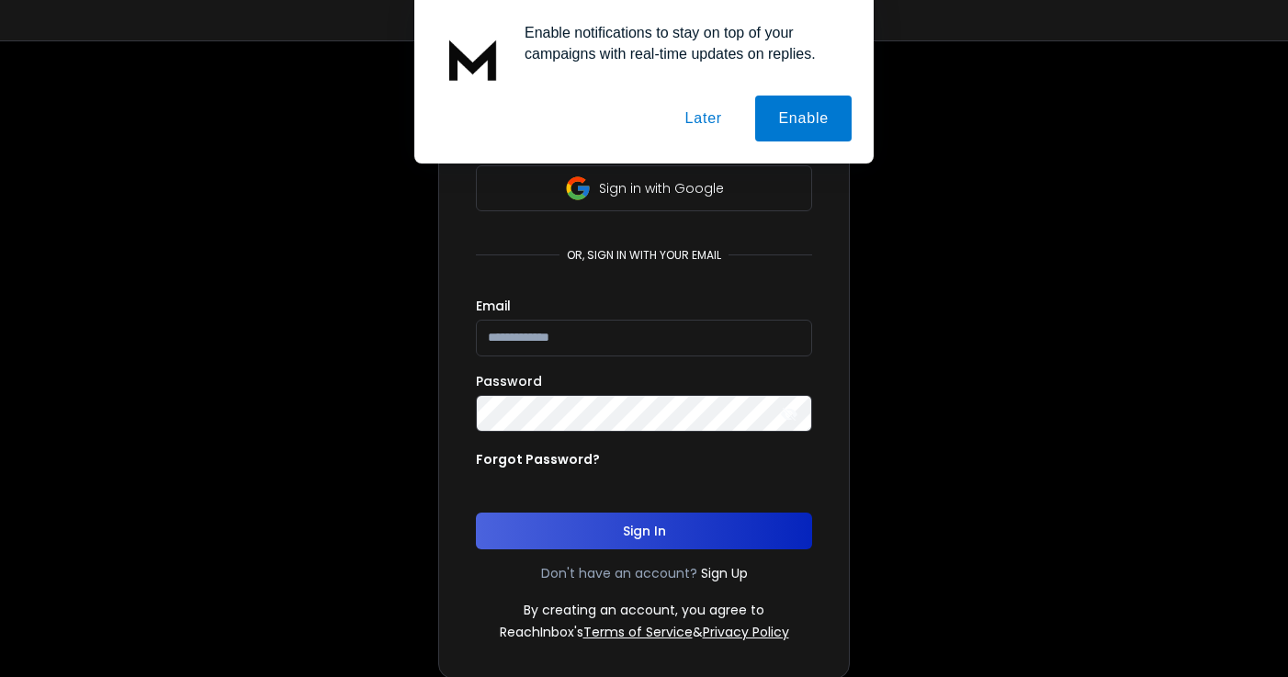
click at [658, 344] on input "email" at bounding box center [644, 338] width 336 height 37
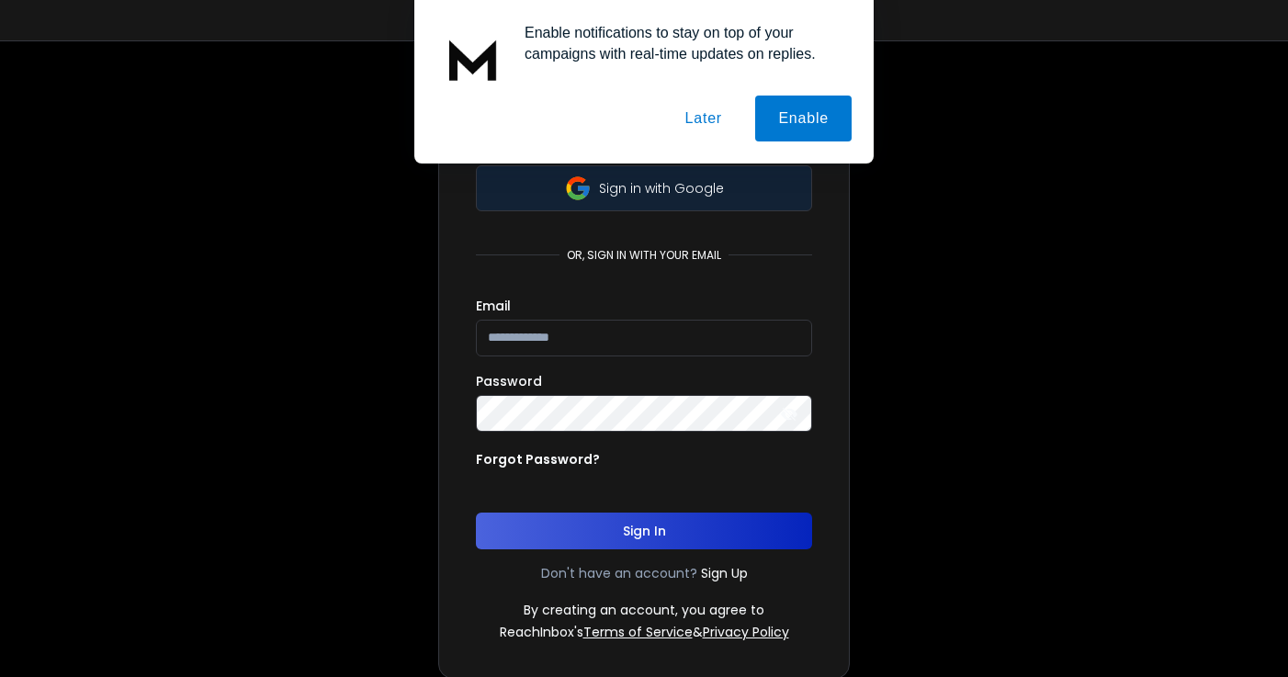
paste input "**********"
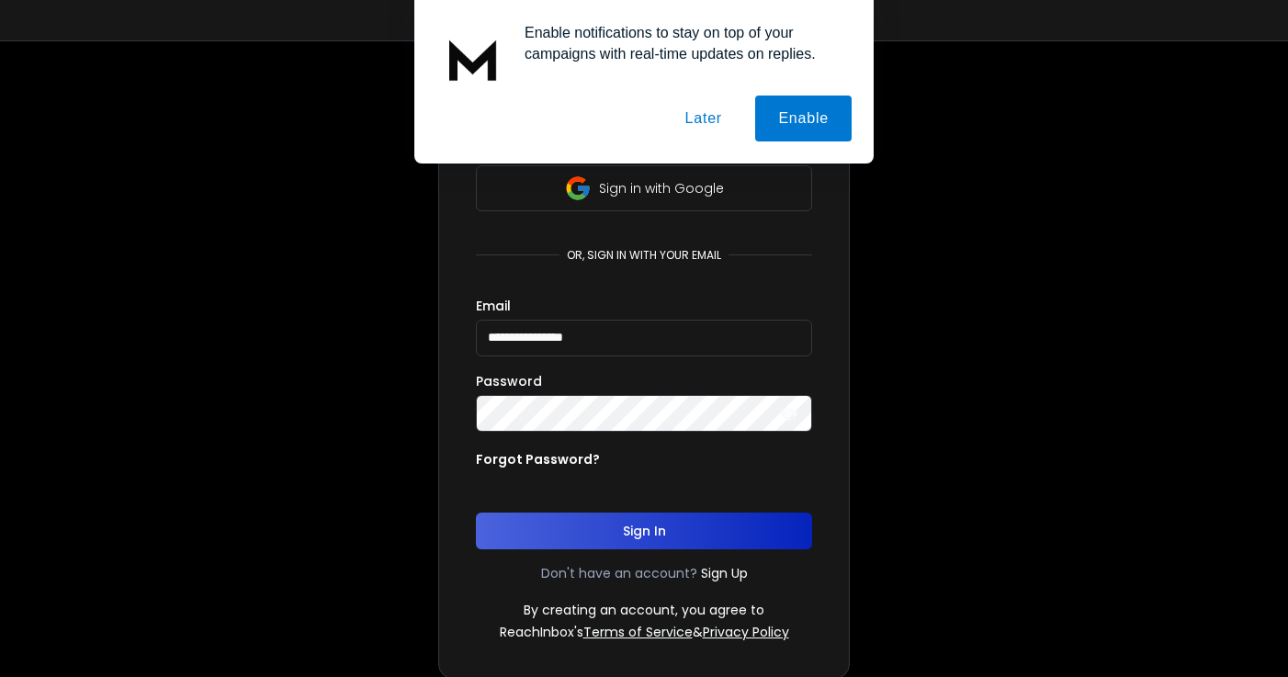
type input "**********"
click at [703, 116] on button "Later" at bounding box center [702, 119] width 83 height 46
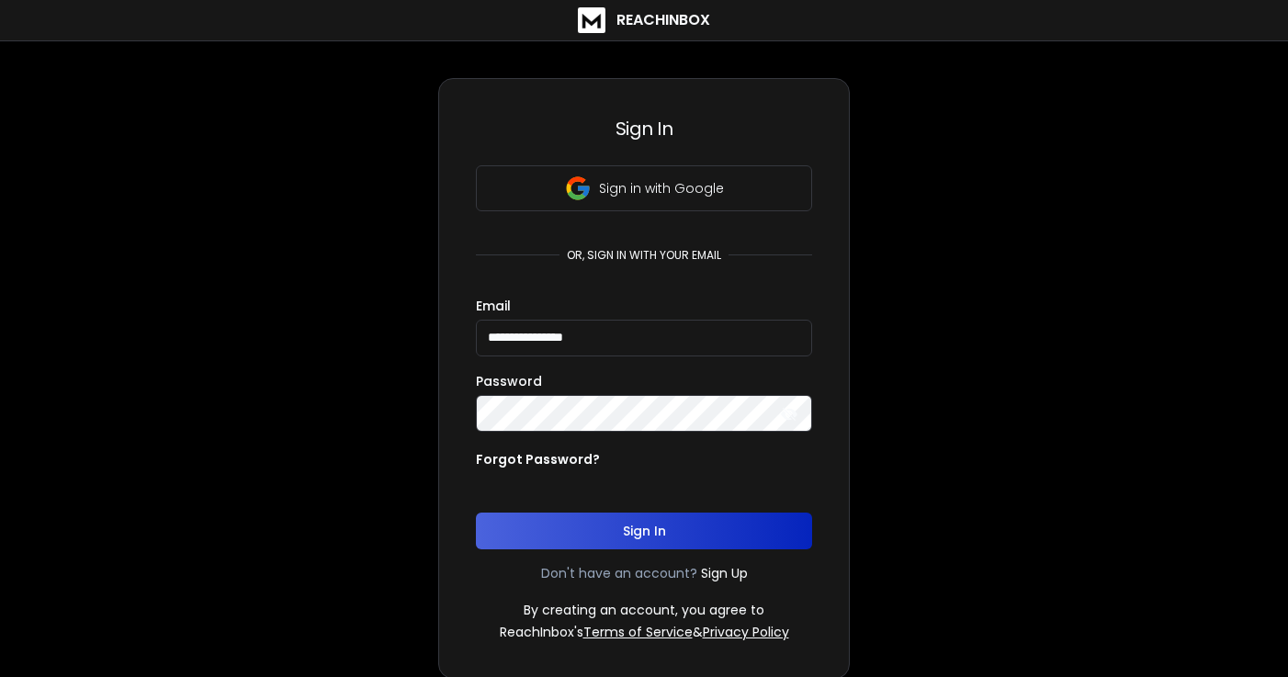
click at [677, 517] on button "Sign In" at bounding box center [644, 531] width 336 height 37
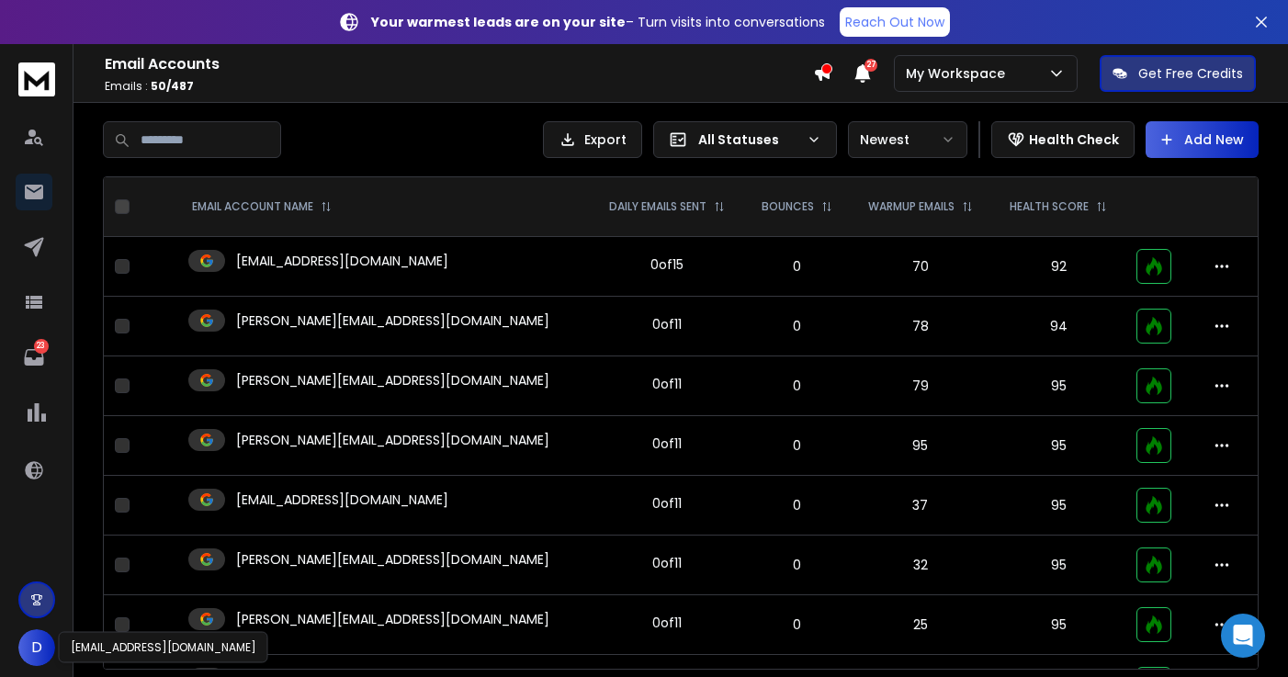
click at [44, 628] on div "D" at bounding box center [36, 623] width 37 height 85
click at [45, 638] on span "D" at bounding box center [36, 647] width 37 height 37
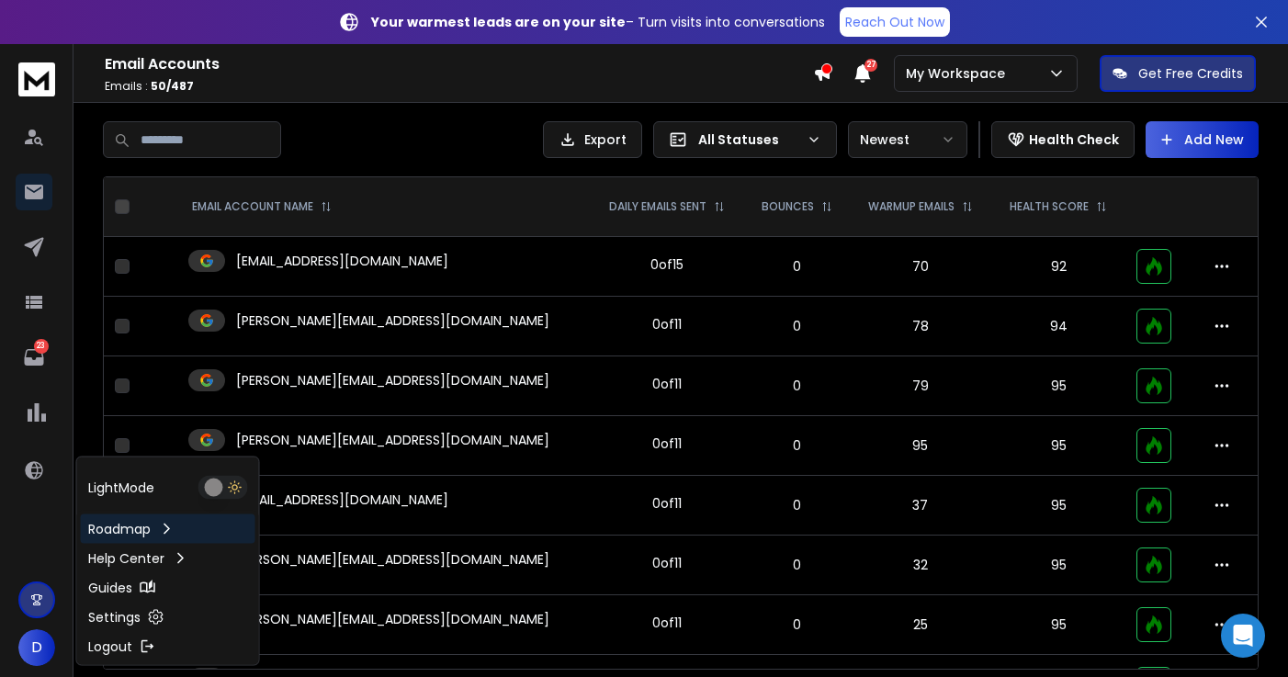
click at [237, 472] on div "Light Mode" at bounding box center [168, 483] width 182 height 53
click at [232, 485] on icon at bounding box center [235, 487] width 15 height 15
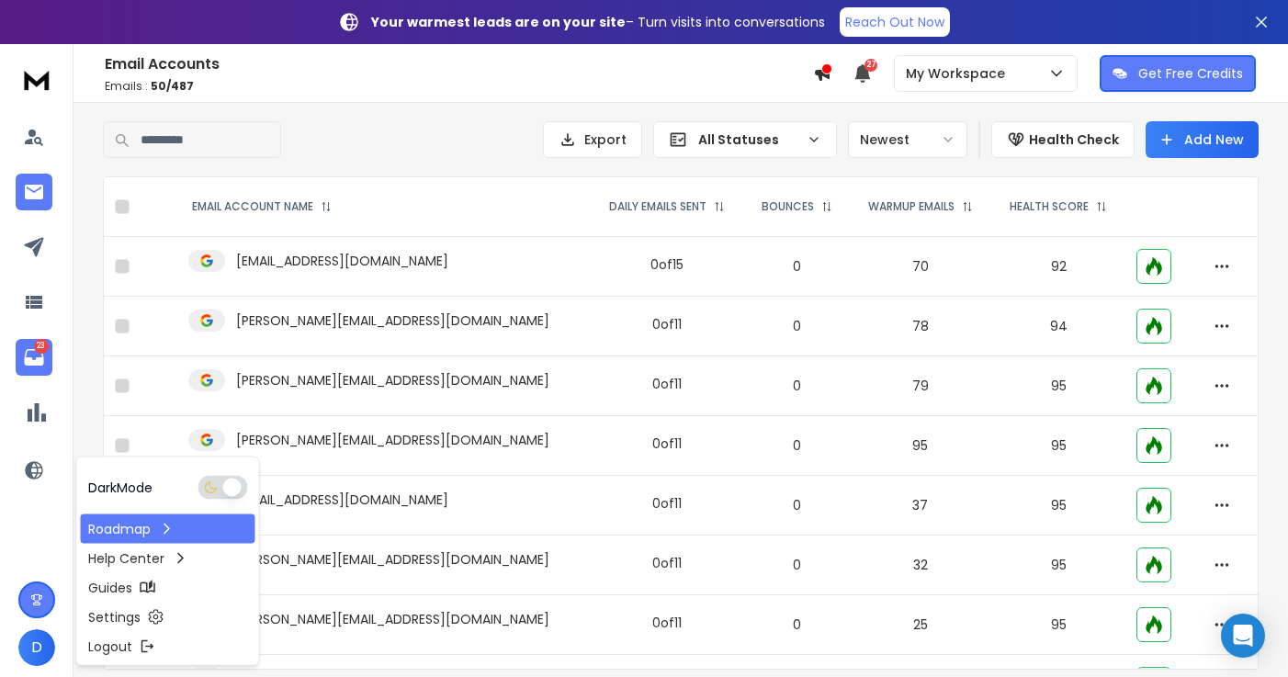
click at [25, 353] on icon at bounding box center [33, 357] width 19 height 17
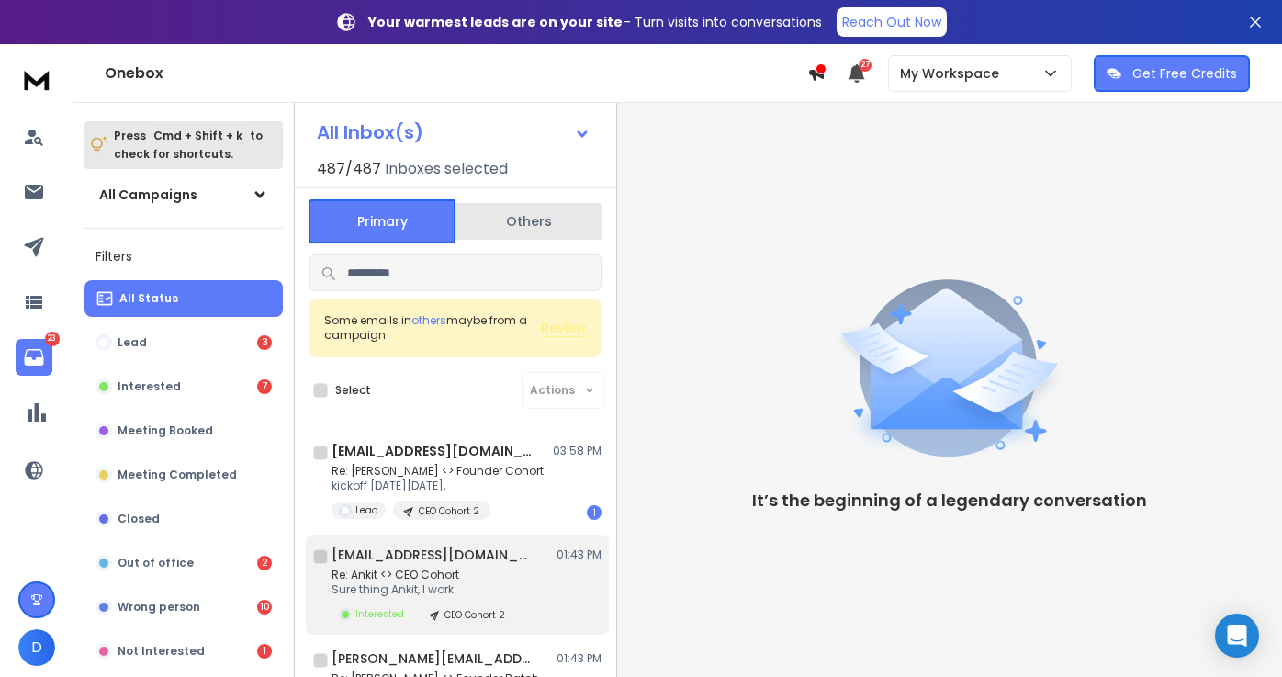
click at [582, 582] on div "Re: Ankit <> CEO Cohort Sure thing Ankit, I work Interested CEO Cohort 2" at bounding box center [467, 596] width 270 height 56
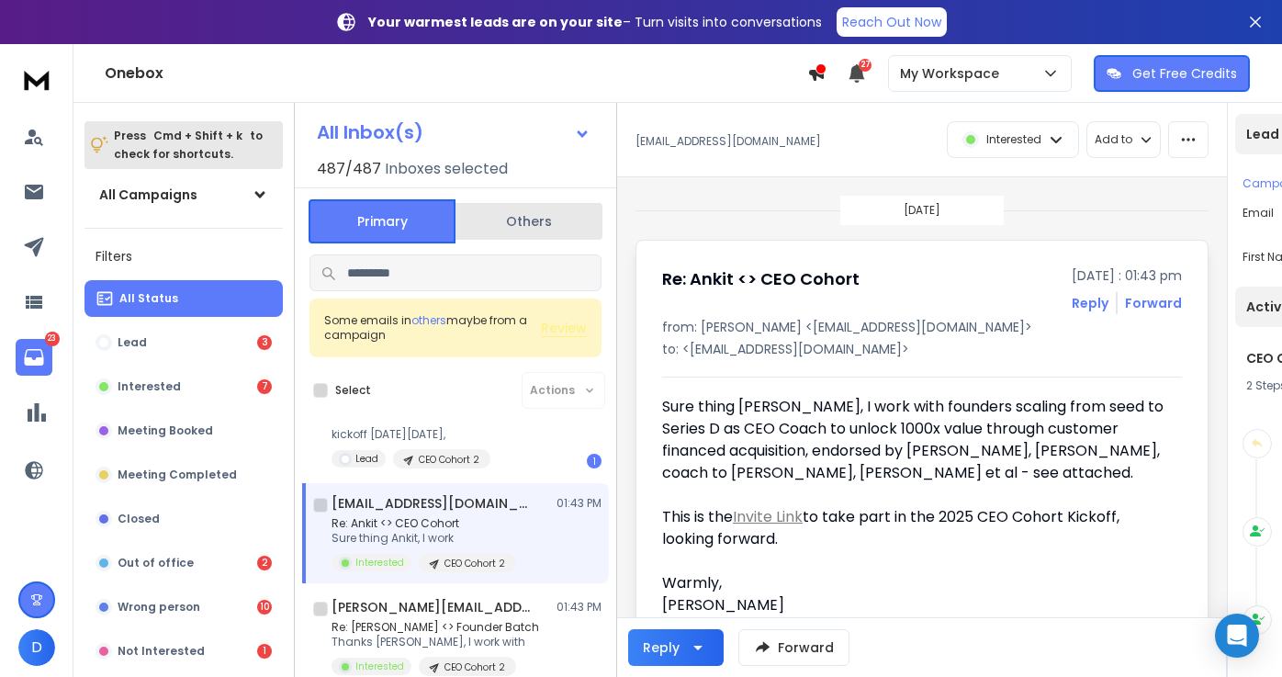
scroll to position [106, 0]
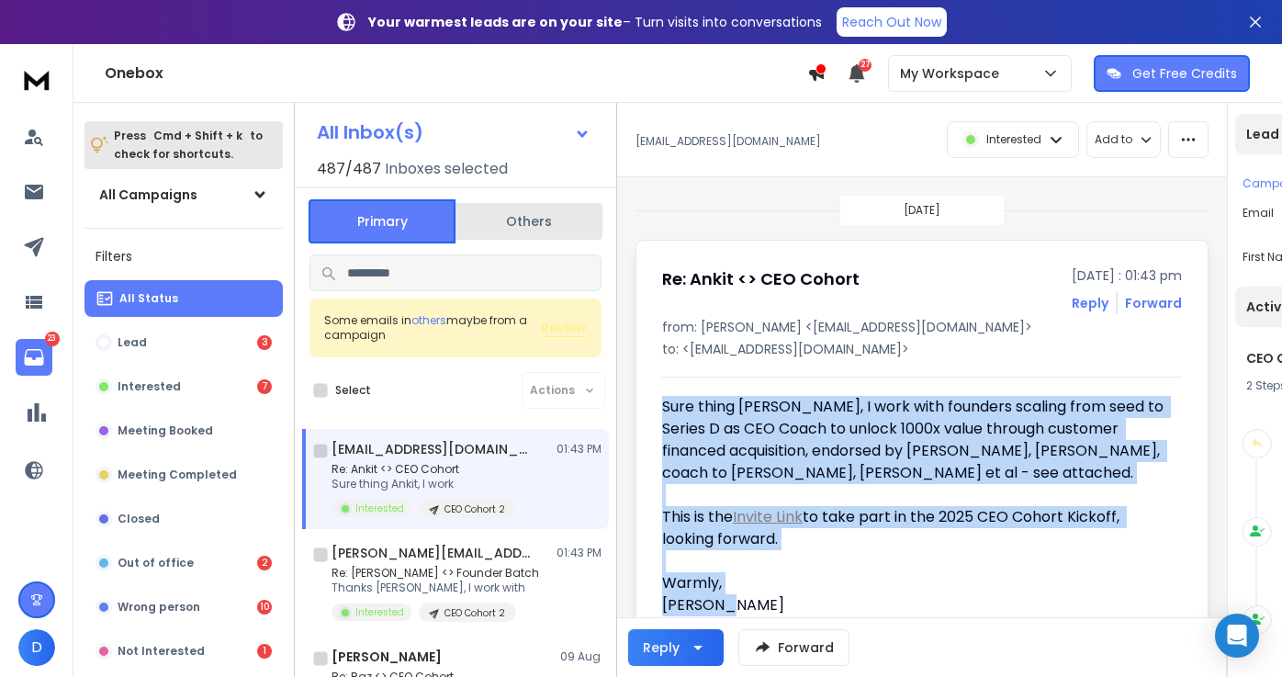
drag, startPoint x: 755, startPoint y: 606, endPoint x: 647, endPoint y: 378, distance: 253.1
copy div "Sure thing Ankit, I work with founders scaling from seed to Series D as CEO Coa…"
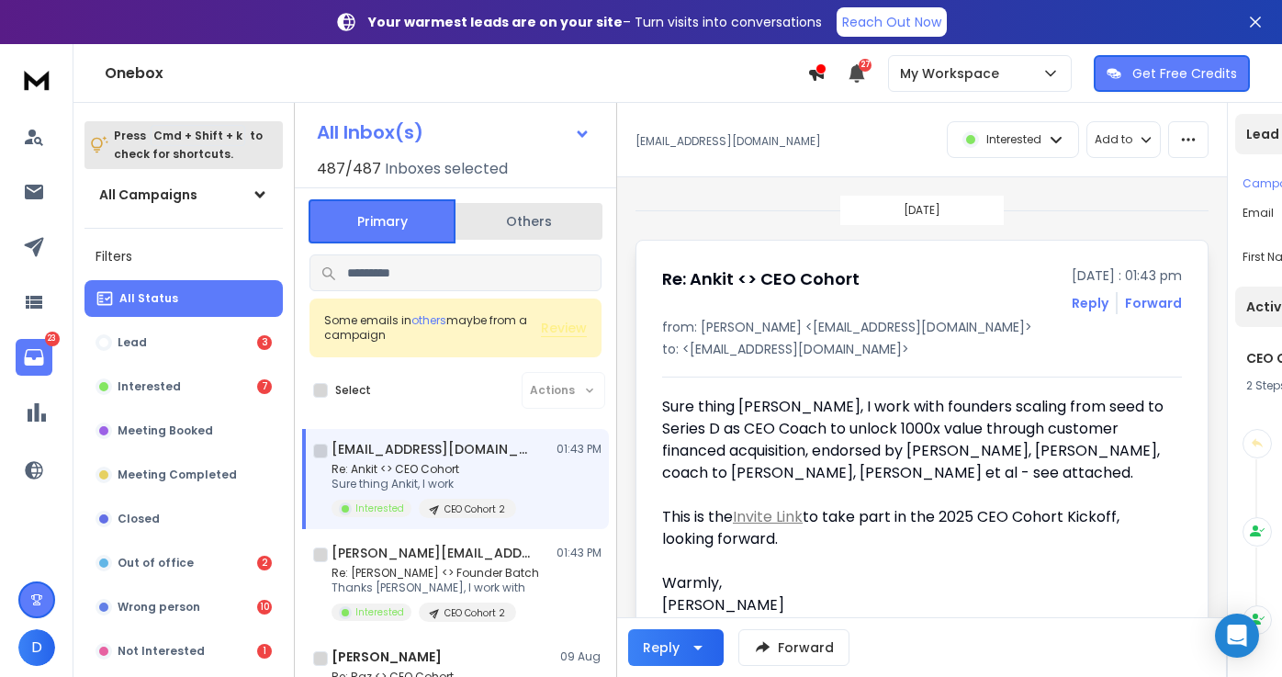
click at [524, 448] on div "ankitarora121@gmail.com 01:43 PM" at bounding box center [467, 449] width 270 height 18
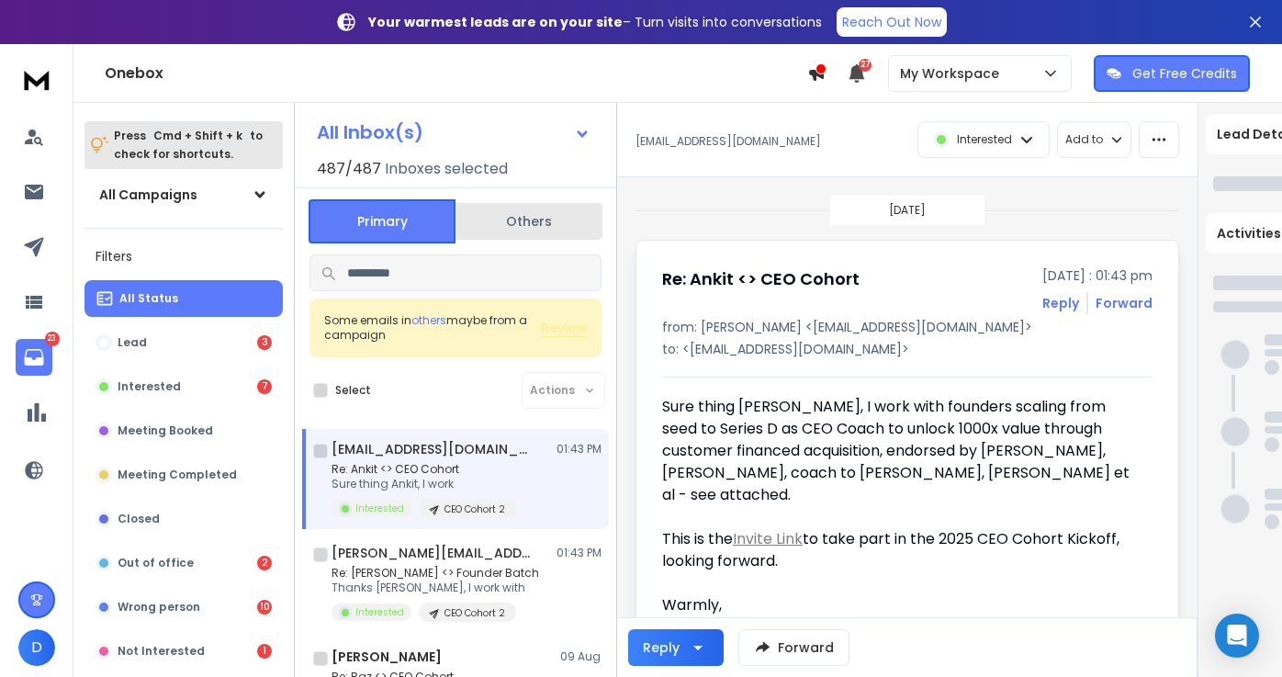
scroll to position [0, 0]
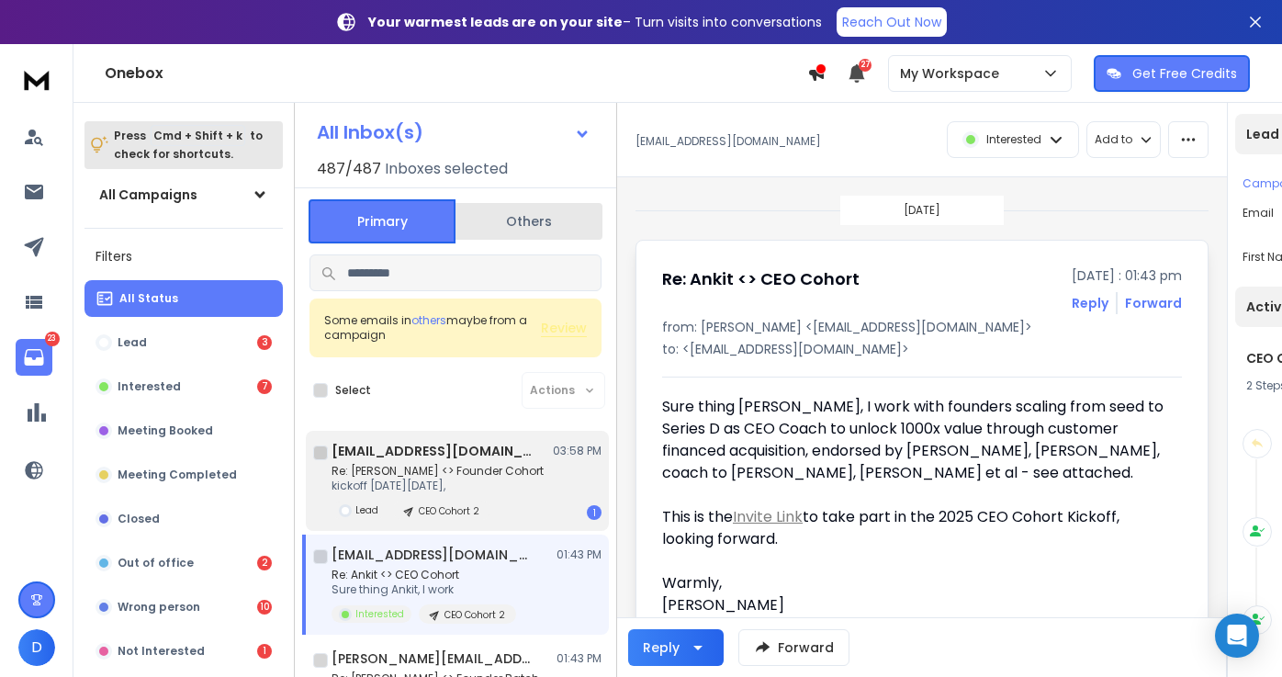
click at [552, 469] on div "Re: David <> Founder Cohort kickoff On Mon, Aug 4, Lead CEO Cohort 2 1" at bounding box center [467, 492] width 270 height 56
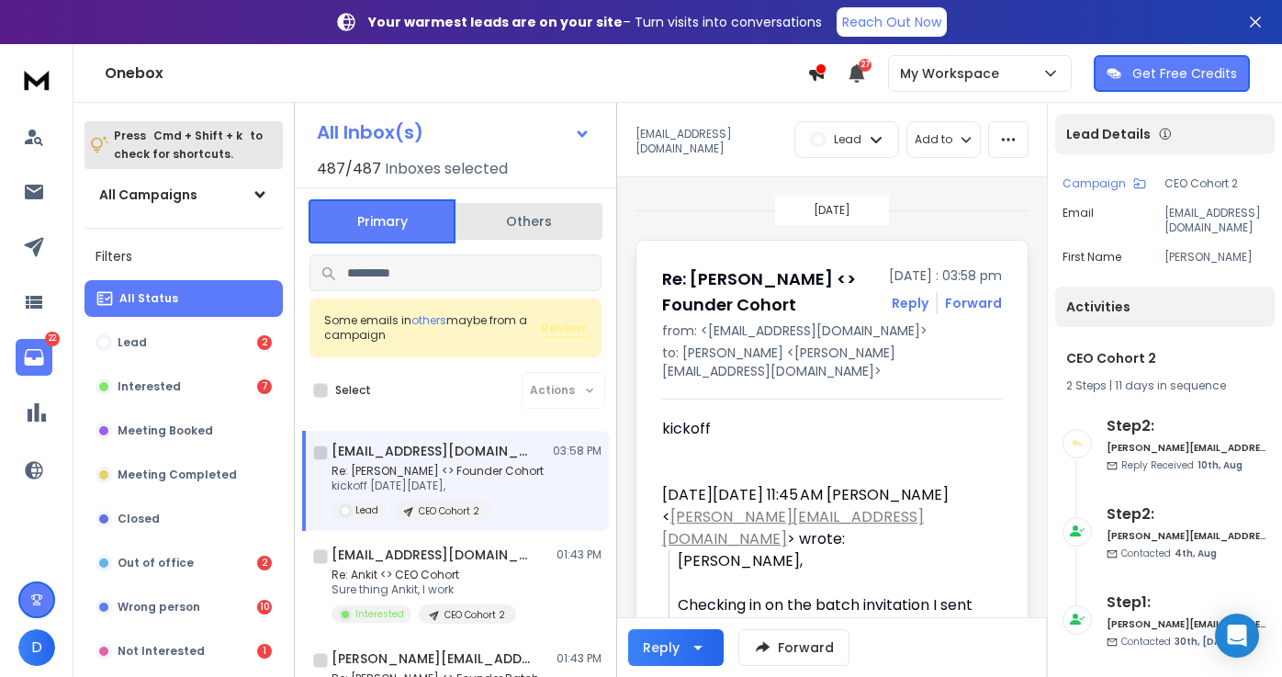
scroll to position [106, 0]
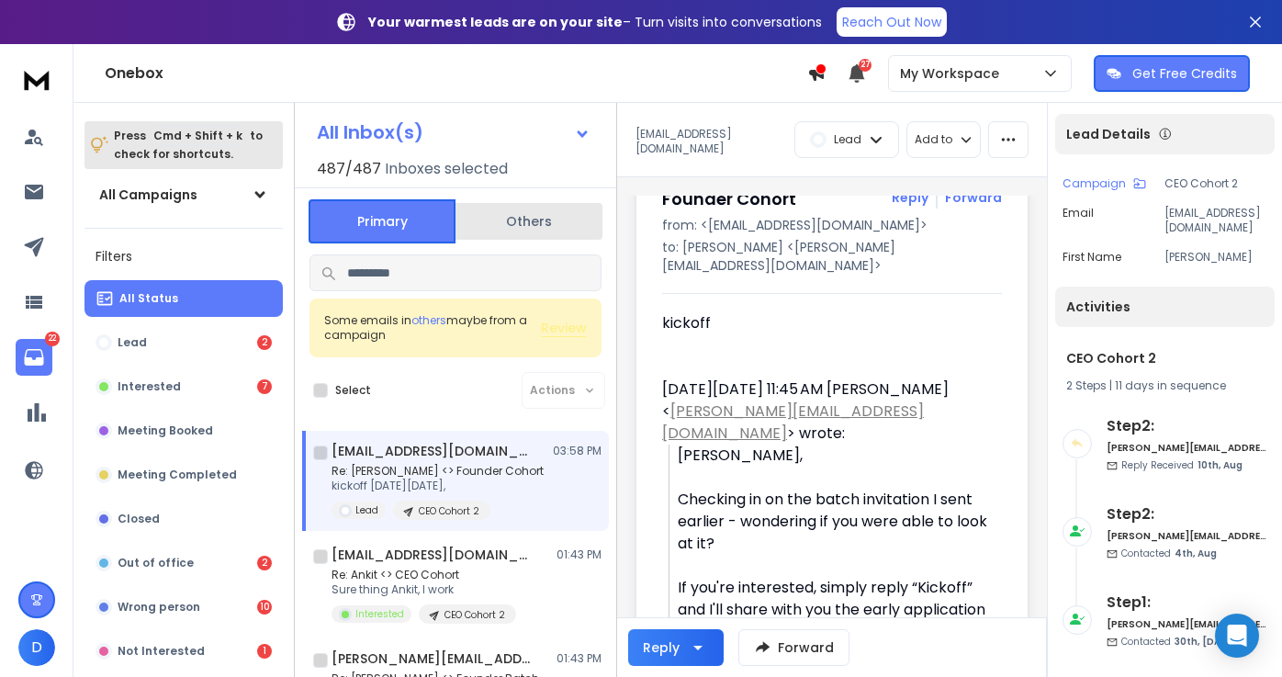
click at [664, 646] on div "Reply" at bounding box center [661, 647] width 37 height 18
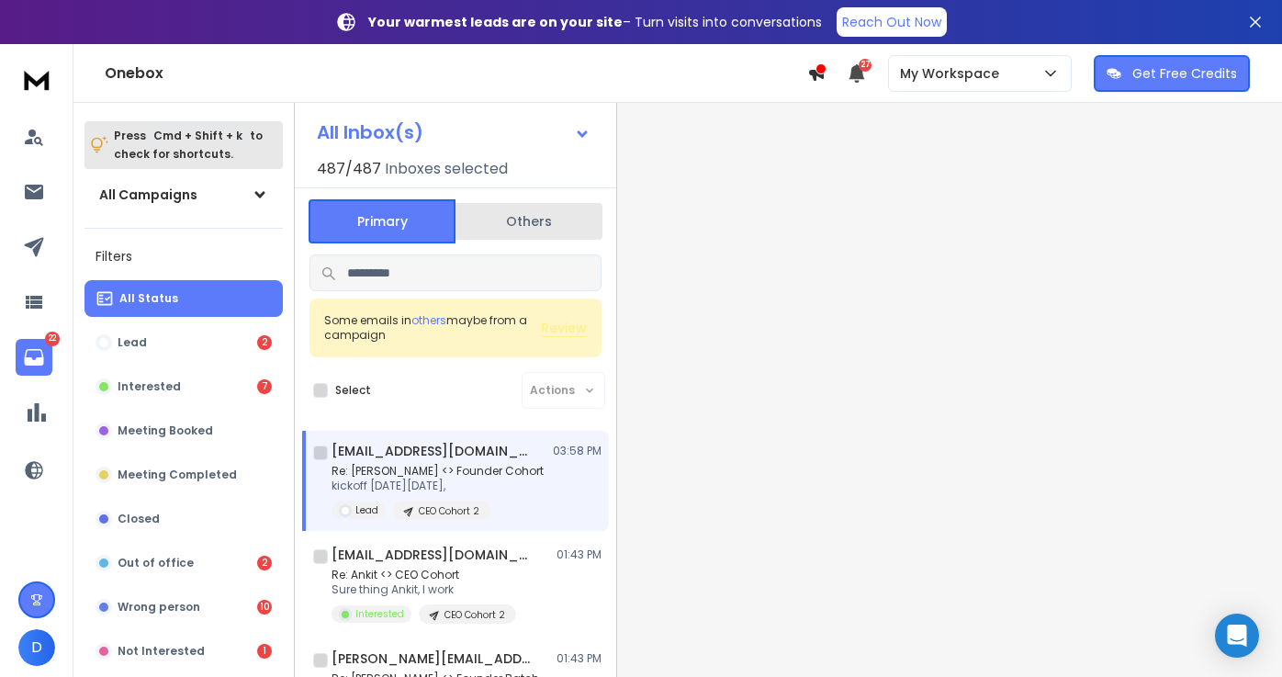
scroll to position [0, 0]
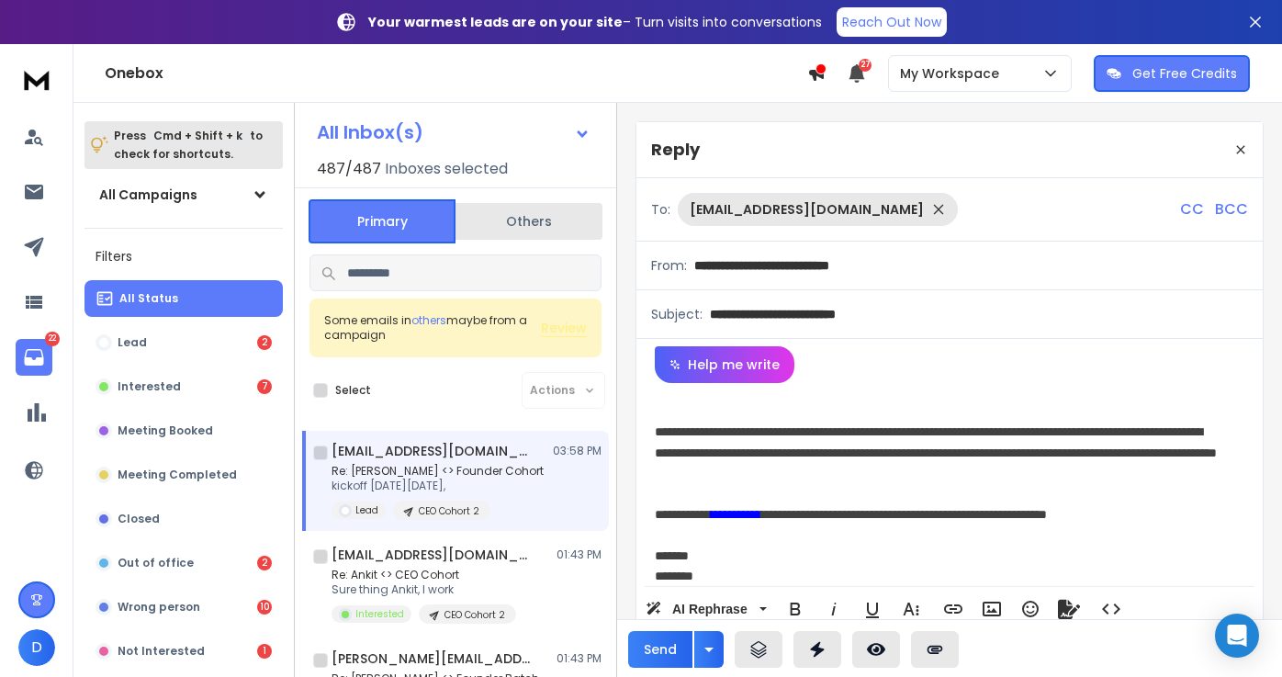
click at [650, 432] on div "**********" at bounding box center [950, 482] width 626 height 199
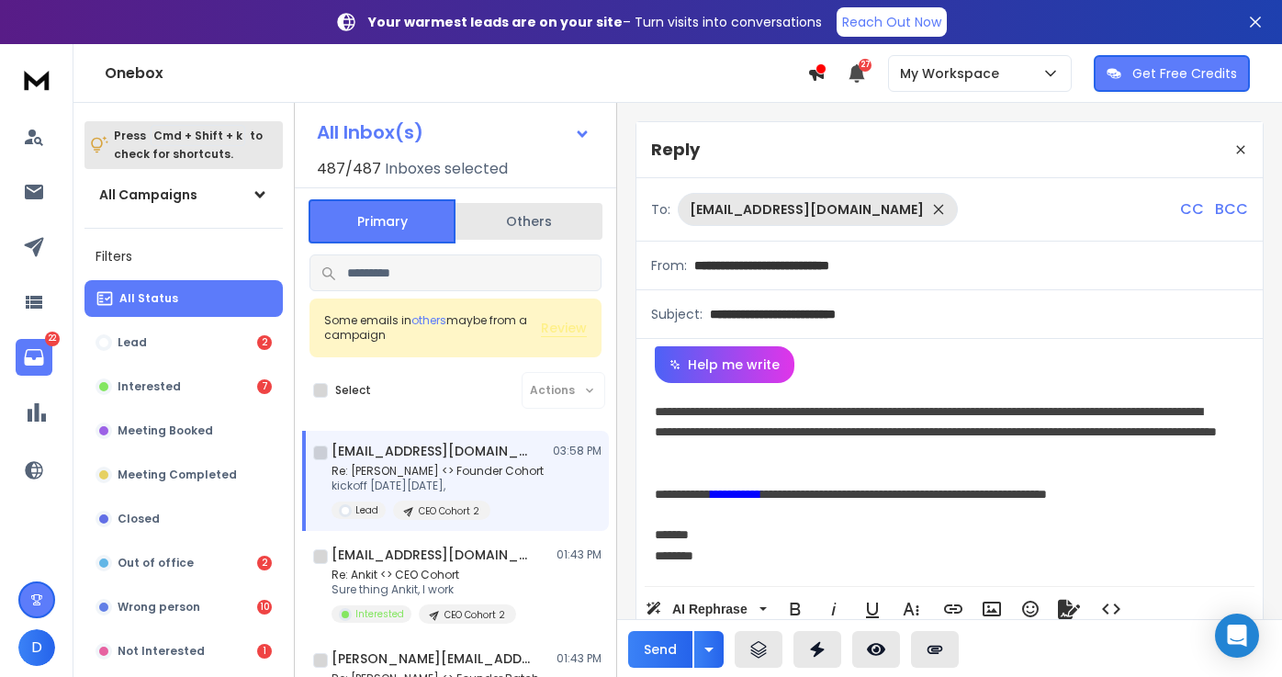
click at [715, 415] on div "**********" at bounding box center [936, 432] width 562 height 62
click at [727, 415] on div "**********" at bounding box center [936, 432] width 562 height 62
drag, startPoint x: 984, startPoint y: 459, endPoint x: 904, endPoint y: 460, distance: 79.9
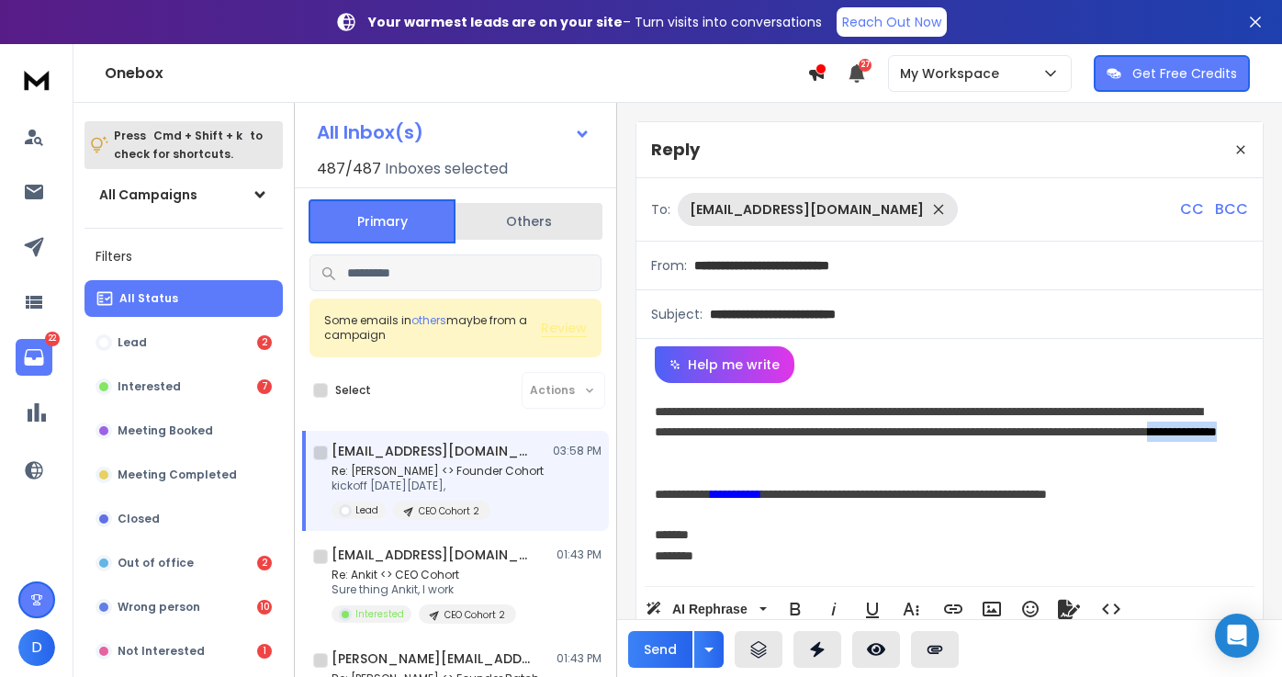
click at [904, 460] on div "**********" at bounding box center [936, 432] width 562 height 62
click at [908, 468] on div at bounding box center [950, 473] width 590 height 20
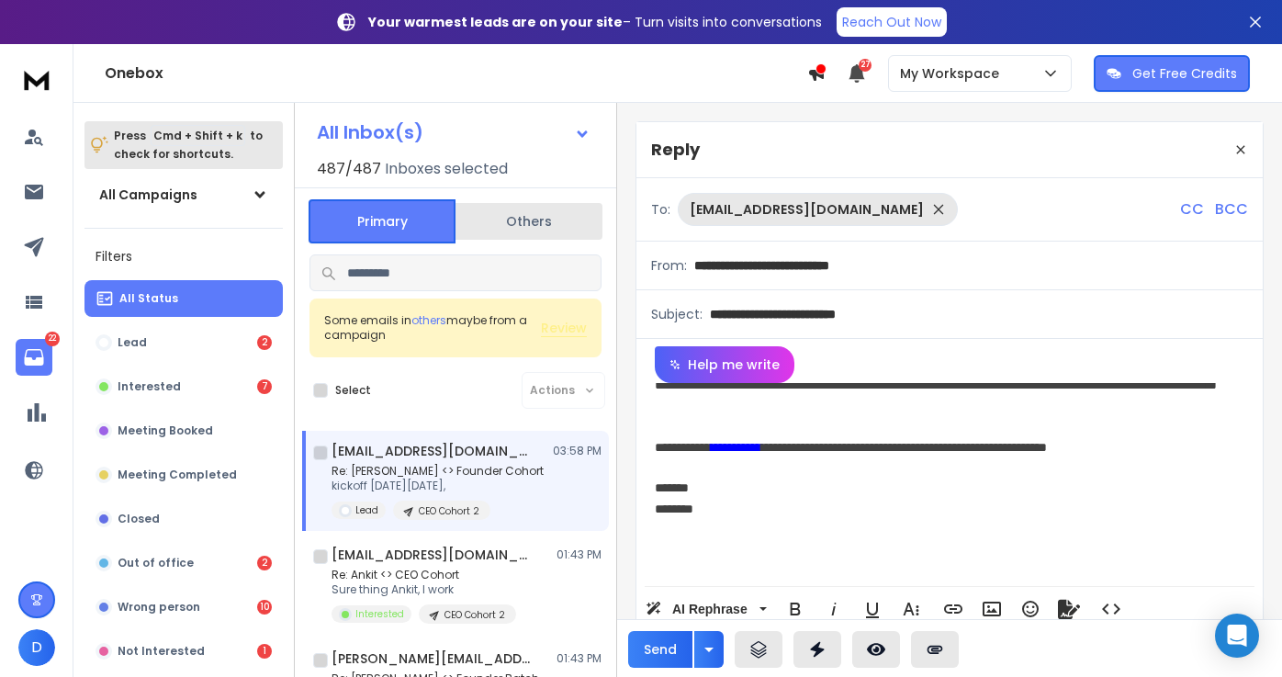
scroll to position [53, 0]
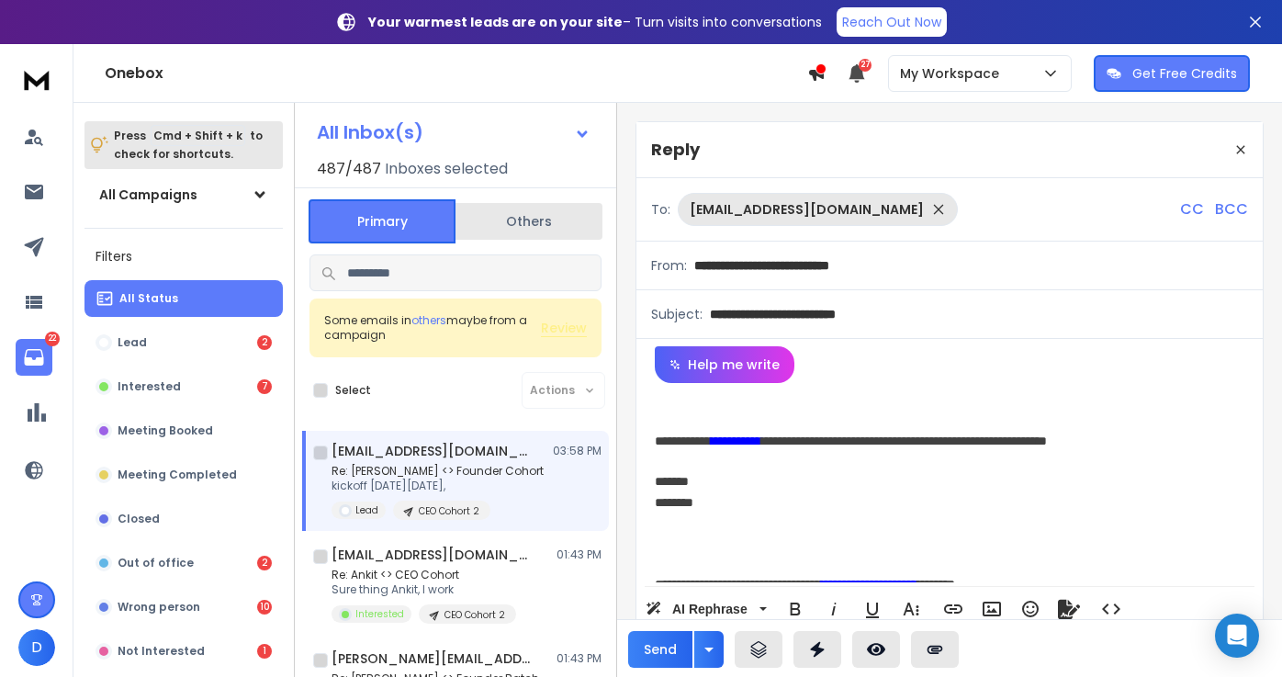
click at [699, 564] on div at bounding box center [943, 564] width 576 height 20
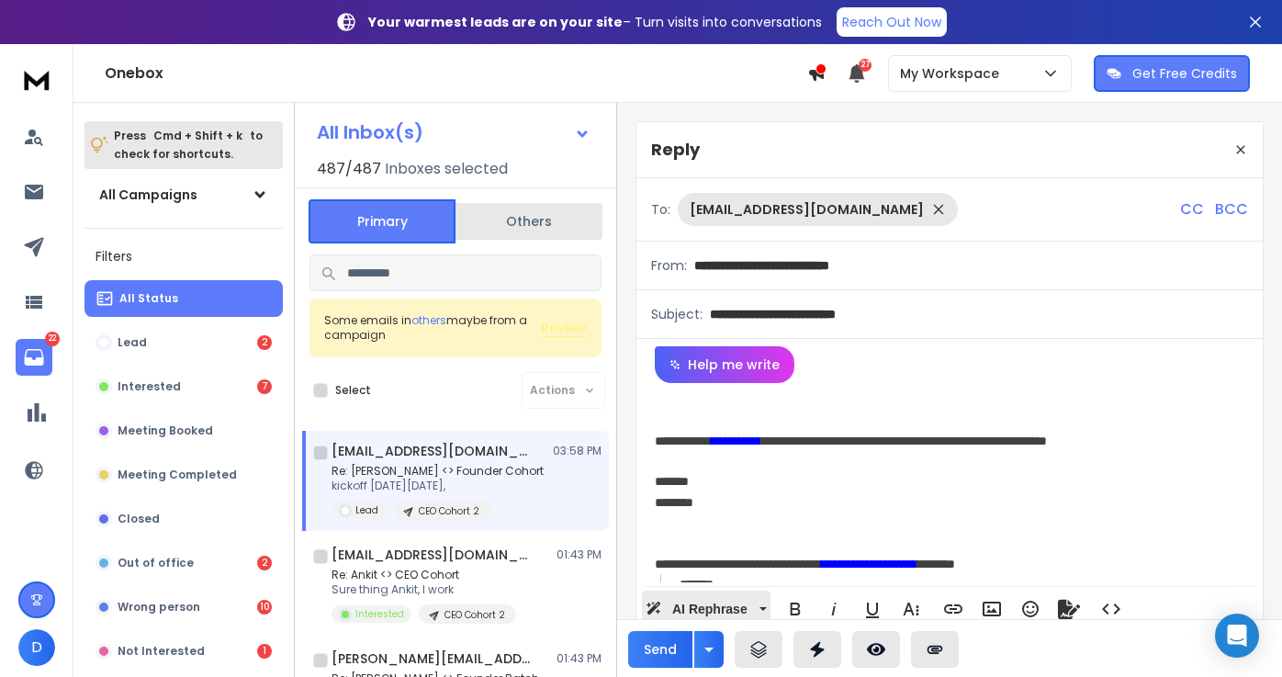
scroll to position [0, 0]
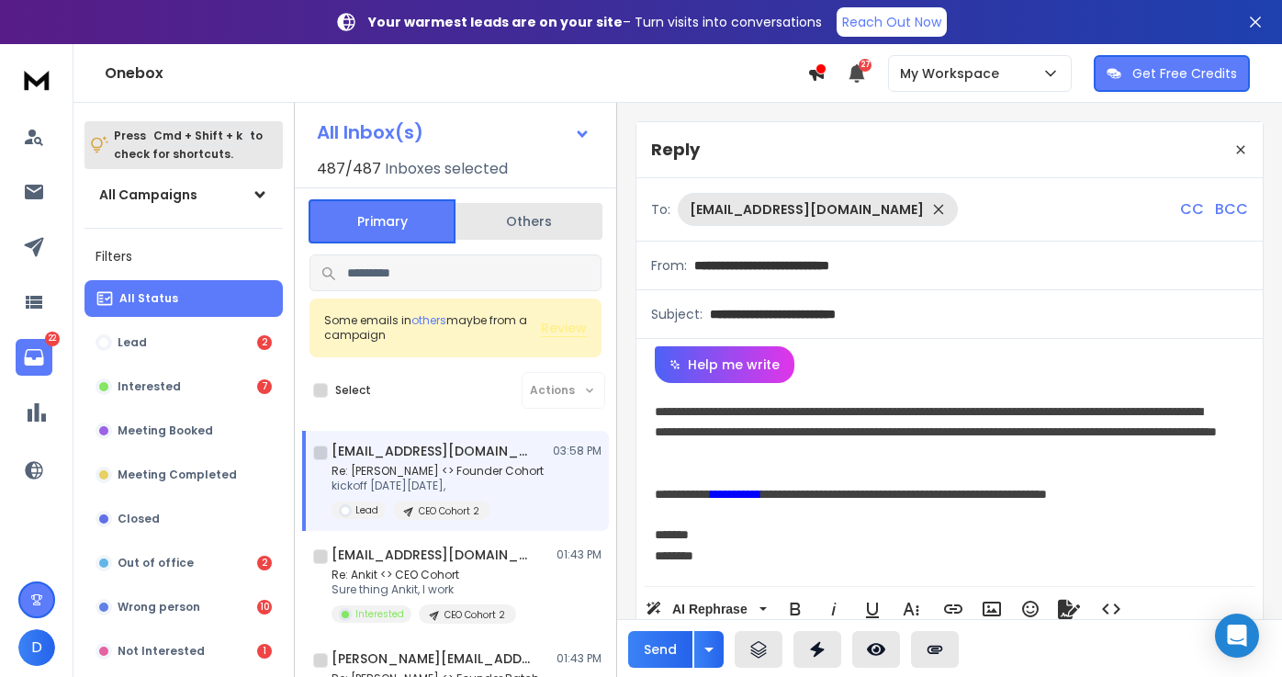
click at [660, 651] on button "Send" at bounding box center [660, 649] width 64 height 37
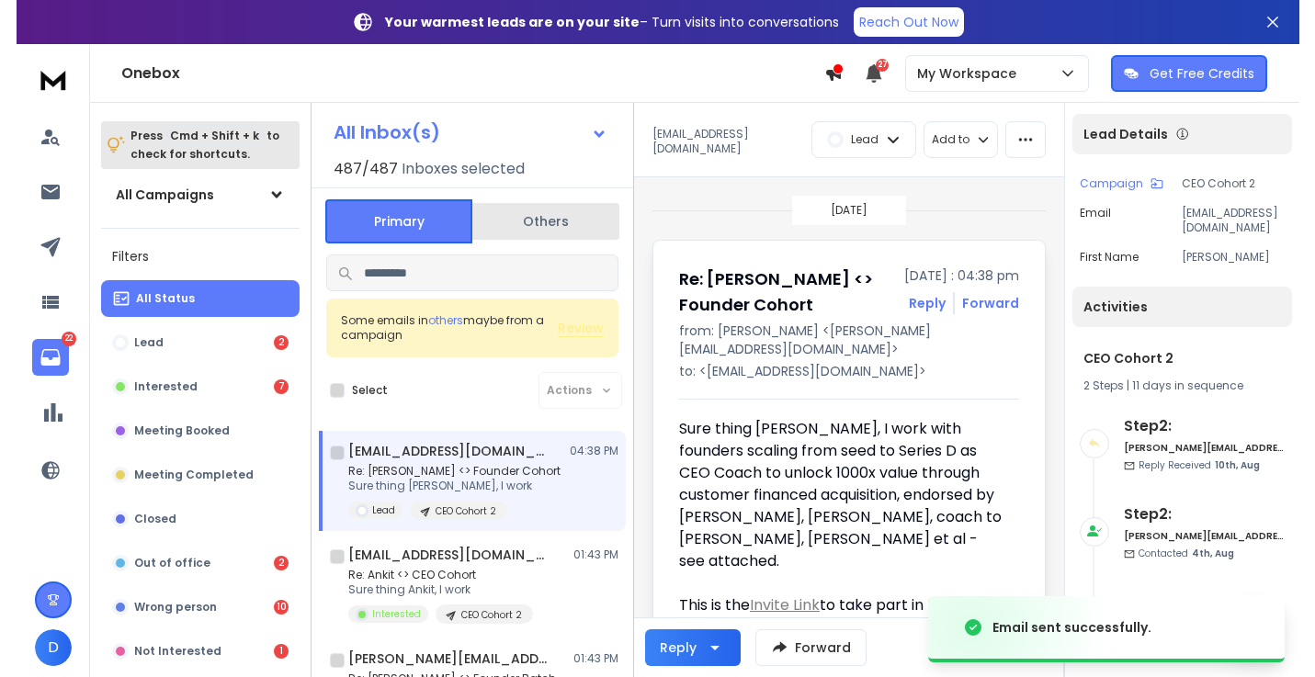
scroll to position [42, 0]
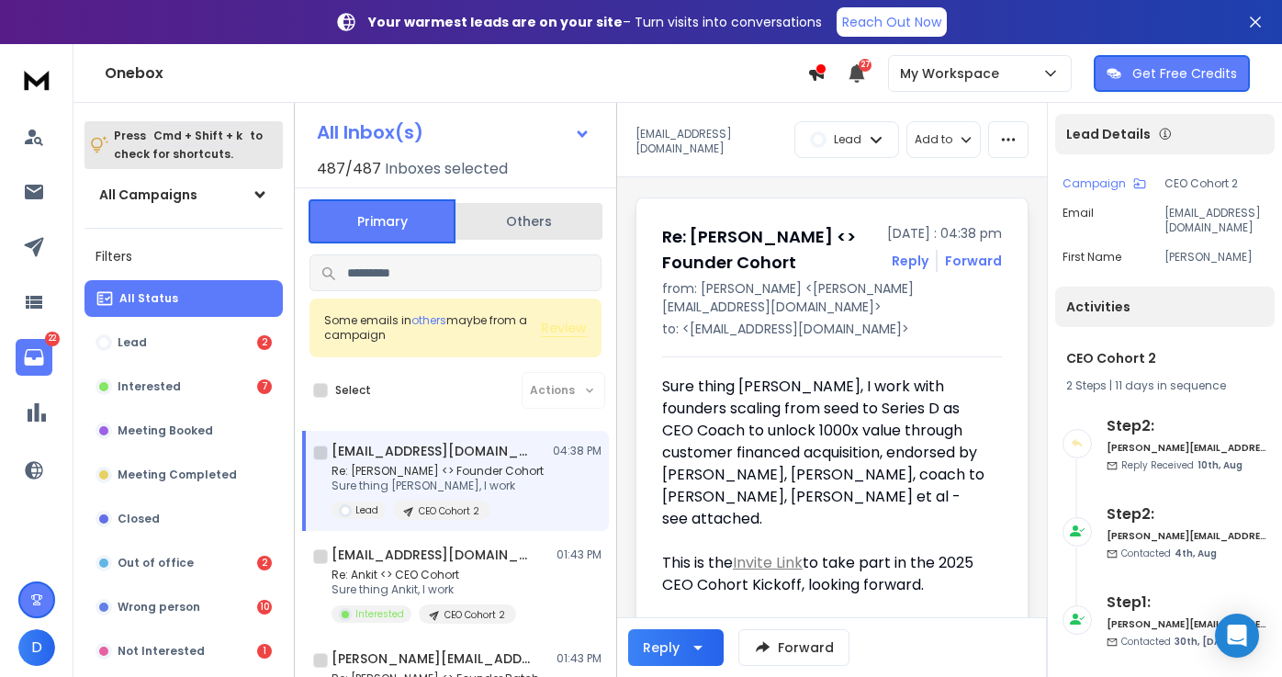
click at [782, 552] on link "Invite Link" at bounding box center [768, 562] width 70 height 21
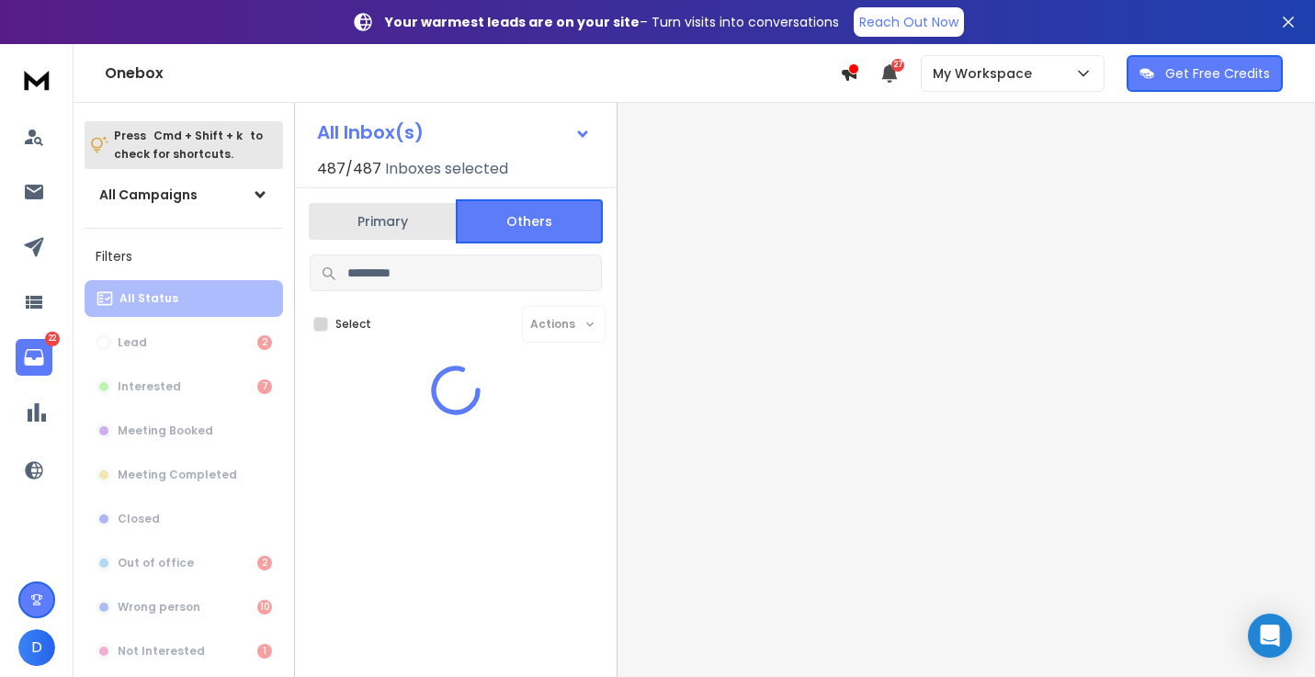
scroll to position [0, 0]
click at [524, 226] on button "Others" at bounding box center [529, 221] width 147 height 44
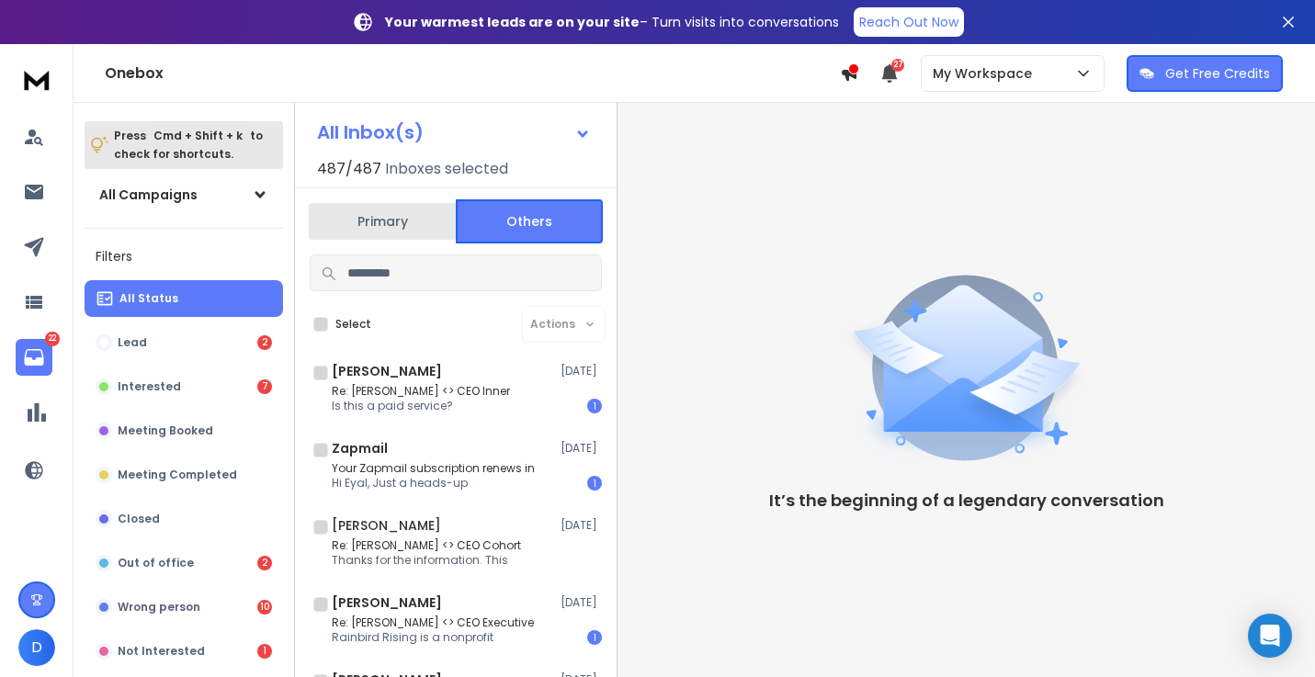
scroll to position [254, 0]
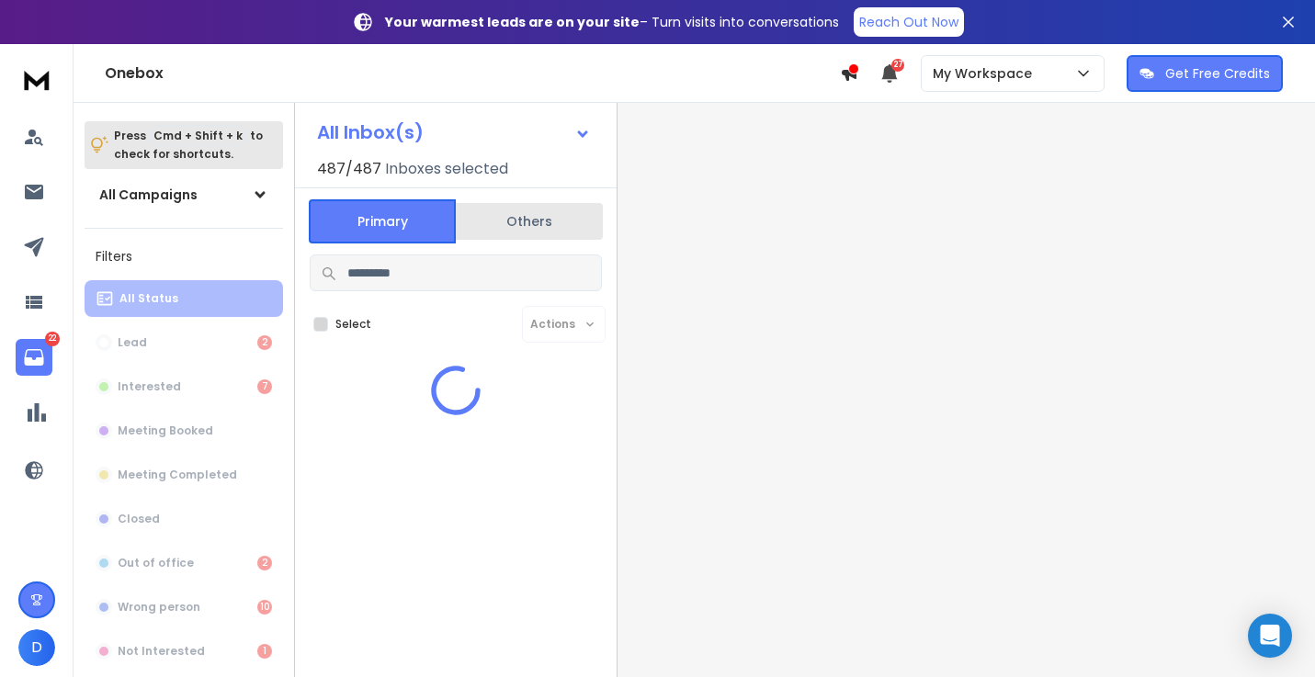
click at [434, 220] on button "Primary" at bounding box center [382, 221] width 147 height 44
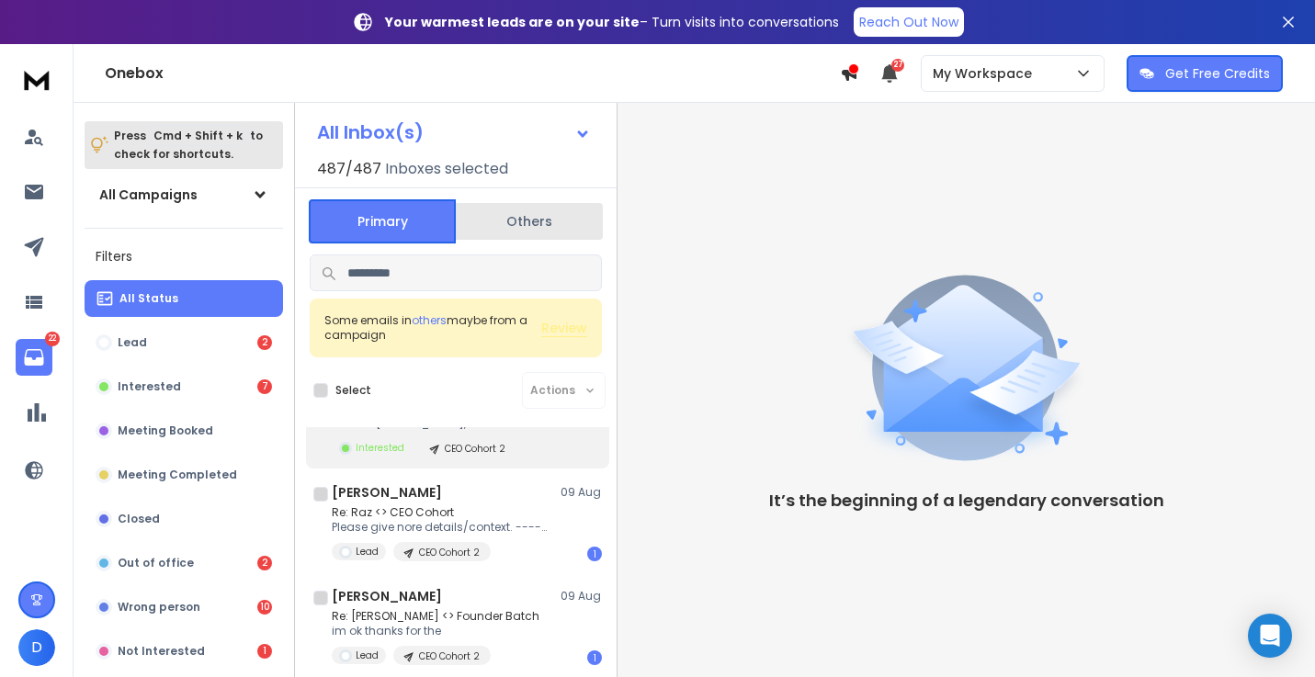
scroll to position [275, 0]
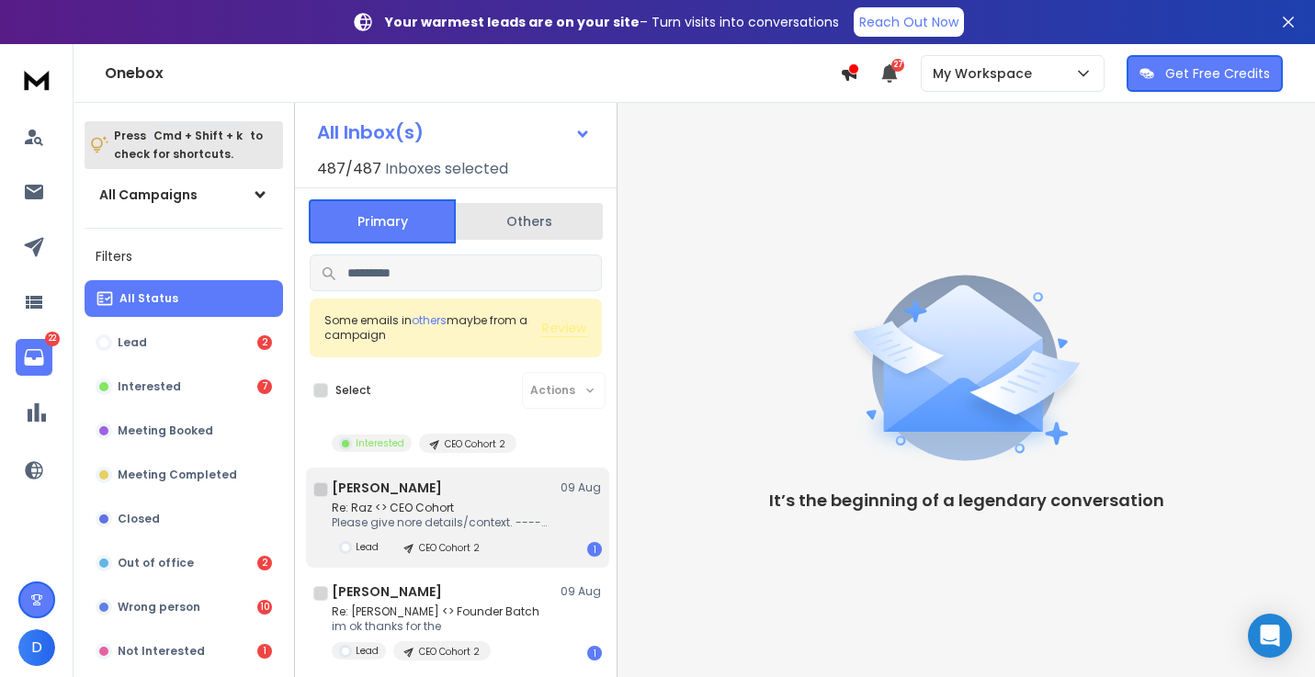
click at [531, 514] on p "Re: Raz <> CEO Cohort" at bounding box center [442, 508] width 220 height 15
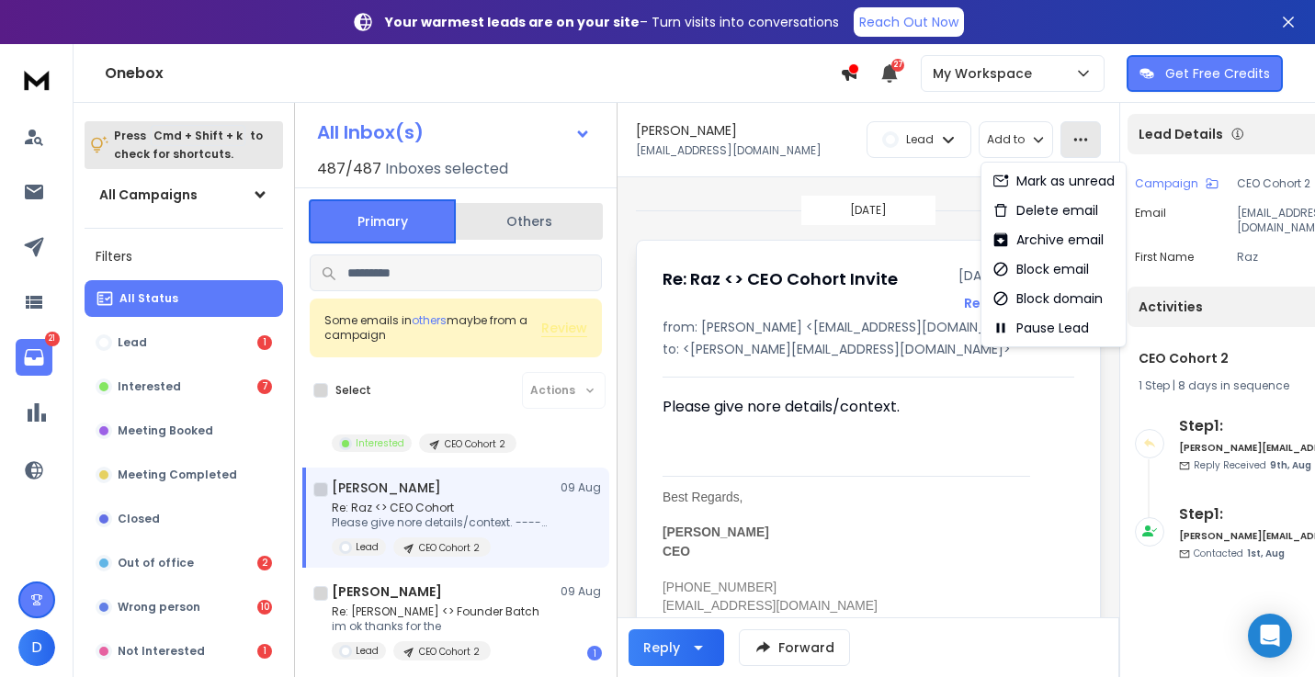
click at [1101, 141] on button "button" at bounding box center [1080, 139] width 40 height 37
click at [1099, 178] on div "Mark as unread" at bounding box center [1053, 181] width 122 height 18
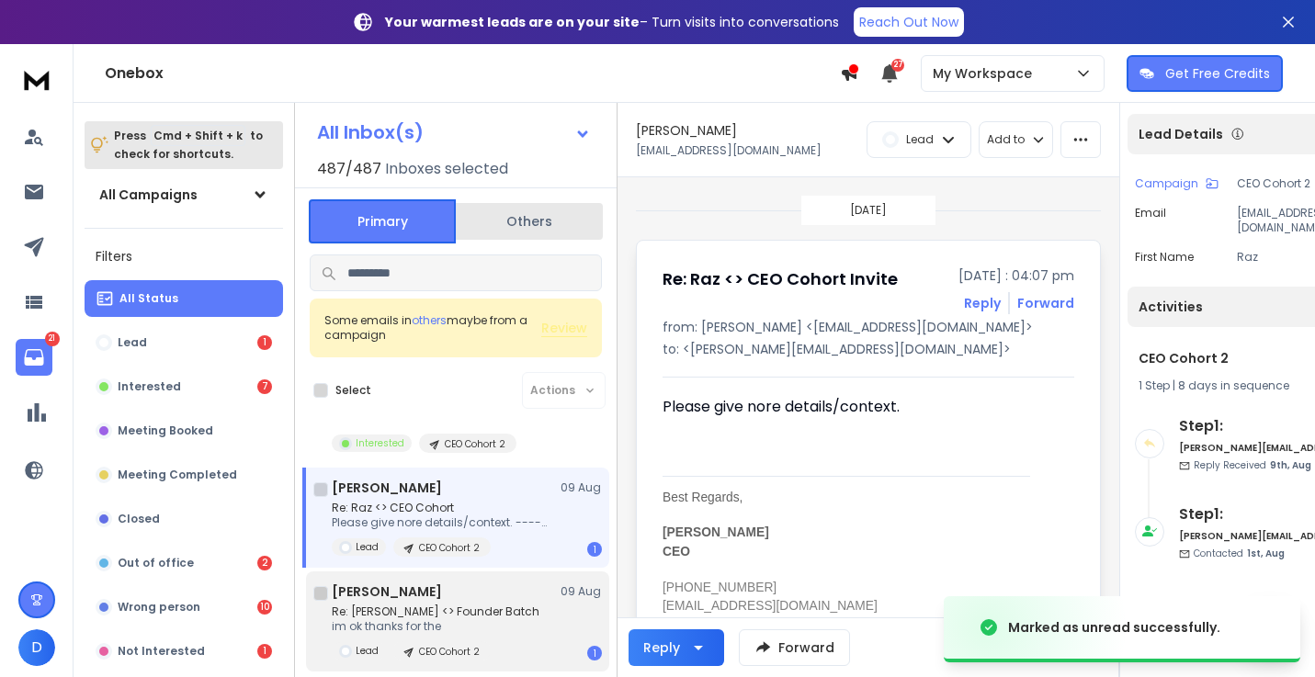
click at [547, 572] on div "Alex Grundy 09 Aug Re: Alex <> Founder Batch im ok thanks for the Lead CEO Coho…" at bounding box center [457, 621] width 303 height 100
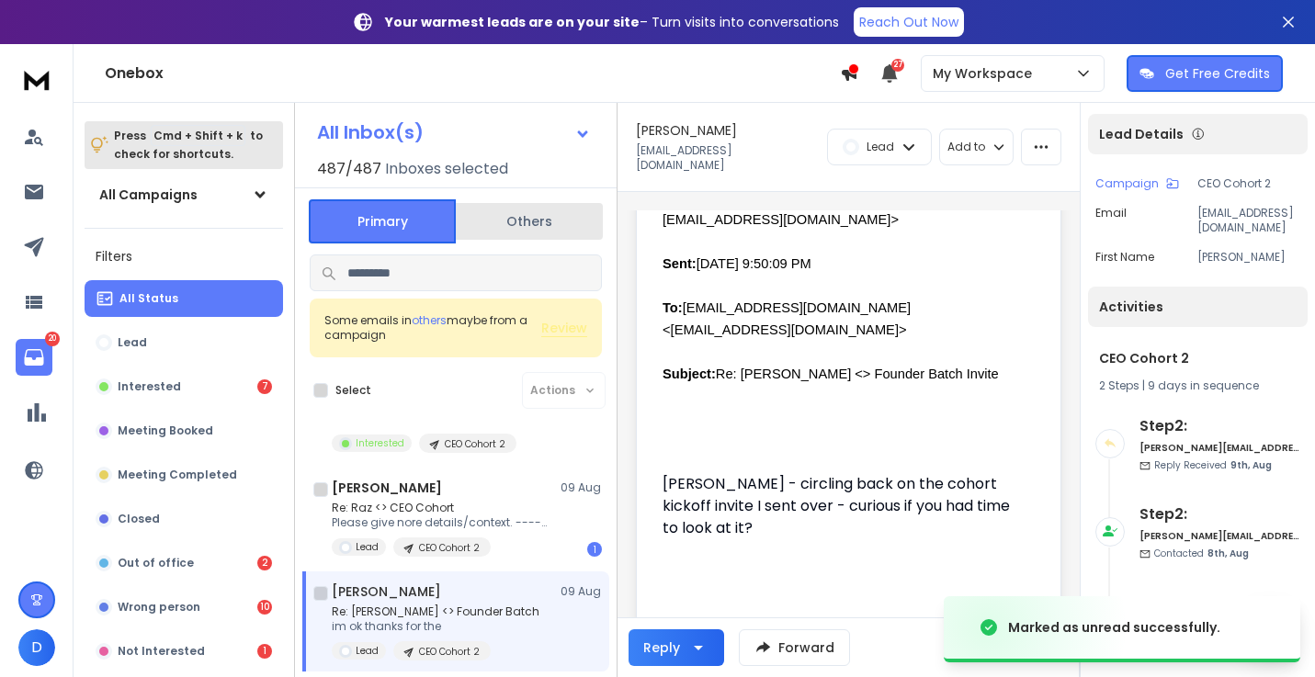
scroll to position [0, 0]
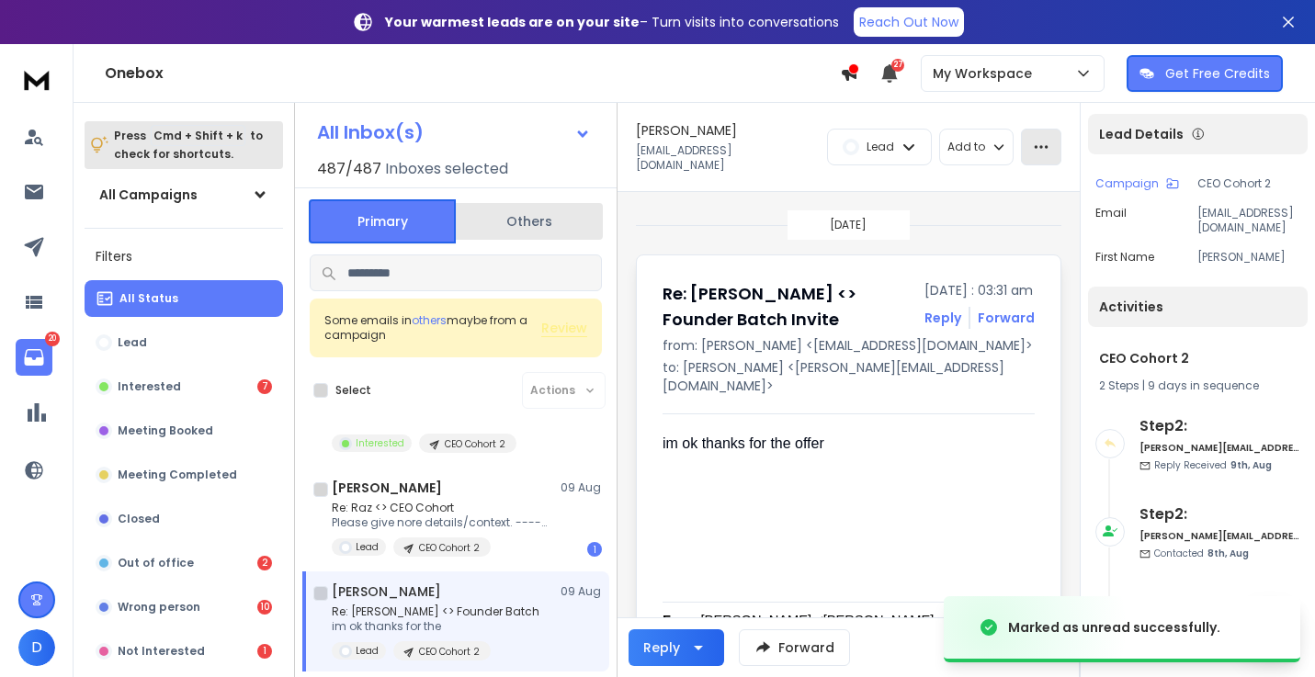
click at [1061, 149] on button "button" at bounding box center [1041, 147] width 40 height 37
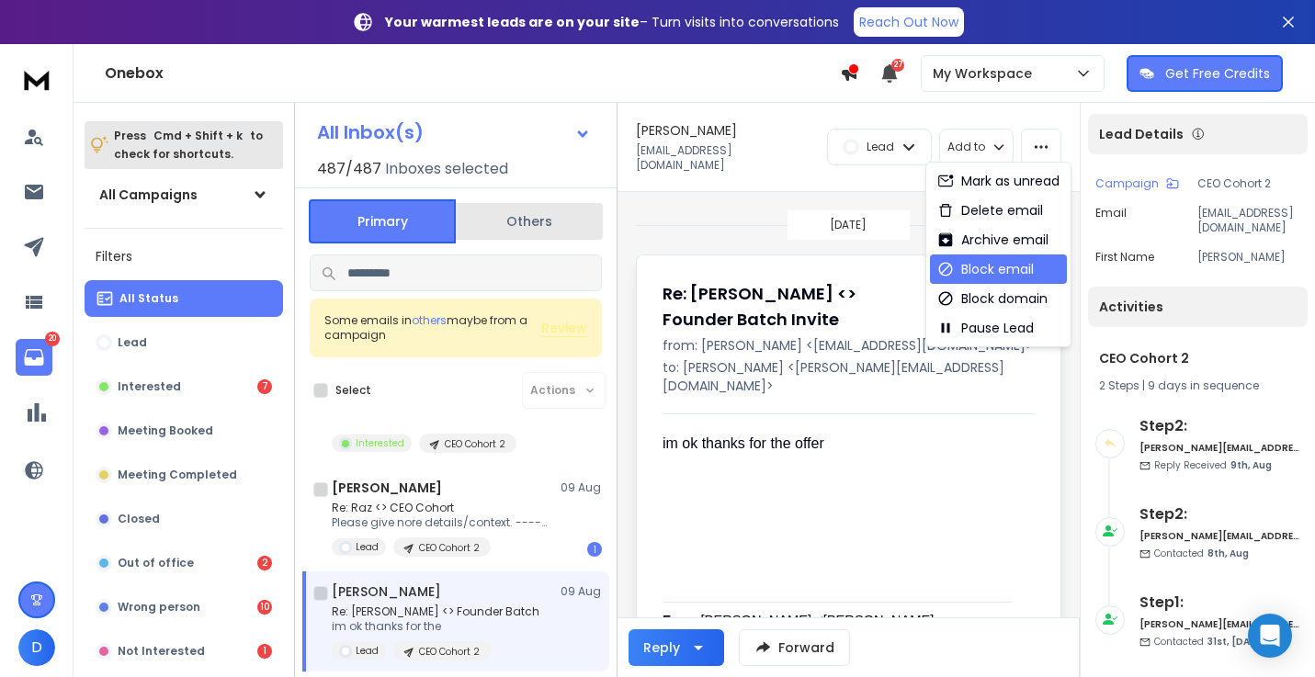
click at [1016, 264] on div "Block email" at bounding box center [985, 269] width 96 height 18
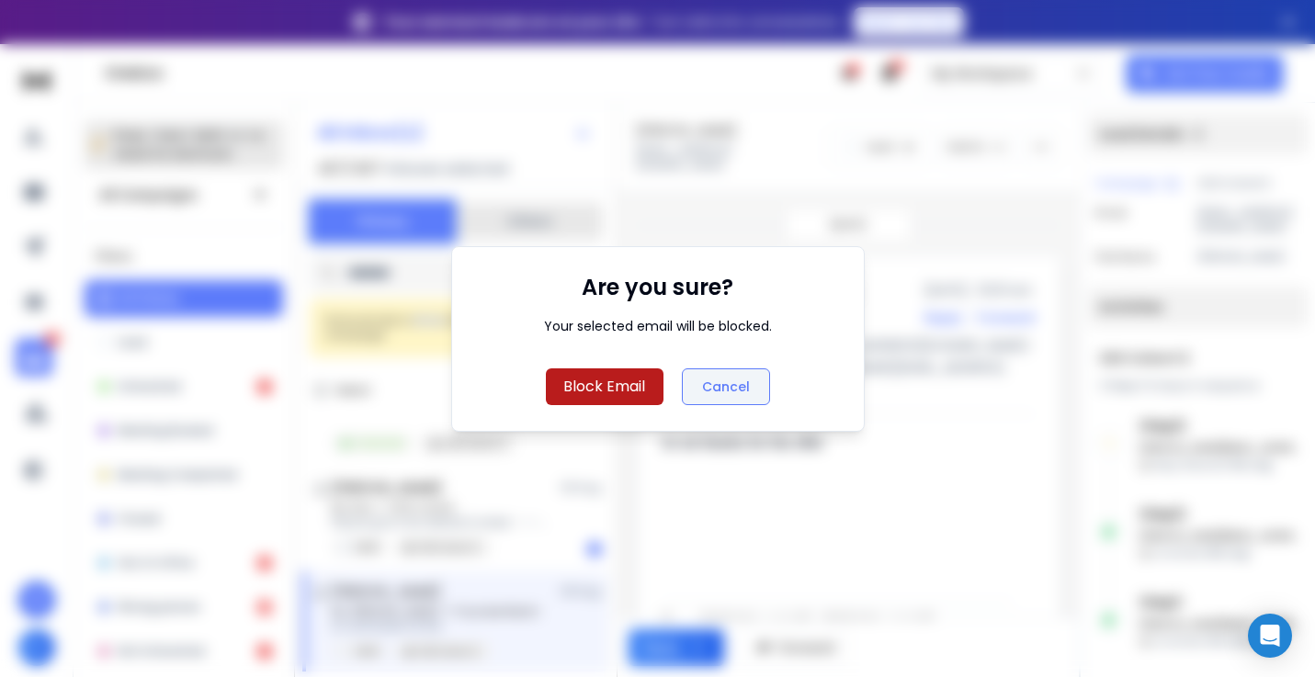
click at [622, 381] on button "Block Email" at bounding box center [605, 386] width 118 height 37
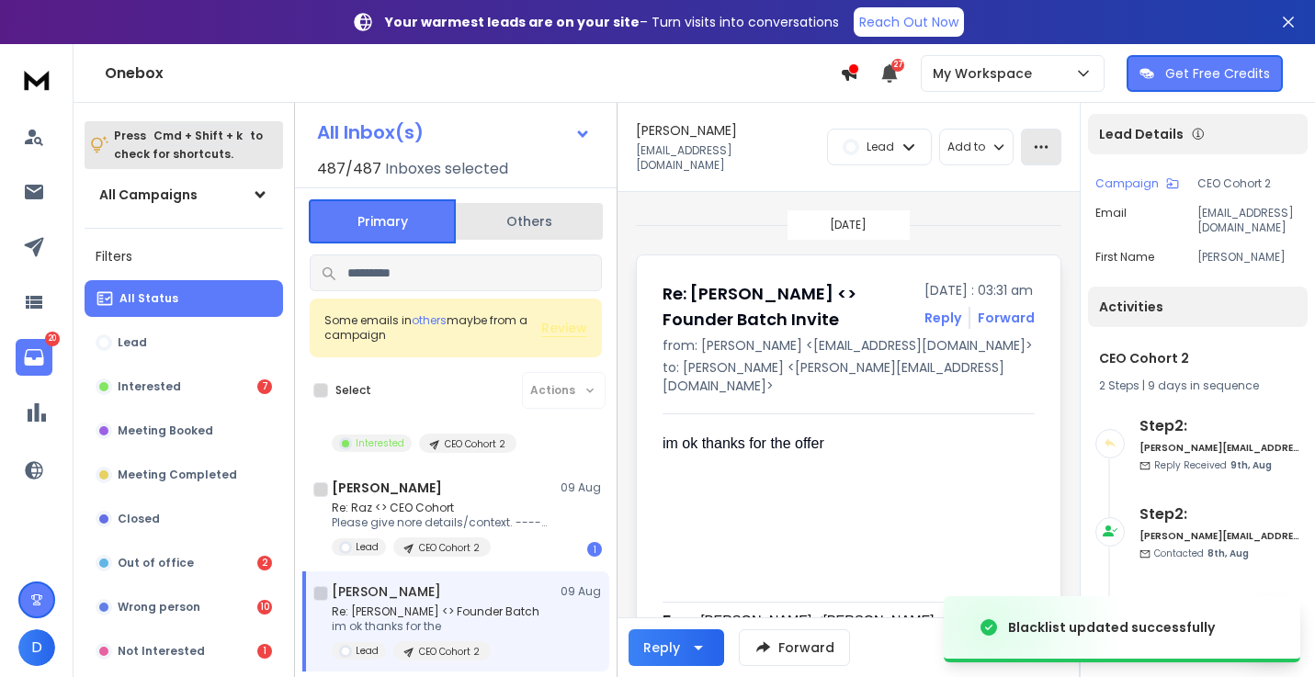
click at [1049, 139] on icon "button" at bounding box center [1041, 147] width 17 height 17
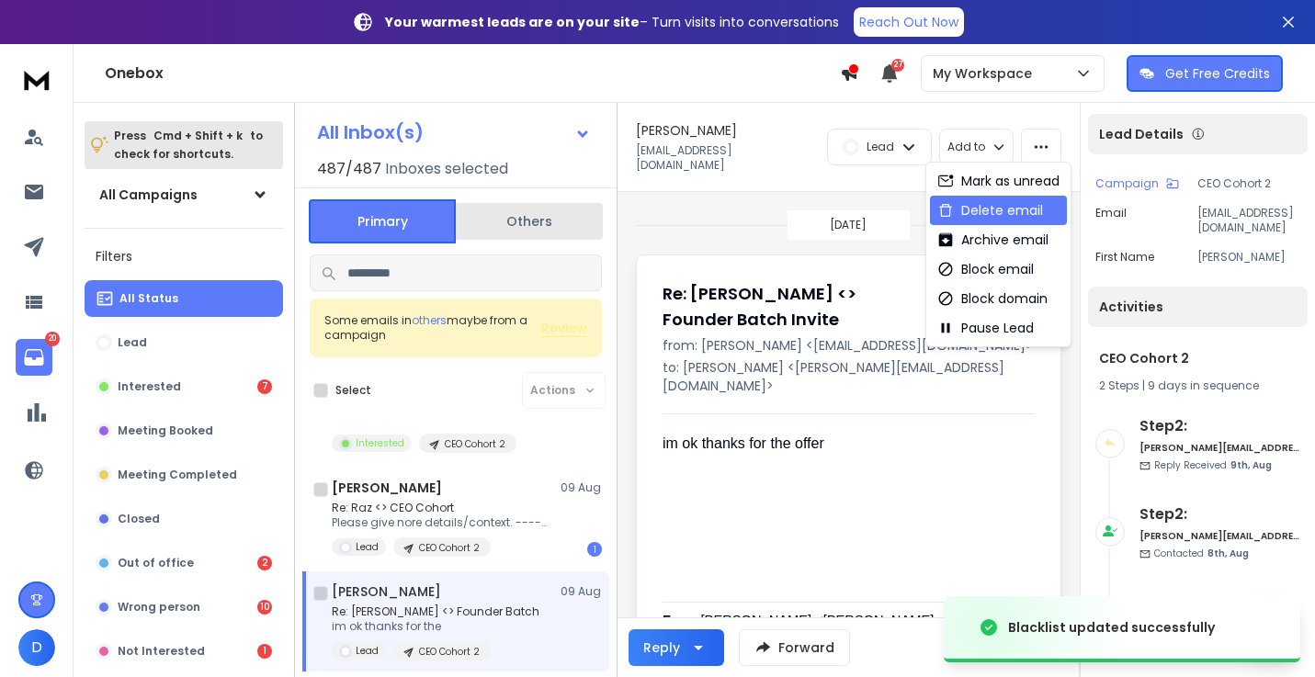
click at [1008, 224] on div "Delete email" at bounding box center [998, 210] width 137 height 29
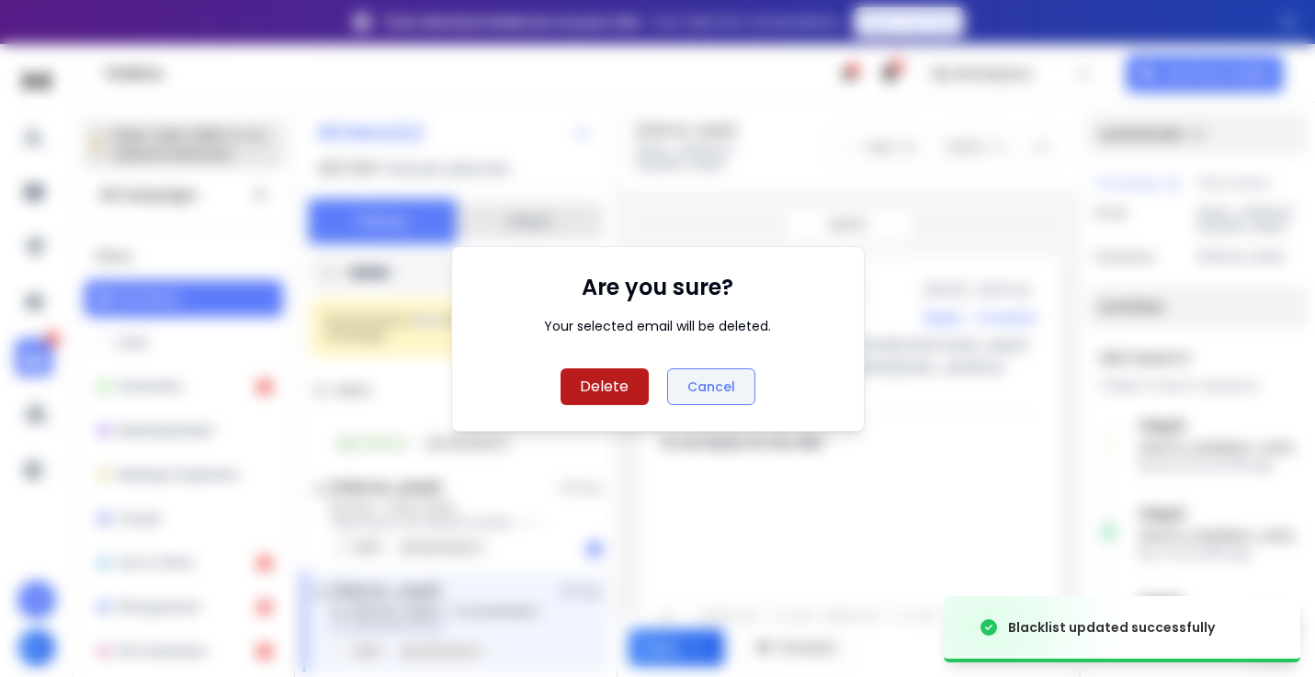
click at [628, 384] on button "Delete" at bounding box center [604, 386] width 88 height 37
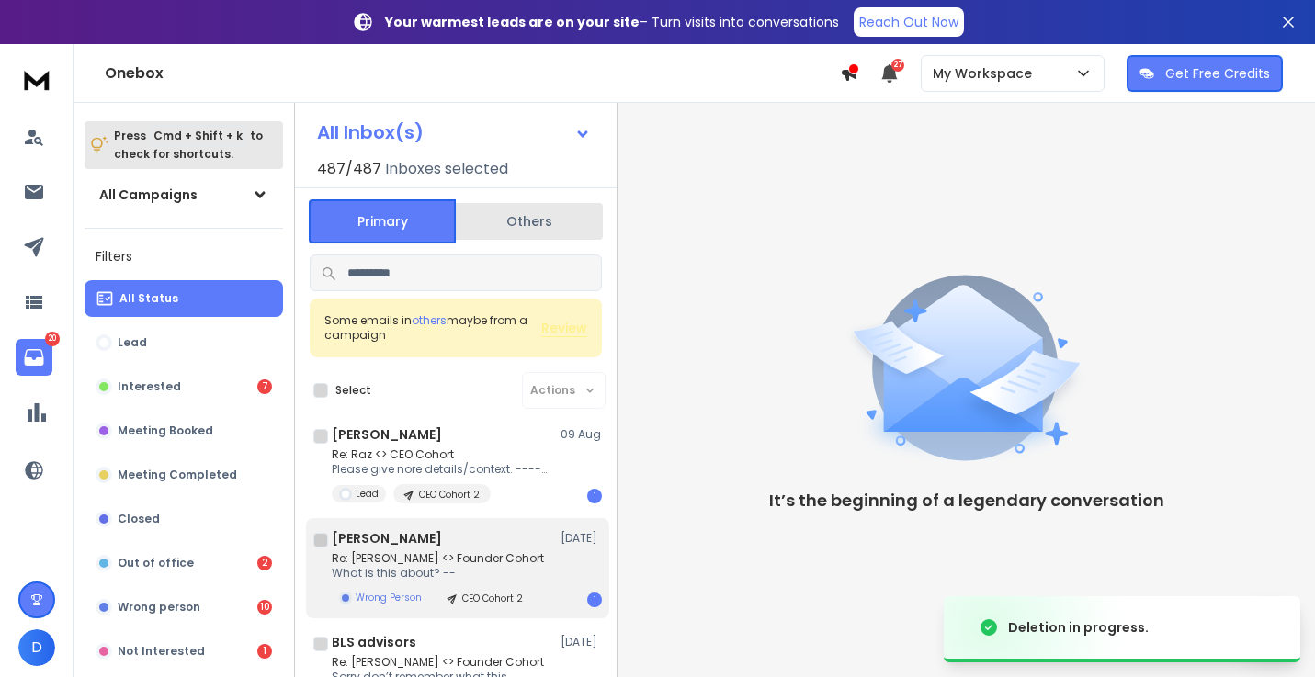
scroll to position [338, 0]
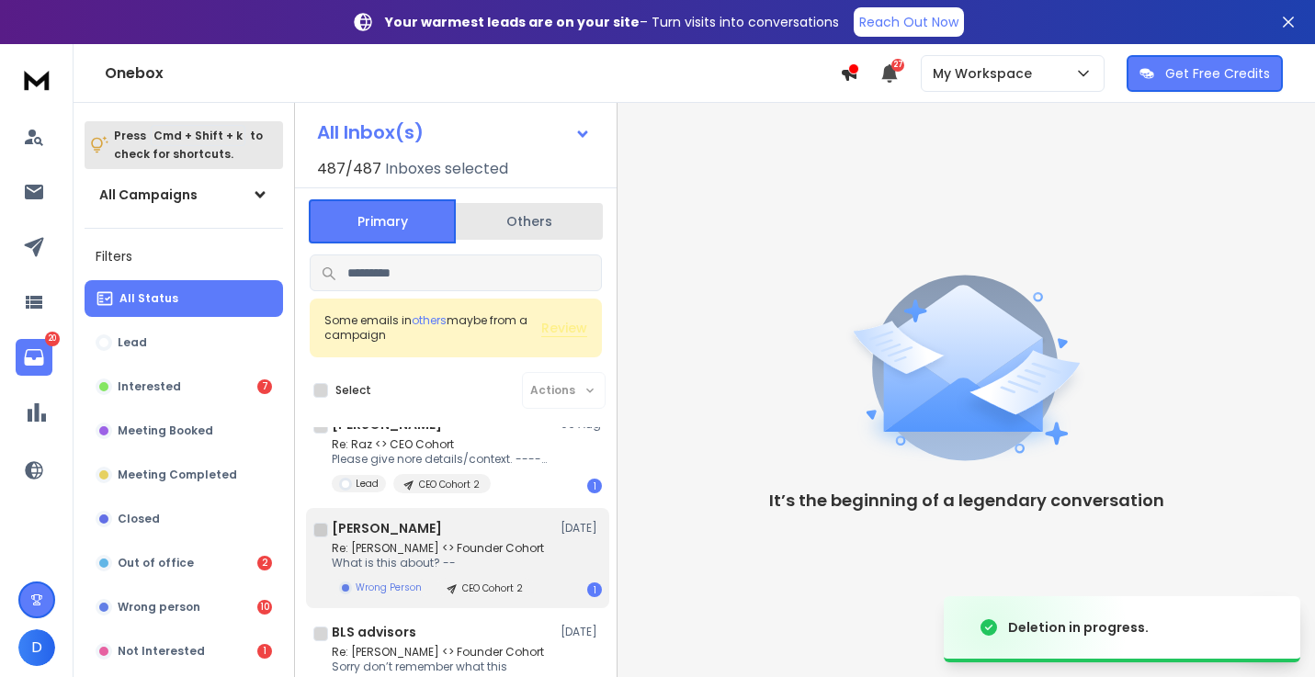
click at [560, 536] on p "[DATE]" at bounding box center [580, 528] width 41 height 15
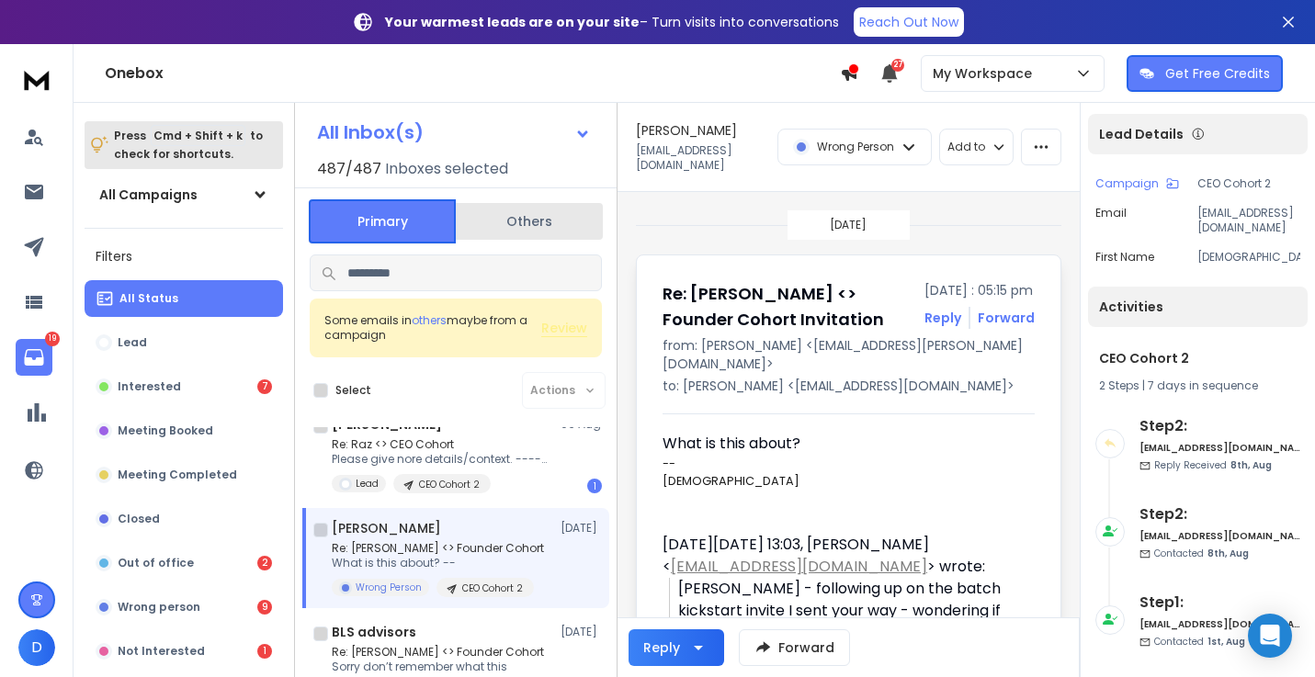
click at [666, 646] on div "Reply" at bounding box center [661, 647] width 37 height 18
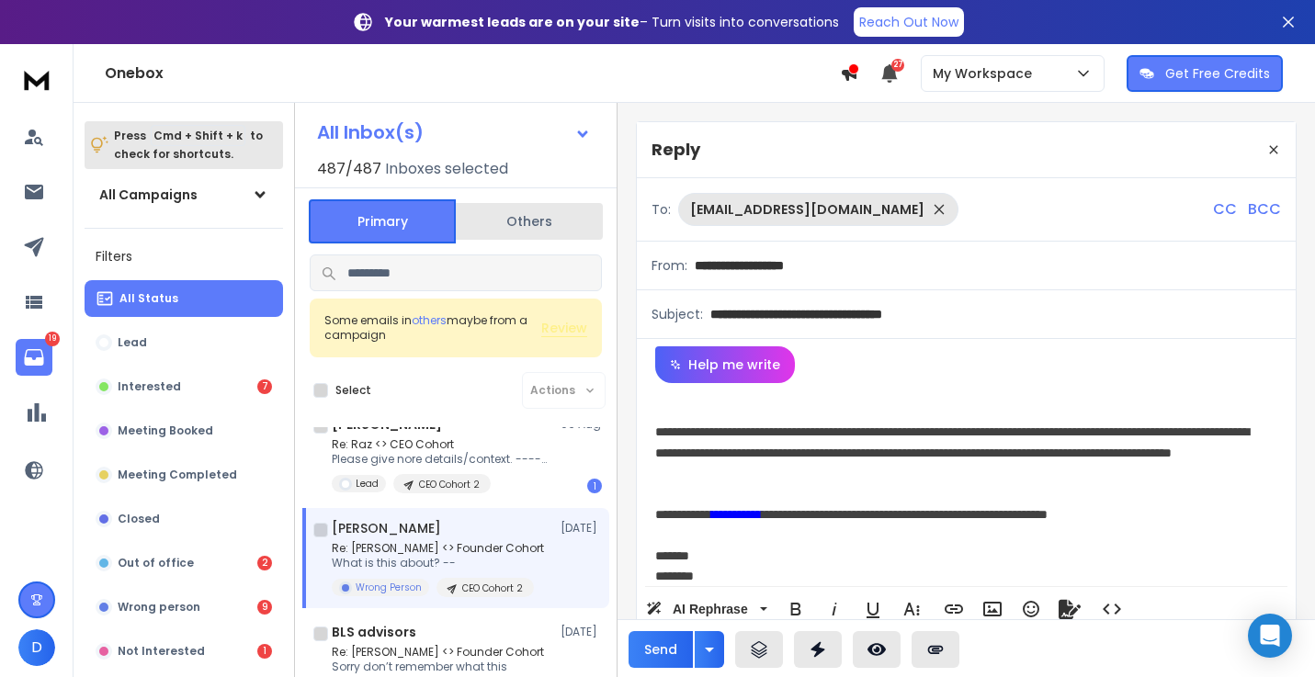
click at [644, 434] on div "**********" at bounding box center [966, 482] width 659 height 199
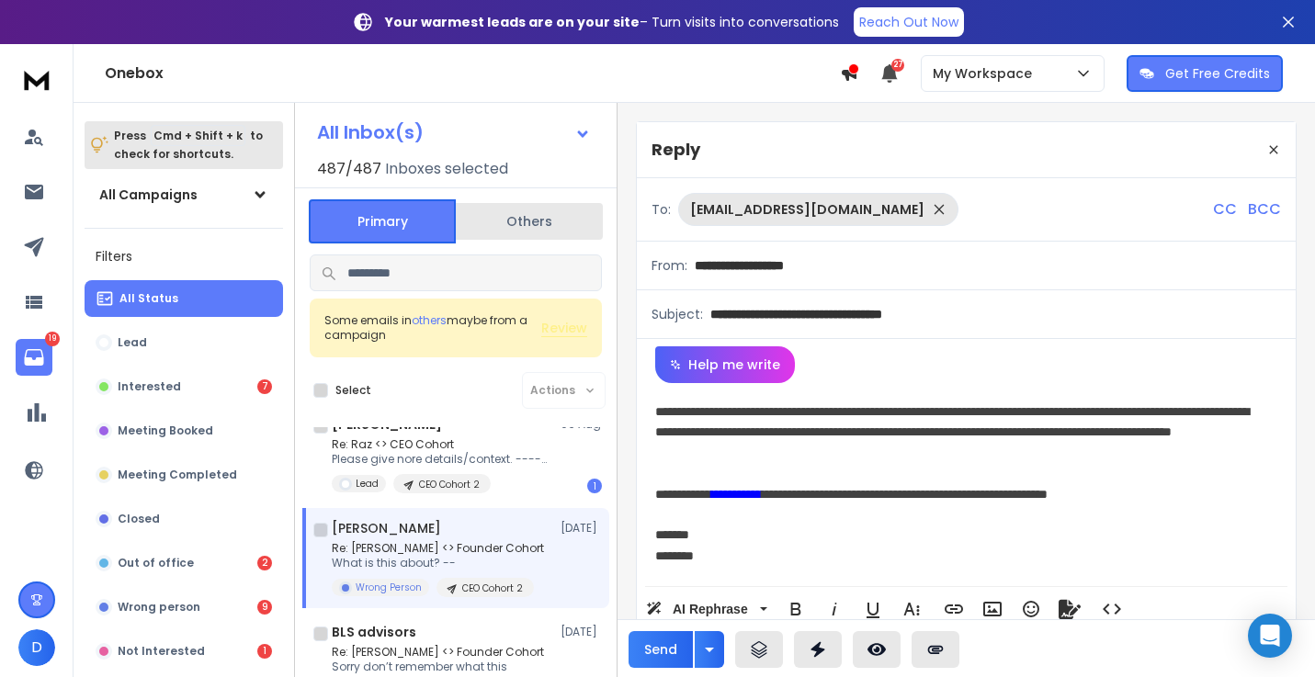
click at [736, 412] on div "**********" at bounding box center [952, 432] width 594 height 62
click at [1005, 461] on div "**********" at bounding box center [952, 432] width 594 height 62
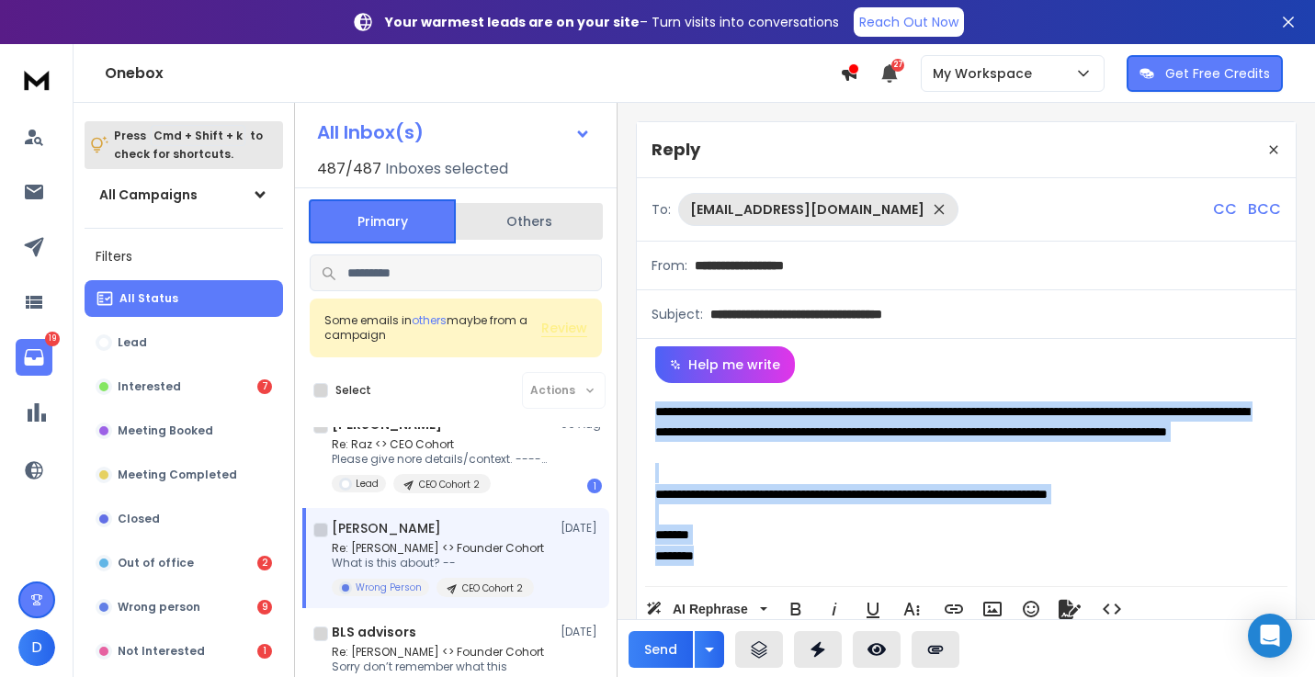
drag, startPoint x: 732, startPoint y: 551, endPoint x: 647, endPoint y: 403, distance: 170.8
click at [647, 403] on div "**********" at bounding box center [966, 482] width 659 height 199
click at [691, 469] on div at bounding box center [966, 473] width 622 height 20
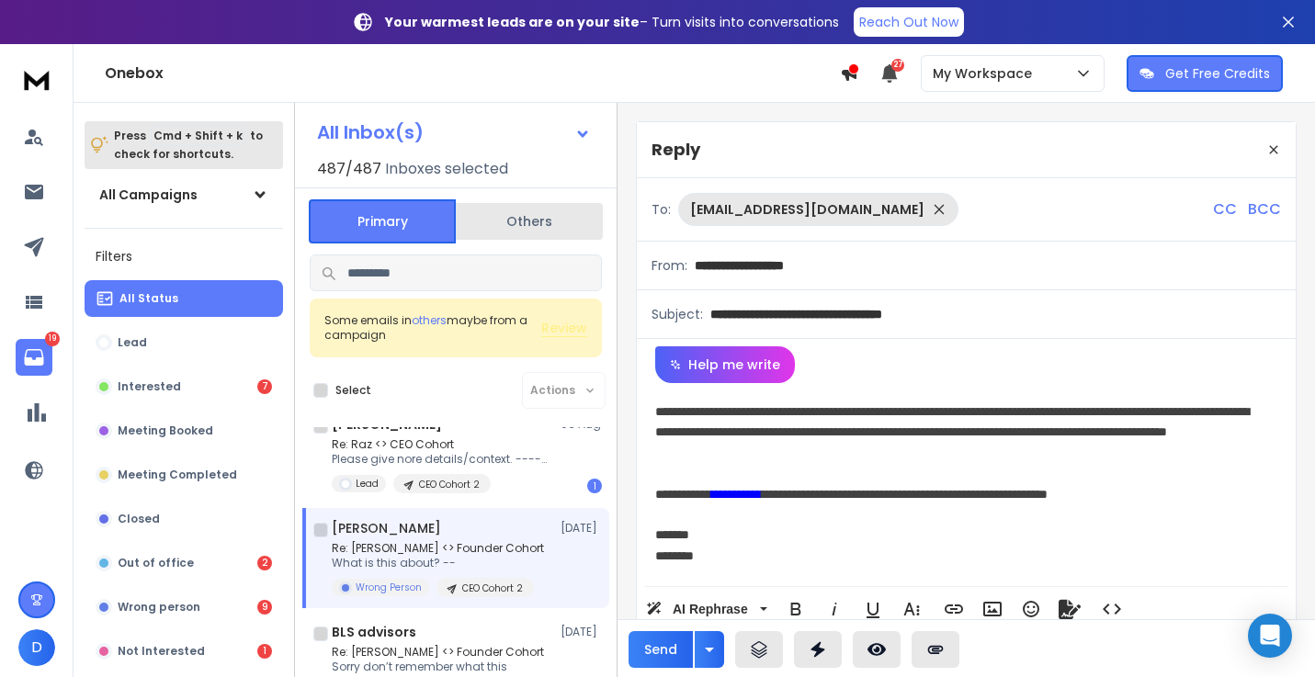
click at [661, 642] on button "Send" at bounding box center [660, 649] width 64 height 37
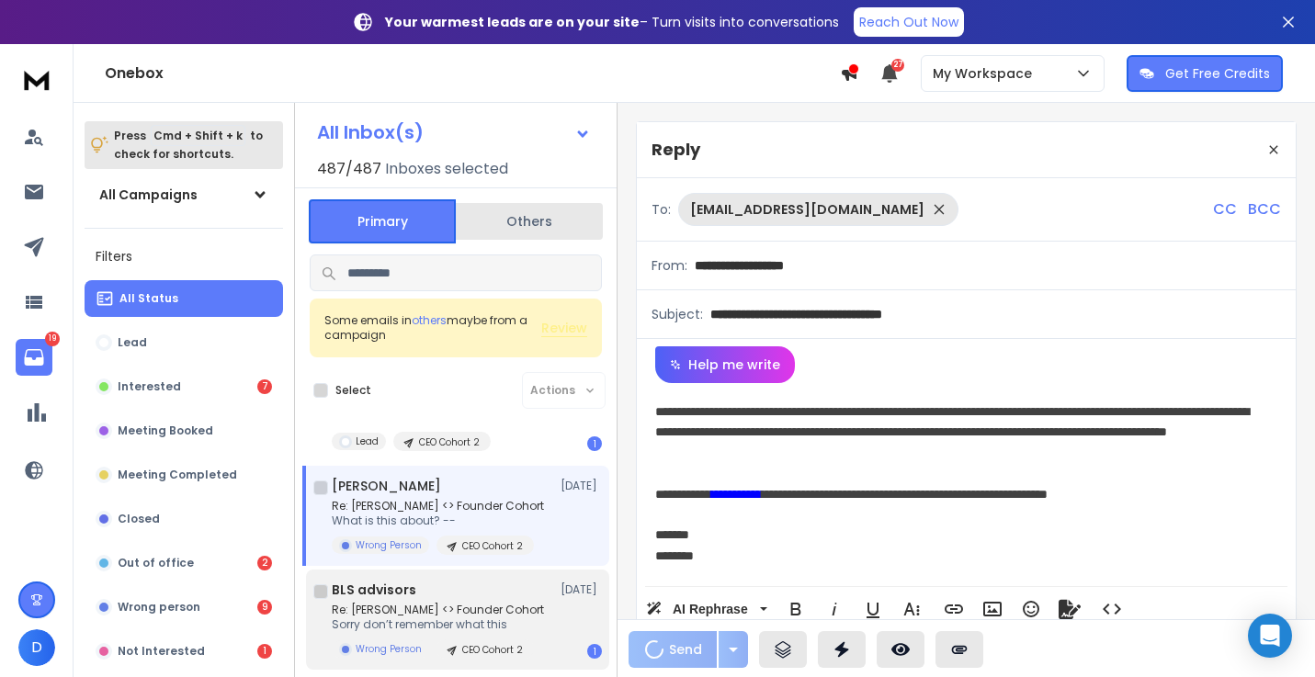
scroll to position [423, 0]
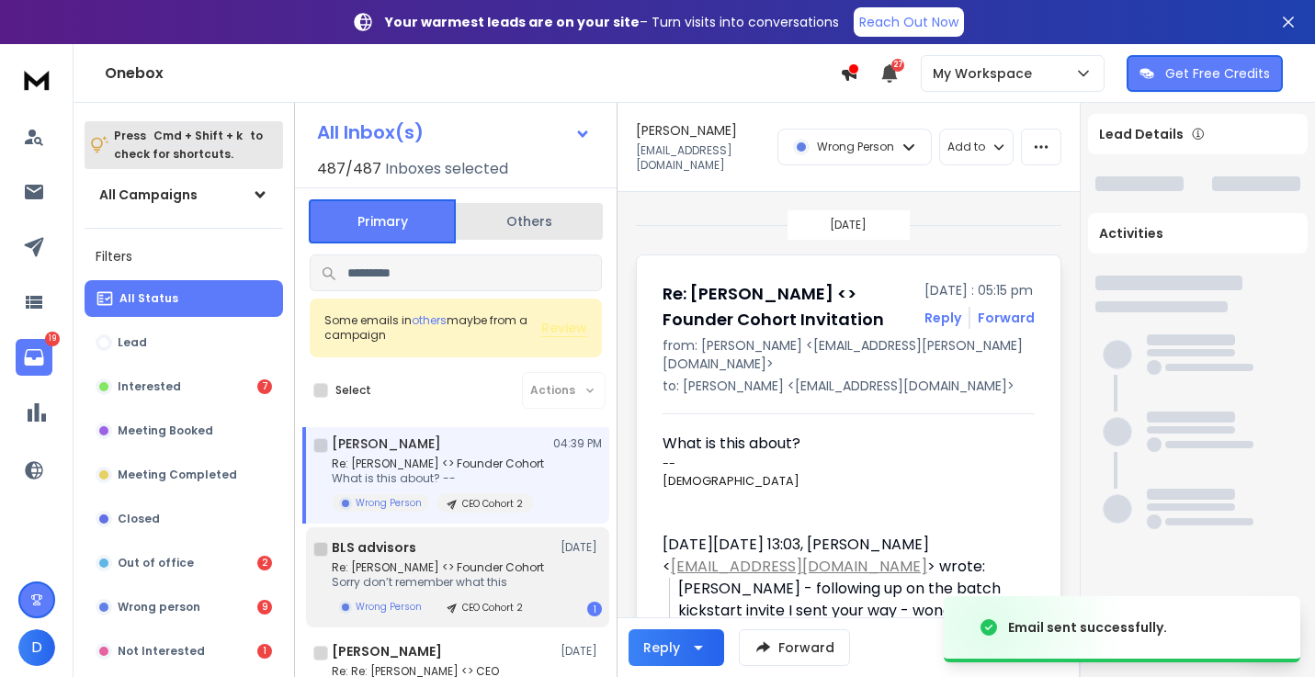
click at [564, 556] on div "BLS advisors 08 Aug" at bounding box center [467, 547] width 270 height 18
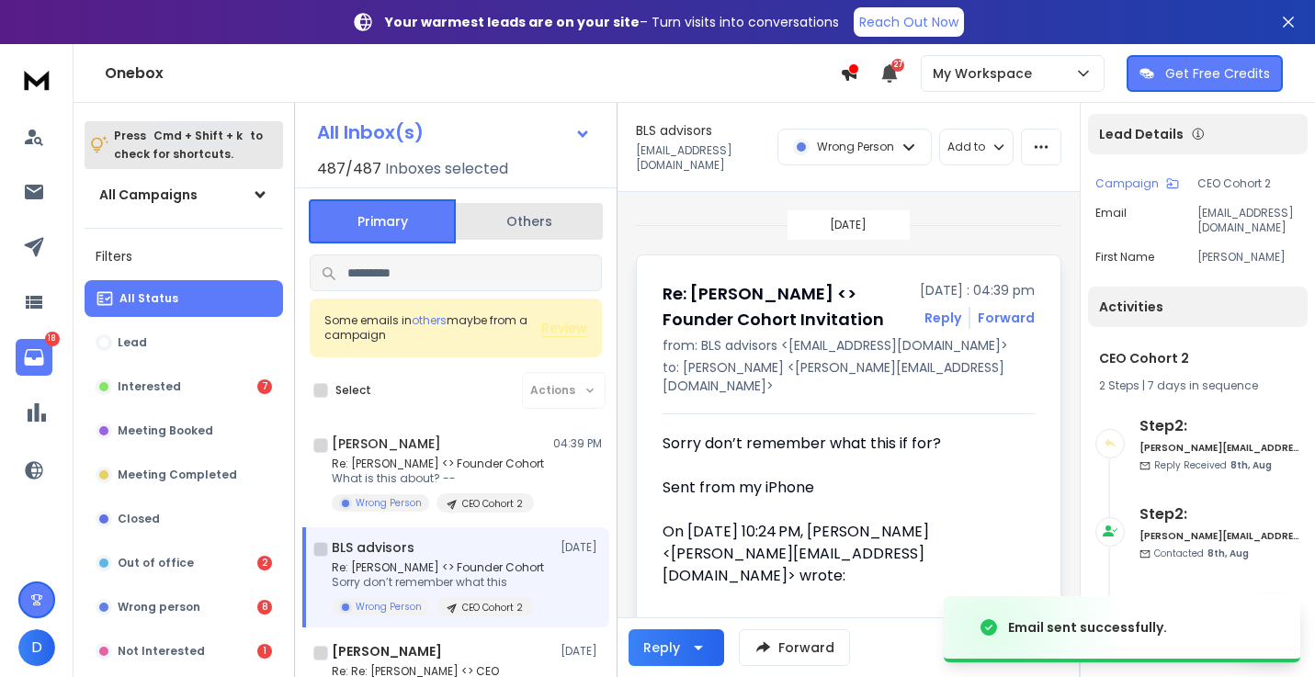
click at [662, 640] on div "Reply" at bounding box center [661, 647] width 37 height 18
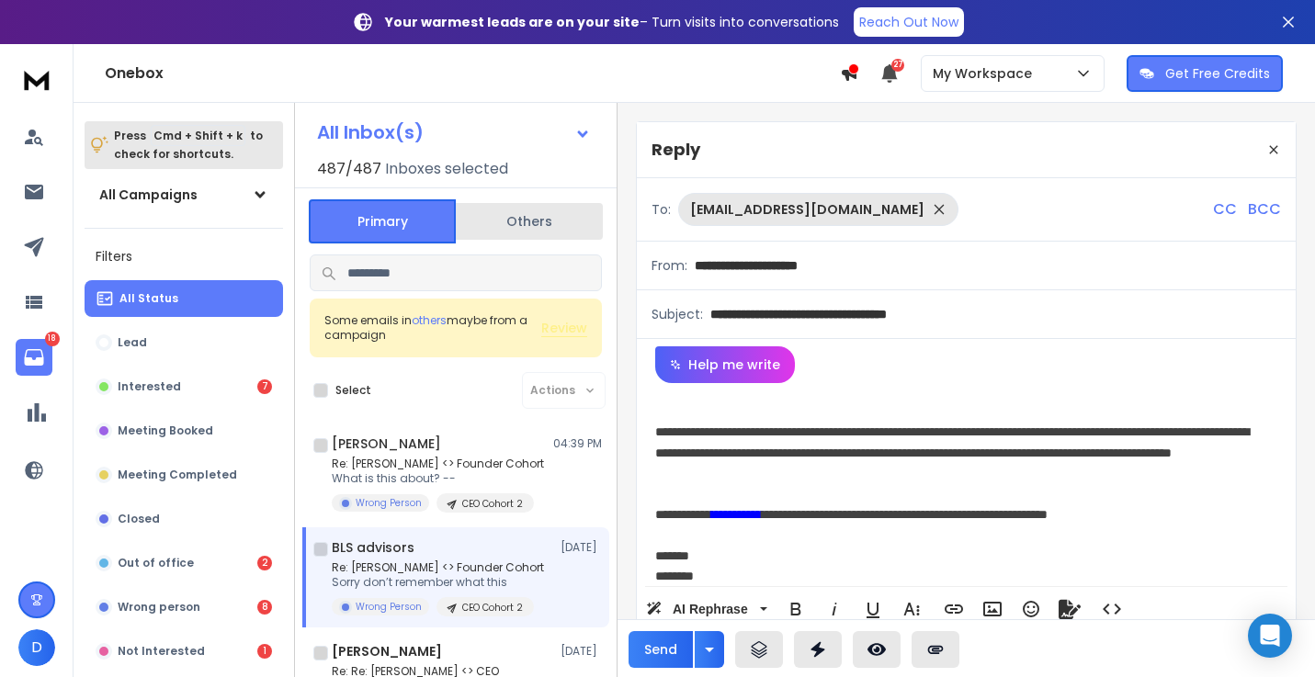
click at [655, 435] on div "**********" at bounding box center [952, 453] width 594 height 62
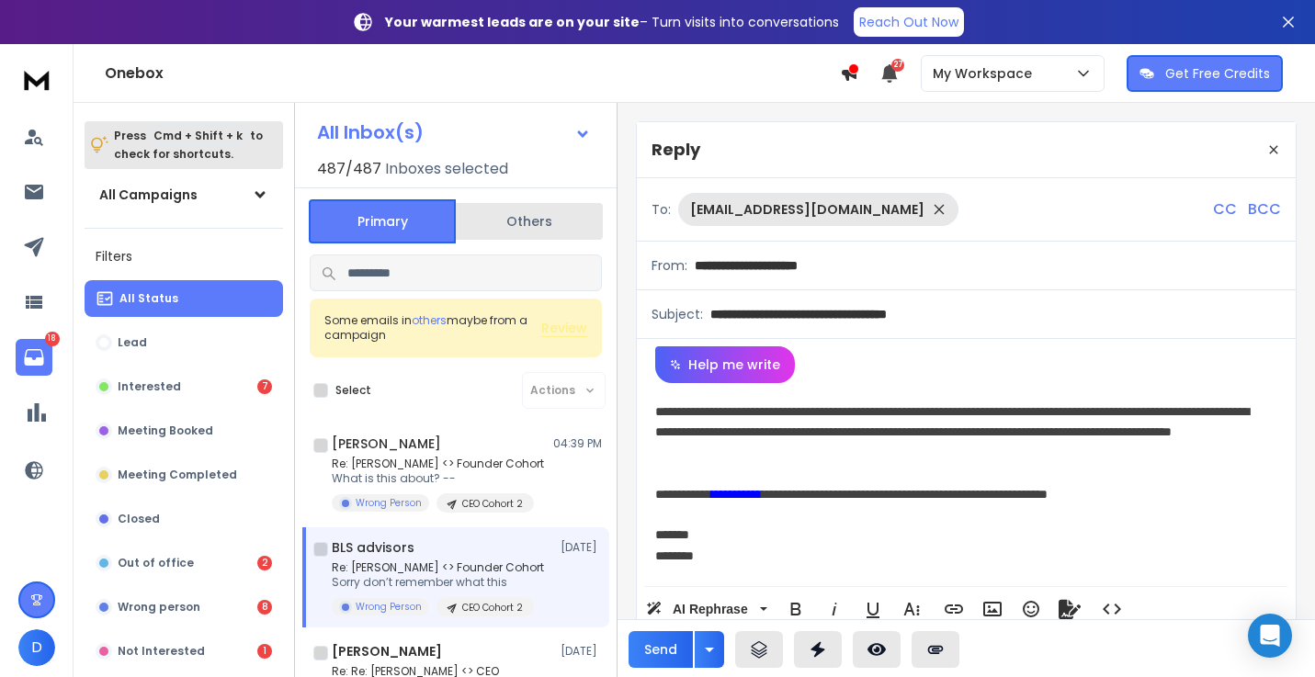
click at [716, 419] on div "**********" at bounding box center [952, 432] width 594 height 62
click at [726, 418] on div "**********" at bounding box center [952, 432] width 594 height 62
click at [657, 660] on button "Send" at bounding box center [660, 649] width 64 height 37
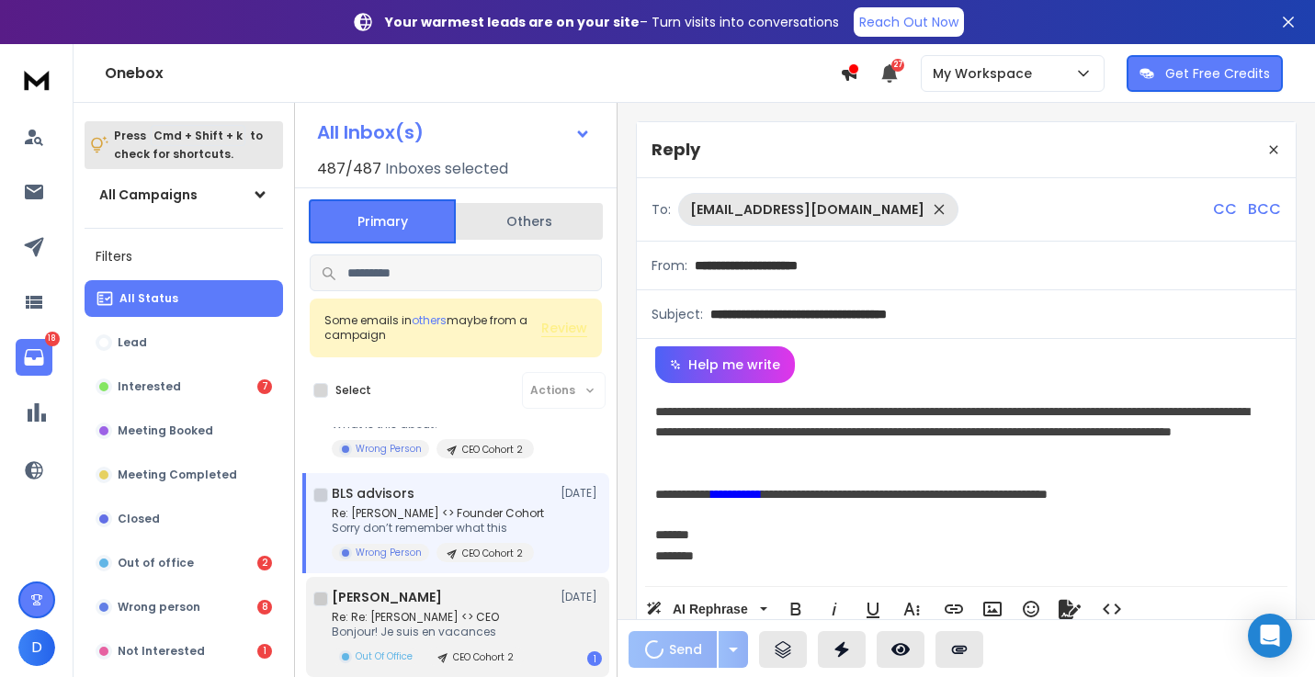
scroll to position [528, 0]
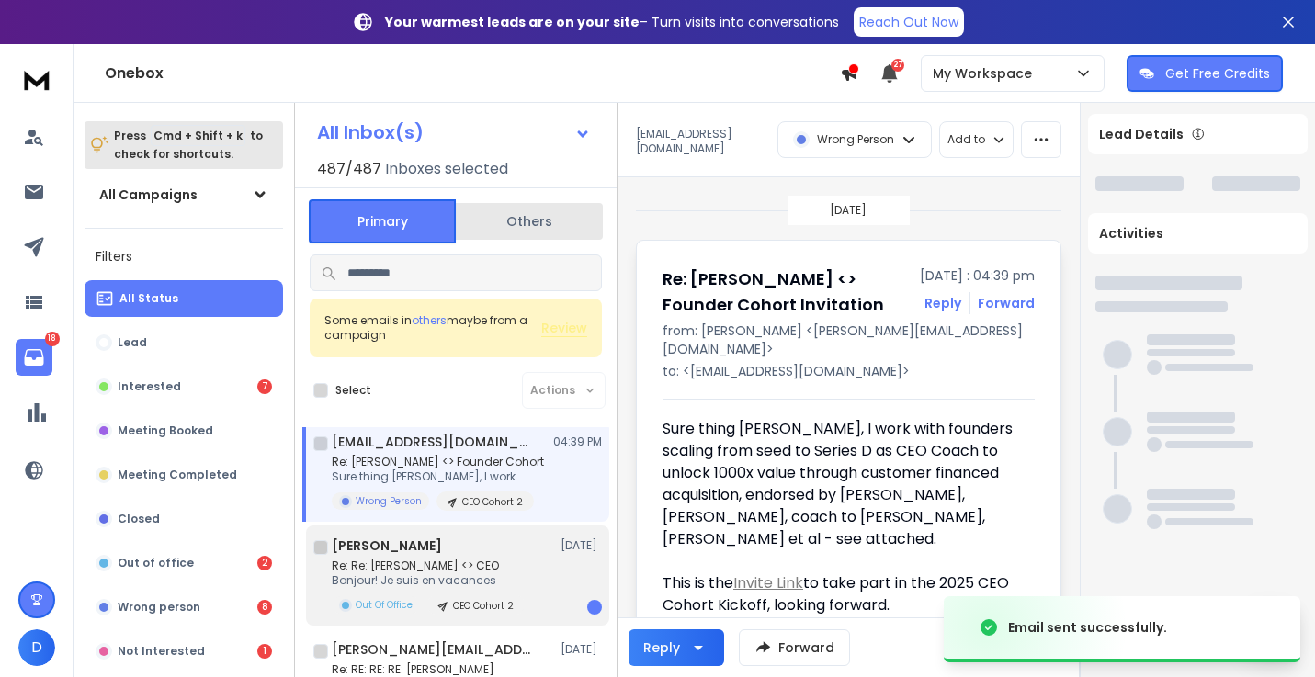
click at [523, 556] on div "Valerie Pisano 08 Aug Re: Re: Valerie <> CEO Bonjour! Je suis en vacances Out O…" at bounding box center [467, 575] width 270 height 78
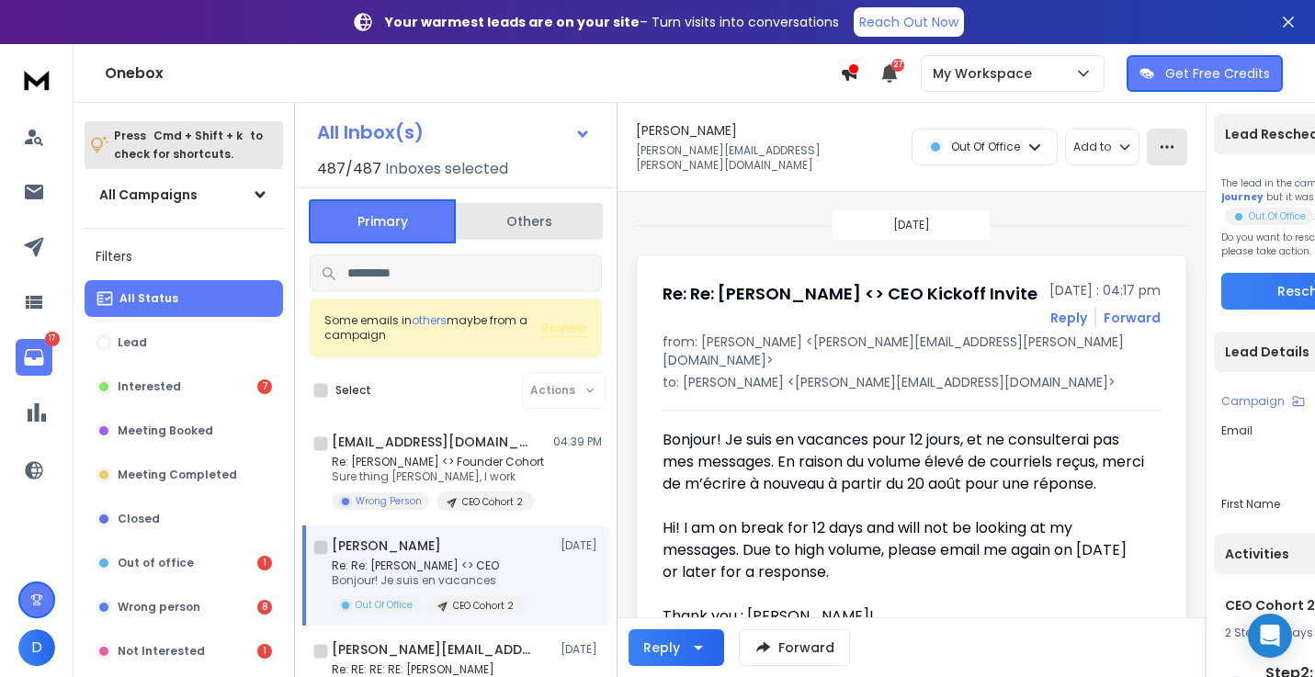
click at [1185, 137] on button "button" at bounding box center [1166, 147] width 40 height 37
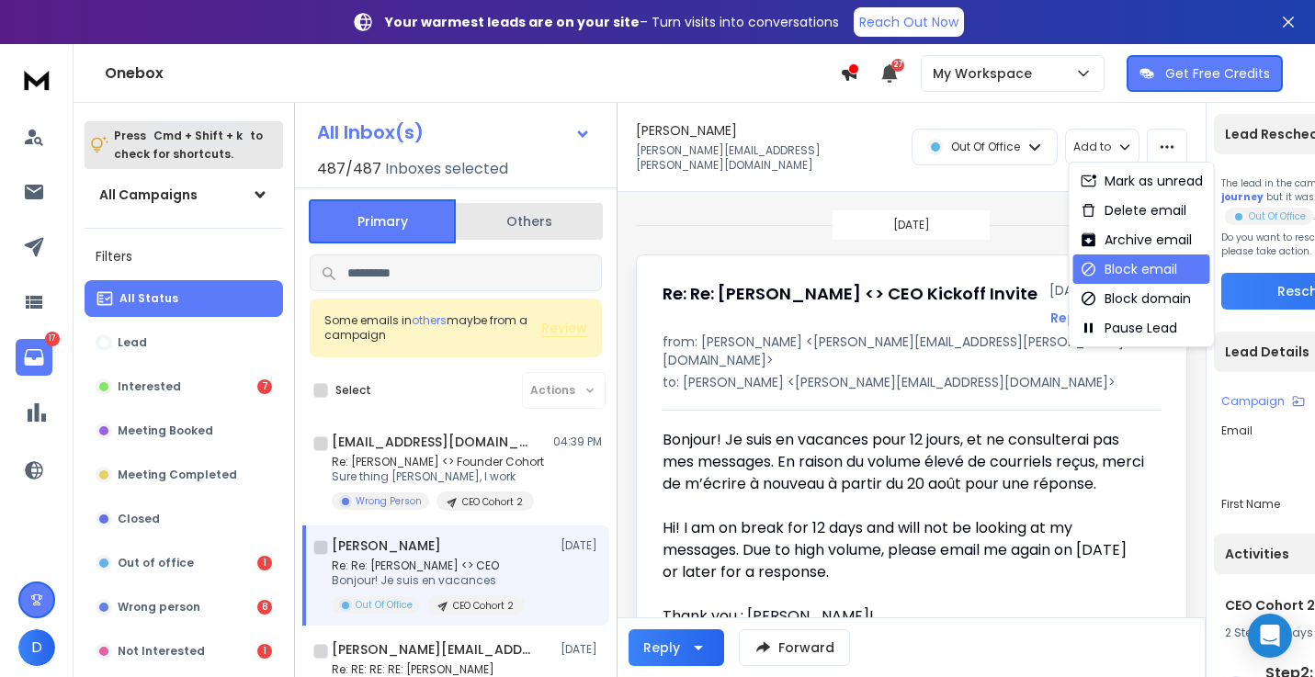
click at [1130, 269] on div "Block email" at bounding box center [1128, 269] width 96 height 18
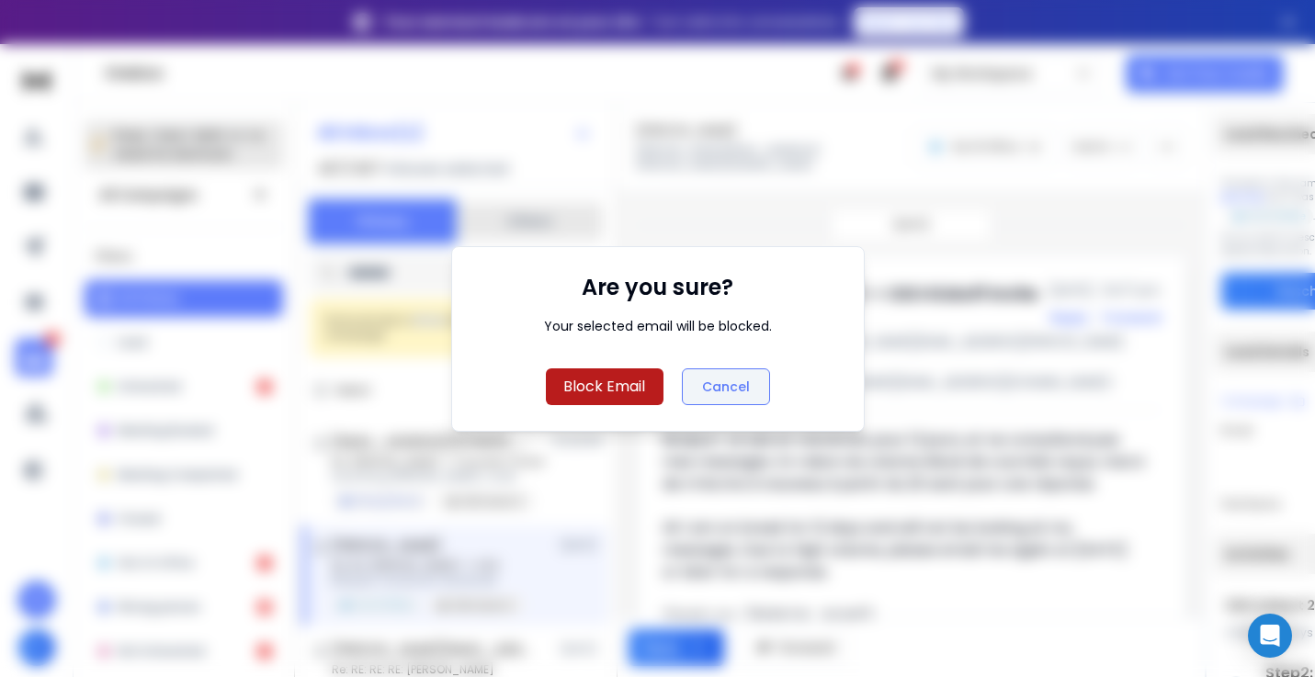
click at [648, 369] on button "Block Email" at bounding box center [605, 386] width 118 height 37
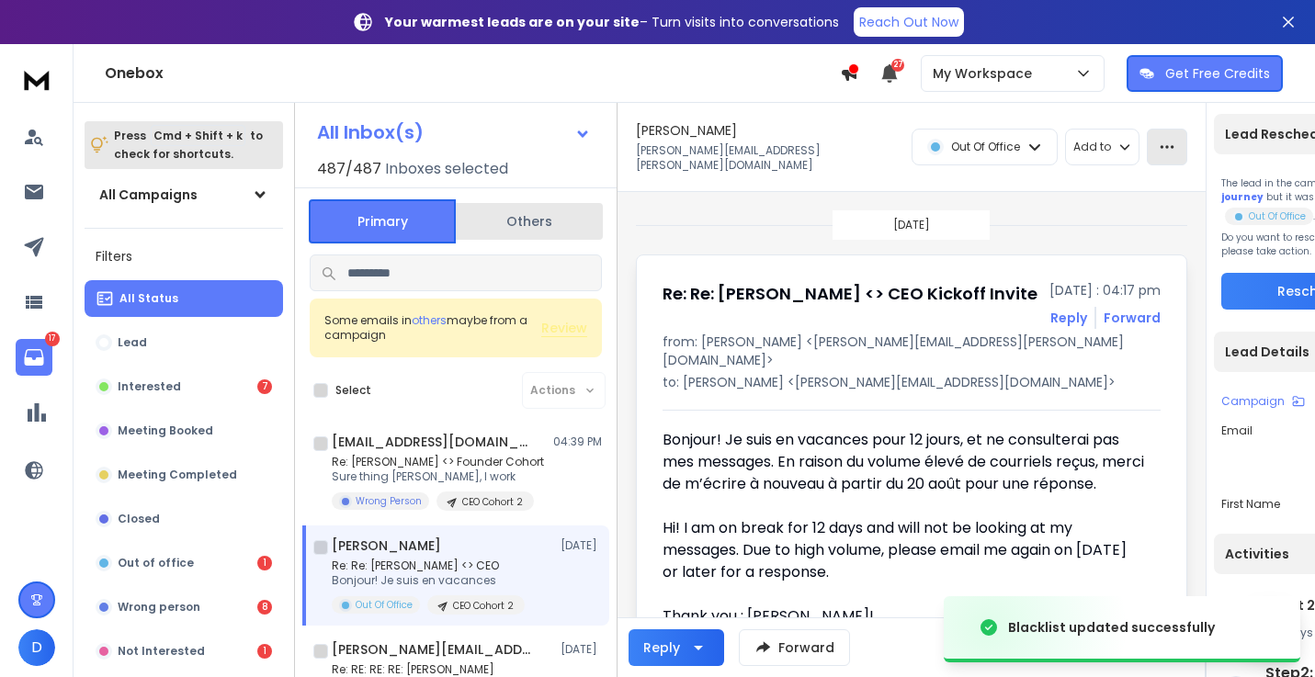
click at [1187, 137] on button "button" at bounding box center [1166, 147] width 40 height 37
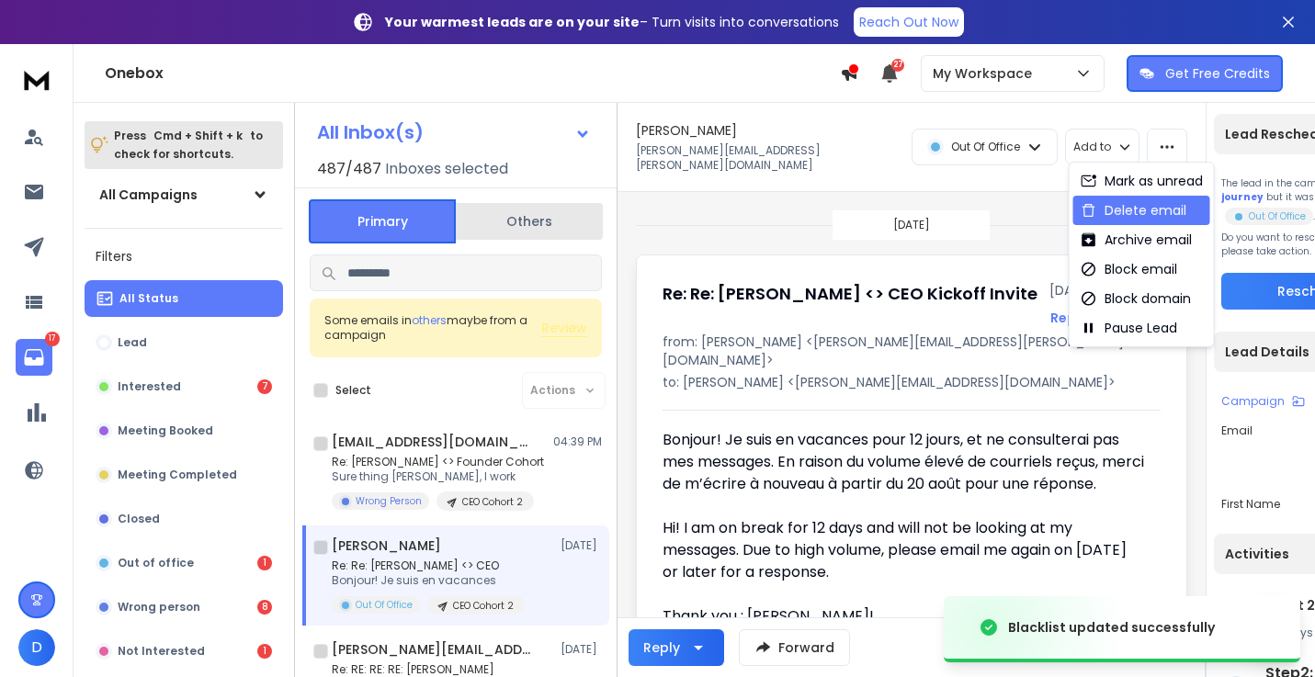
click at [1119, 215] on div "Delete email" at bounding box center [1133, 210] width 106 height 18
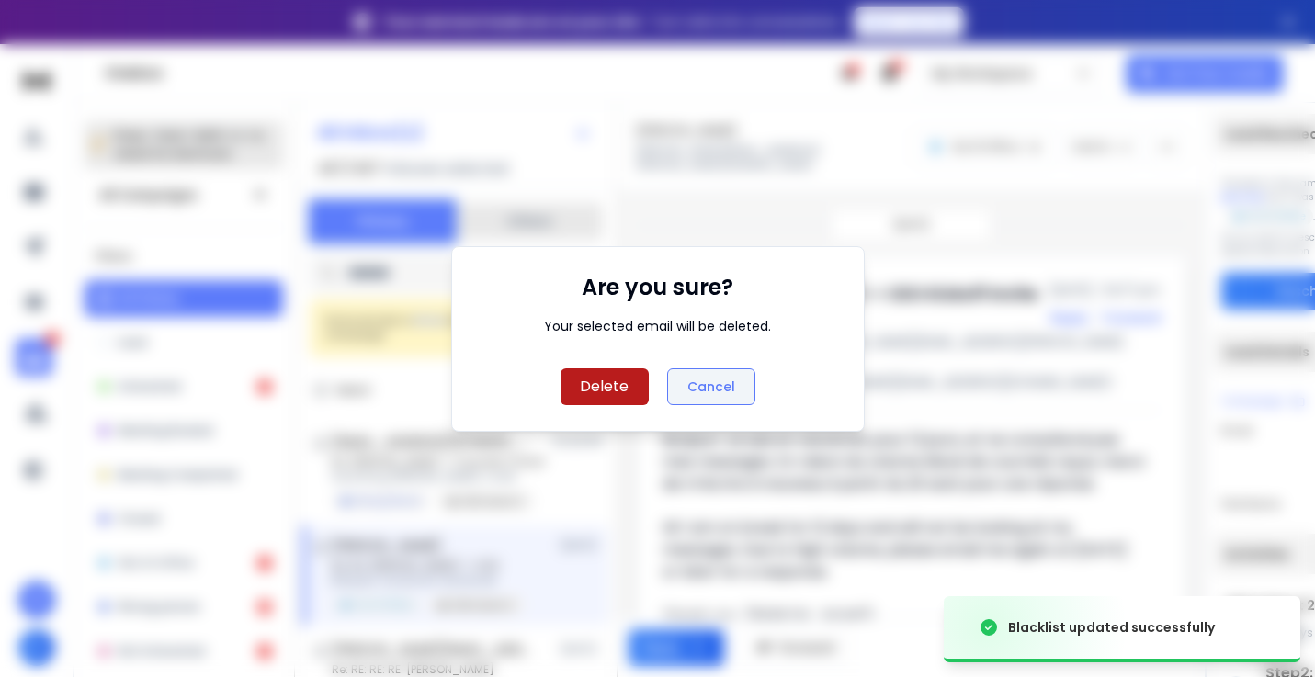
click at [637, 391] on button "Delete" at bounding box center [604, 386] width 88 height 37
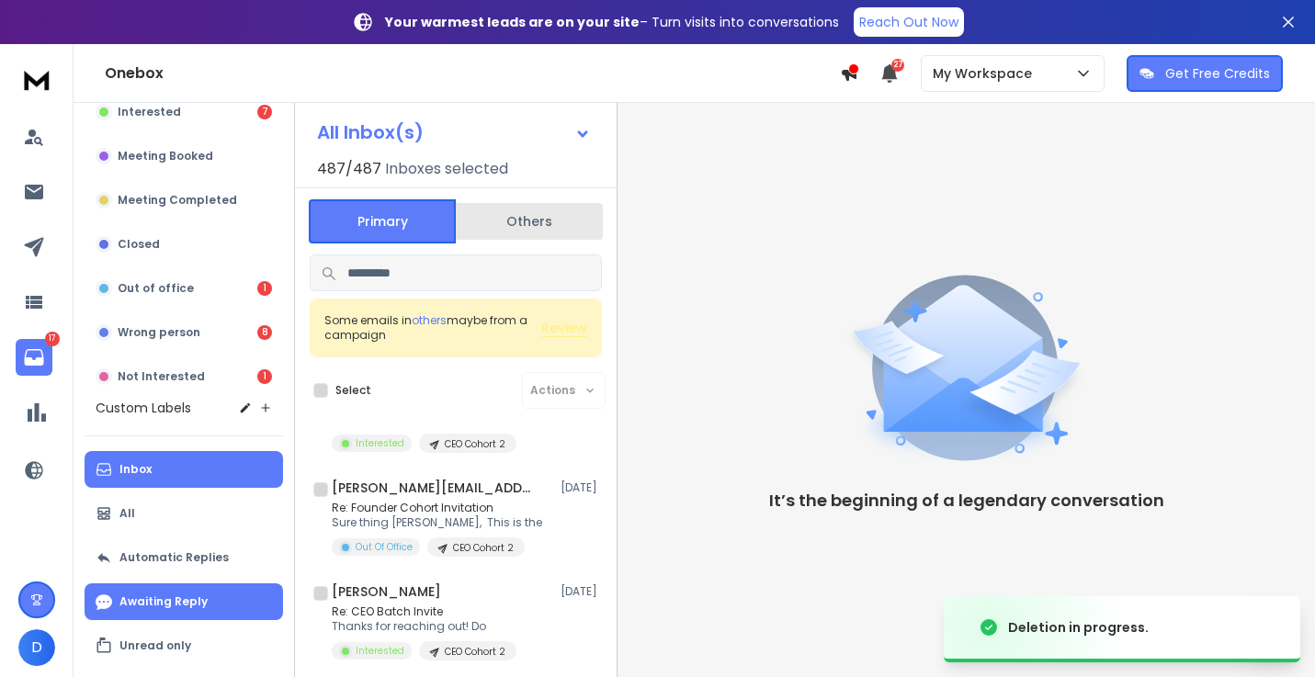
scroll to position [697, 0]
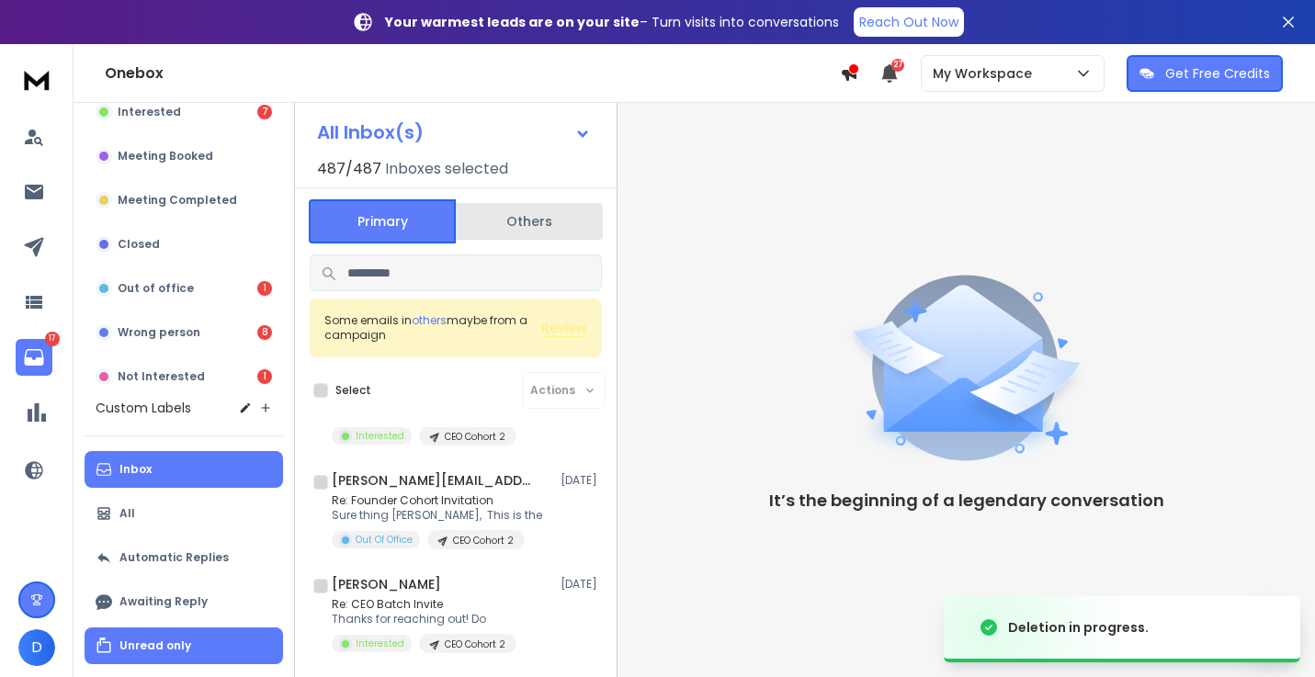
click at [147, 633] on button "Unread only" at bounding box center [184, 645] width 198 height 37
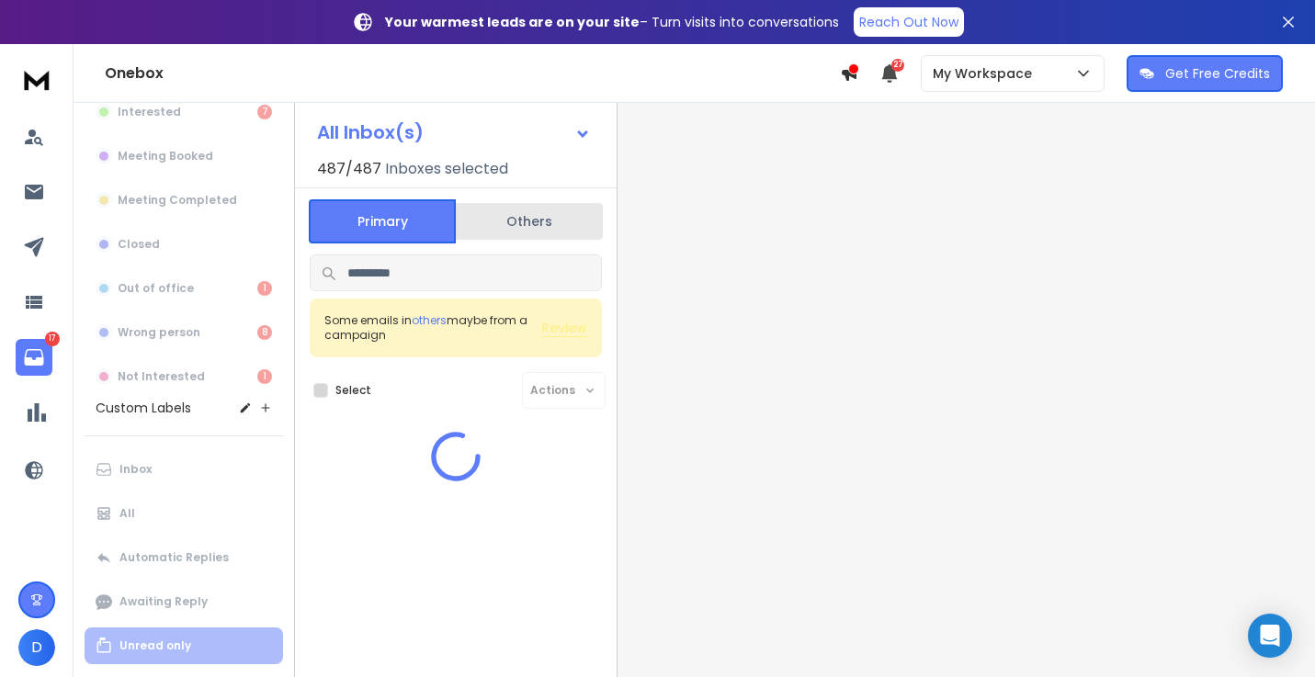
scroll to position [0, 0]
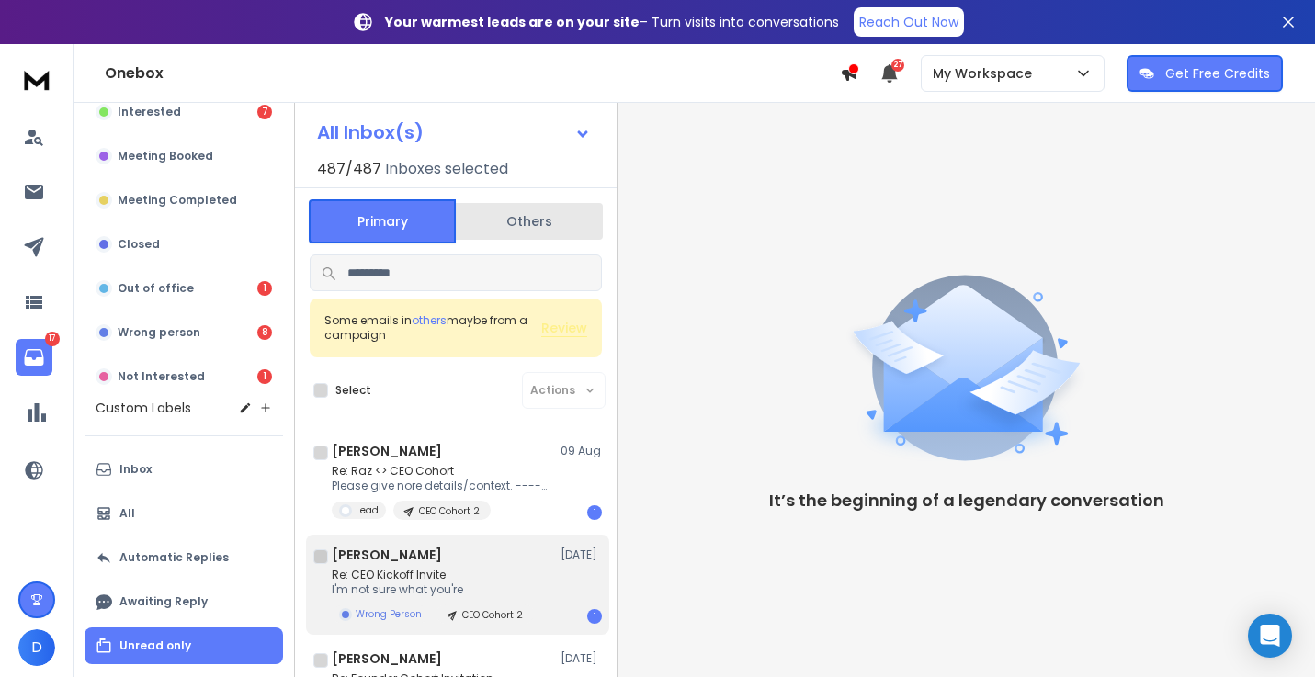
click at [479, 584] on p "I'm not sure what you're" at bounding box center [433, 589] width 202 height 15
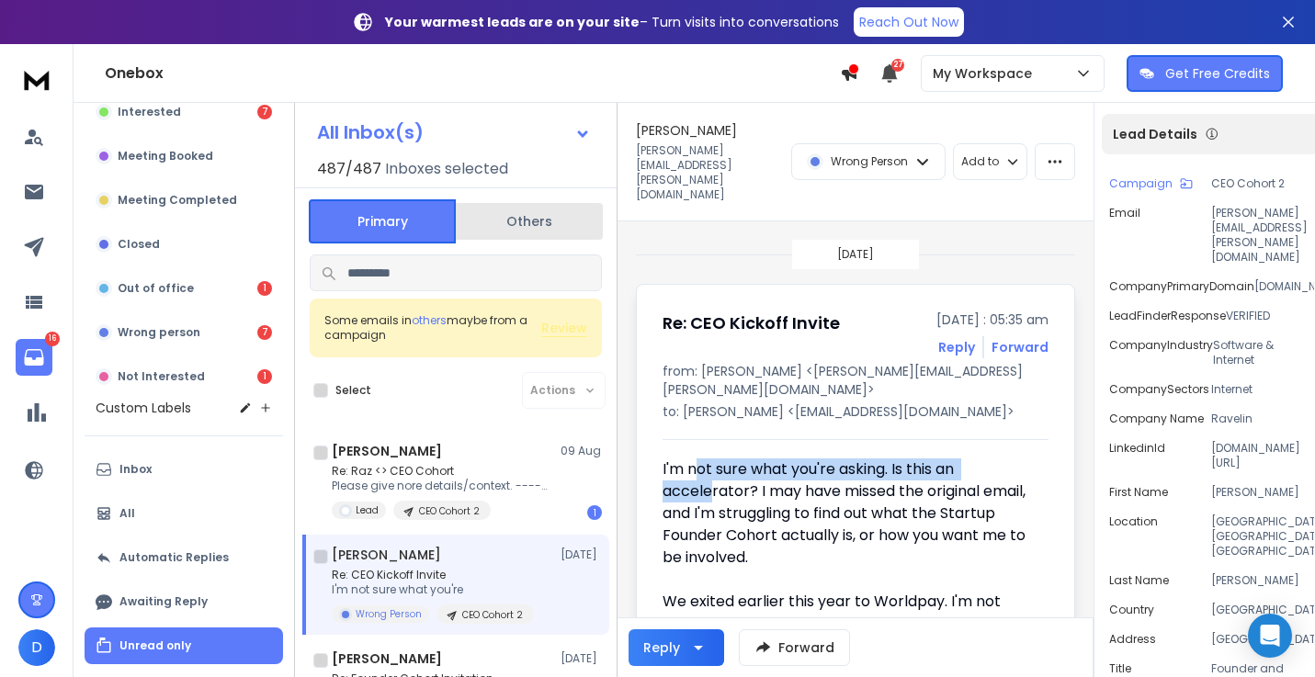
drag, startPoint x: 703, startPoint y: 413, endPoint x: 720, endPoint y: 440, distance: 31.8
click at [720, 458] on div "I'm not sure what you're asking. Is this an accelerator? I may have missed the …" at bounding box center [847, 513] width 371 height 110
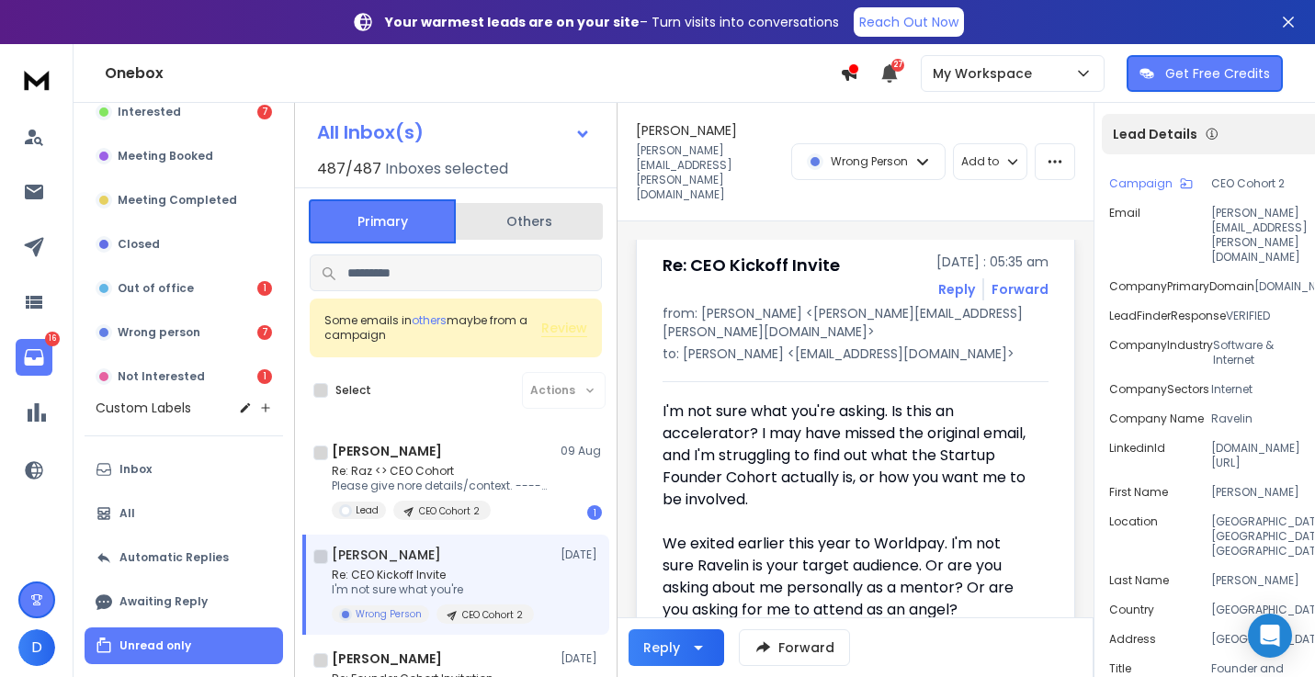
scroll to position [106, 0]
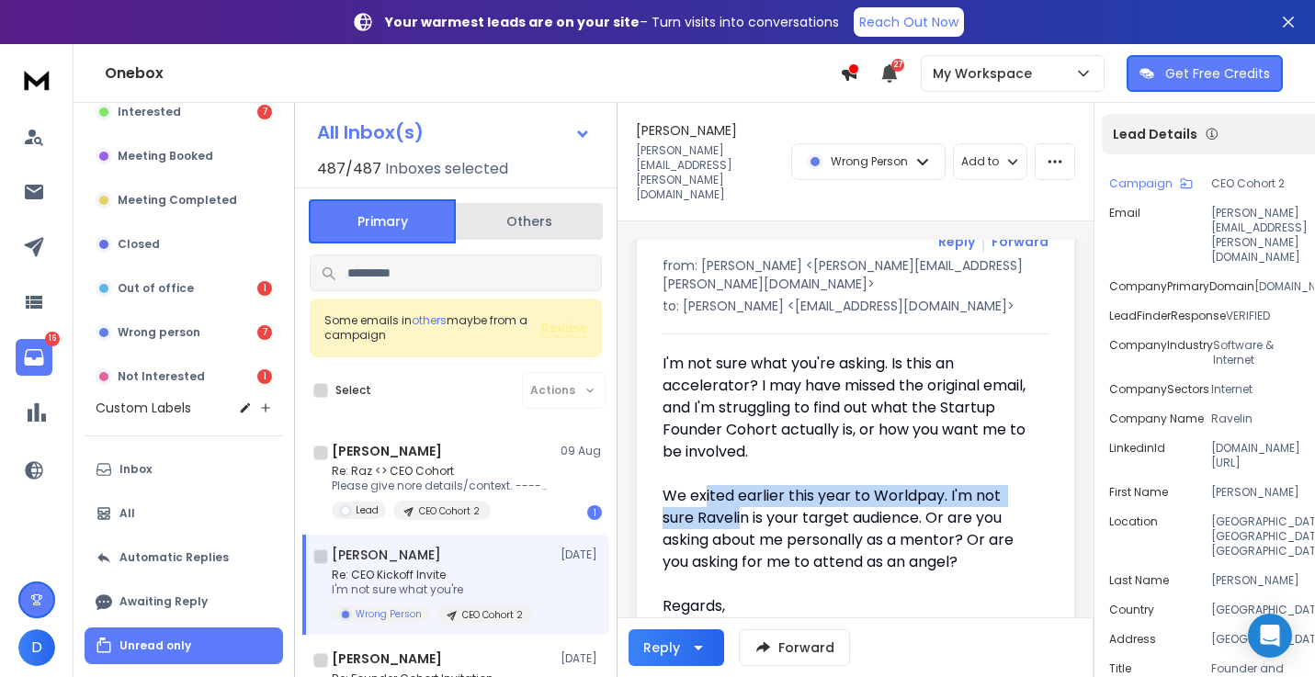
drag, startPoint x: 707, startPoint y: 440, endPoint x: 710, endPoint y: 450, distance: 10.5
click at [710, 485] on div "We exited earlier this year to Worldpay. I'm not sure Ravelin is your target au…" at bounding box center [847, 529] width 371 height 88
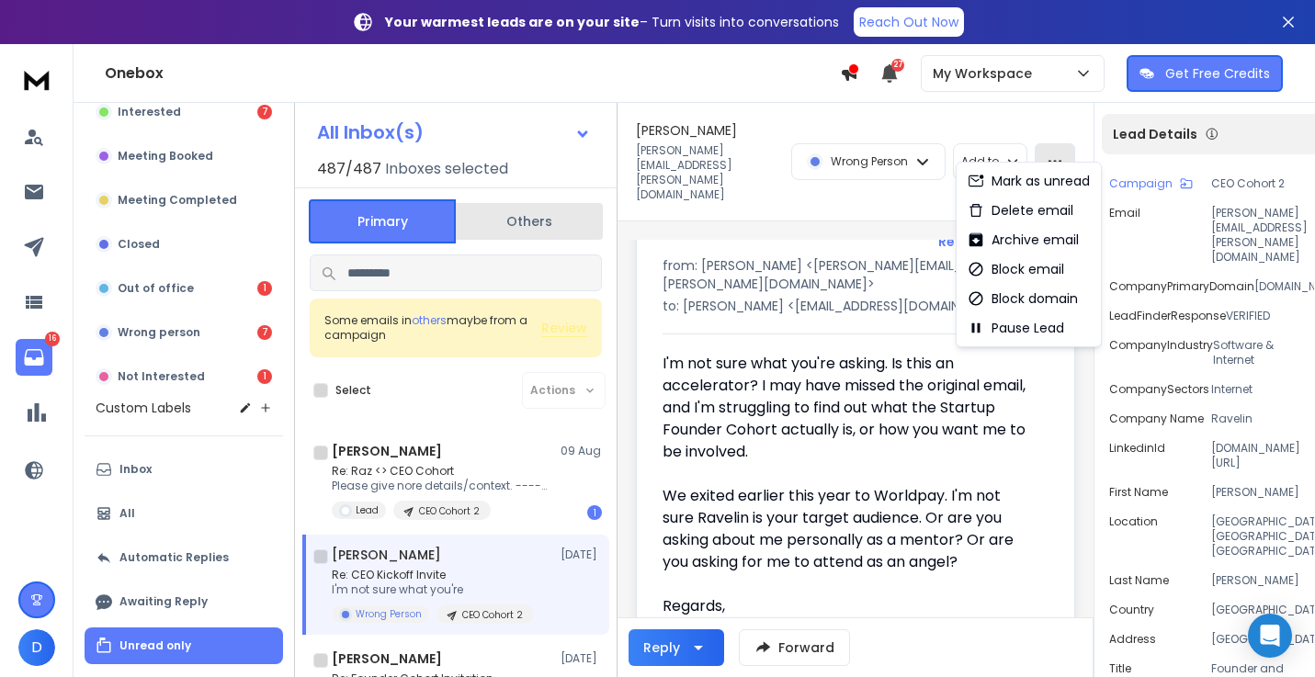
click at [1063, 153] on icon "button" at bounding box center [1054, 161] width 17 height 17
click at [1030, 265] on div "Block email" at bounding box center [1015, 269] width 96 height 18
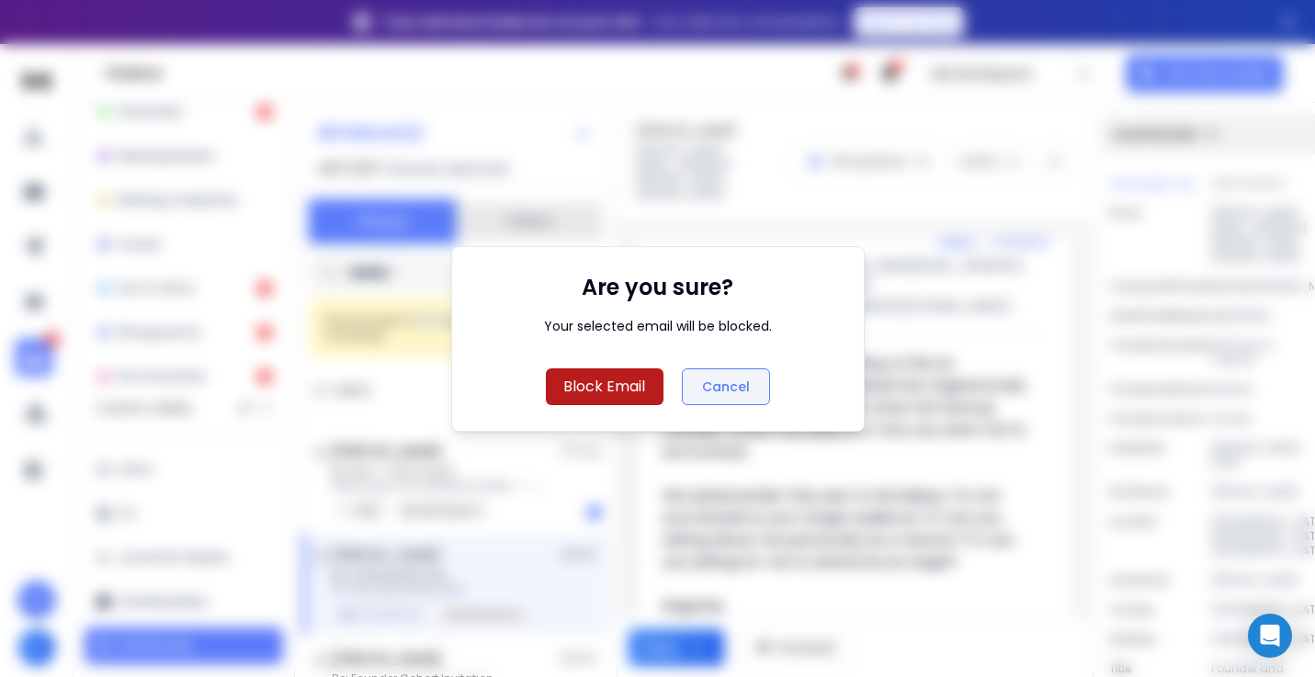
click at [603, 396] on button "Block Email" at bounding box center [605, 386] width 118 height 37
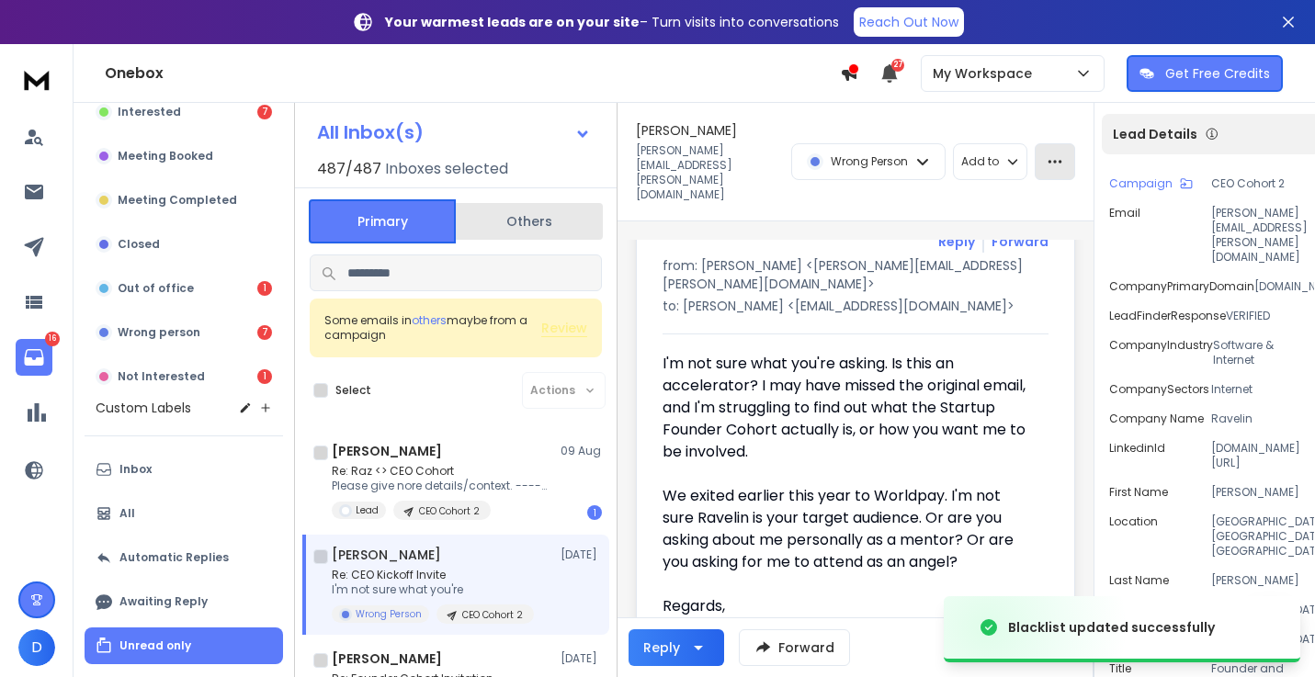
click at [1075, 143] on button "button" at bounding box center [1054, 161] width 40 height 37
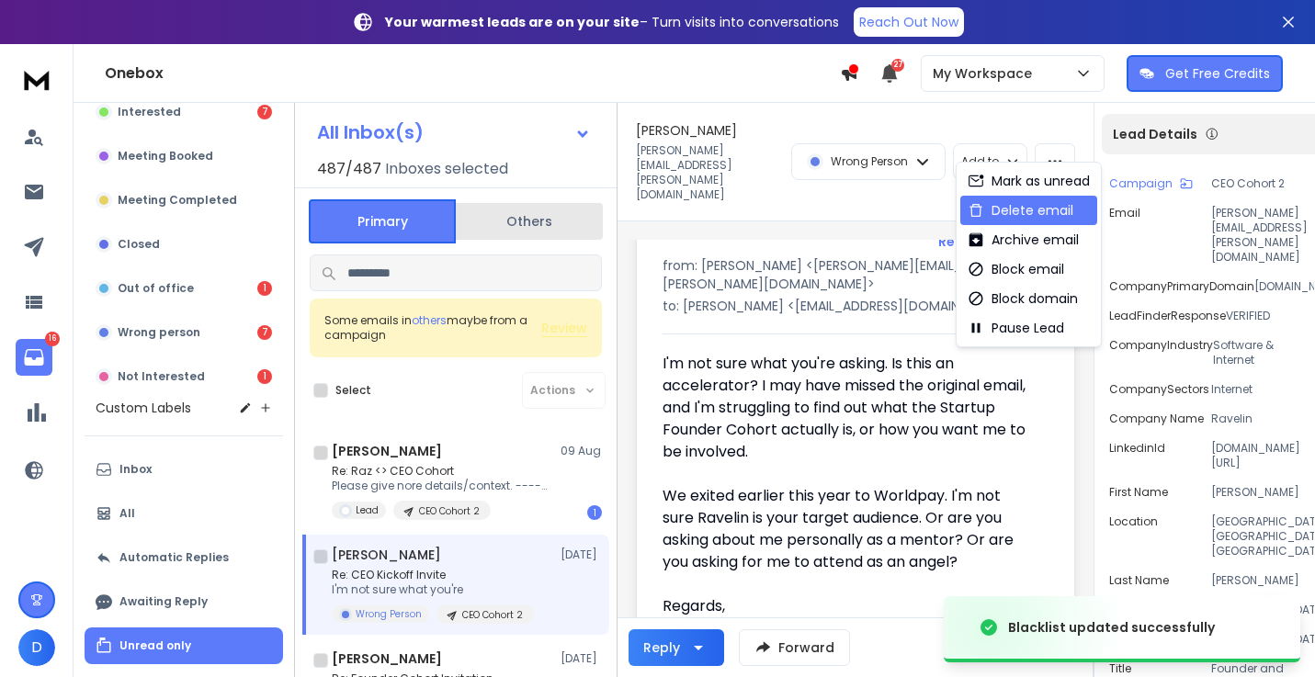
click at [1008, 203] on div "Delete email" at bounding box center [1020, 210] width 106 height 18
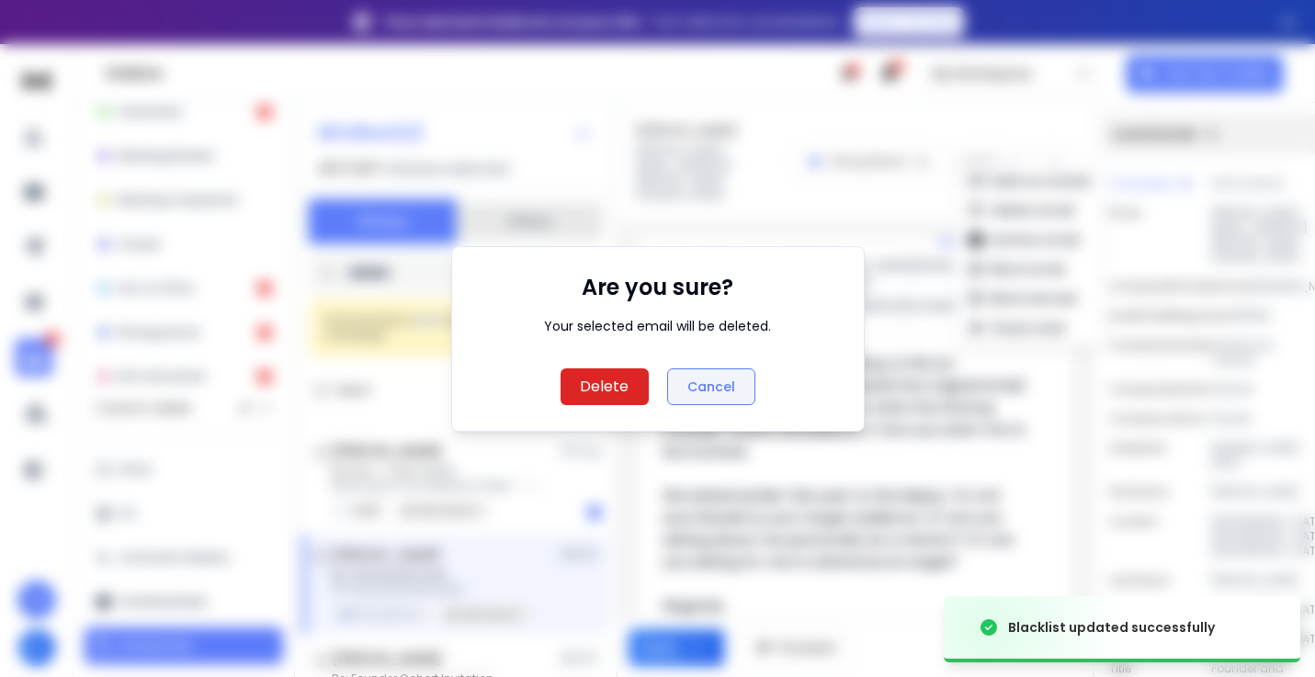
scroll to position [106, 0]
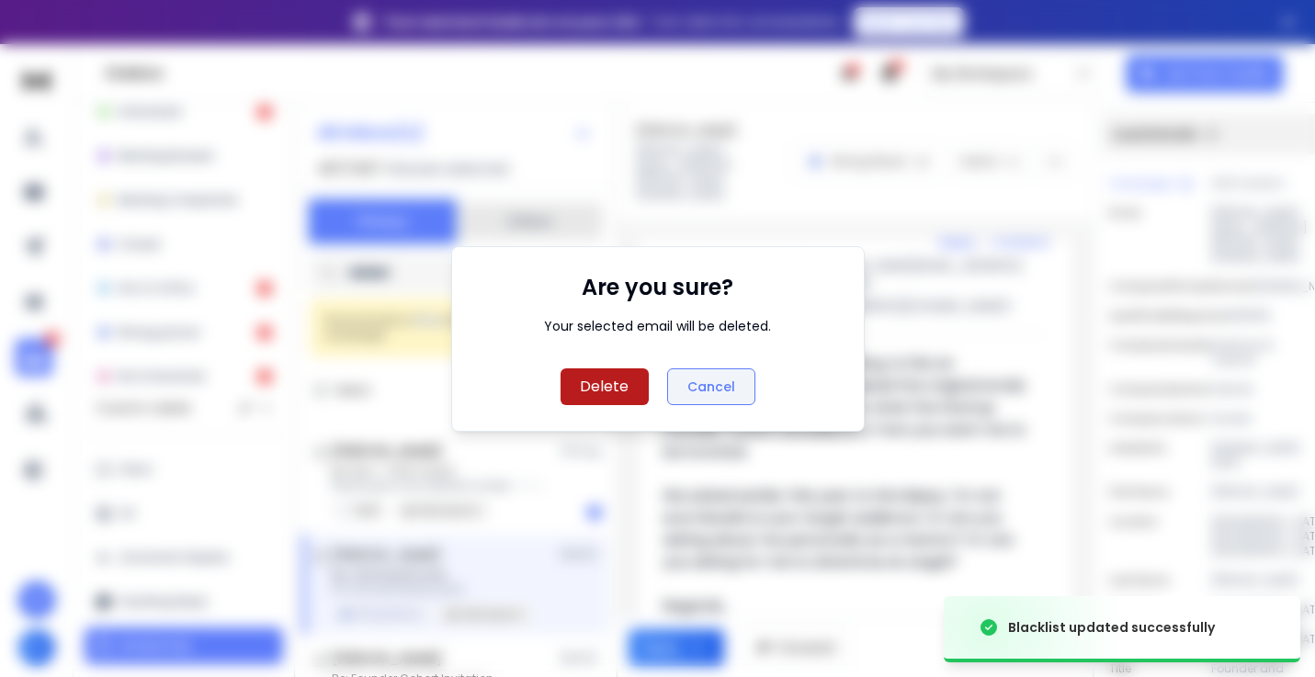
click at [619, 385] on button "Delete" at bounding box center [604, 386] width 88 height 37
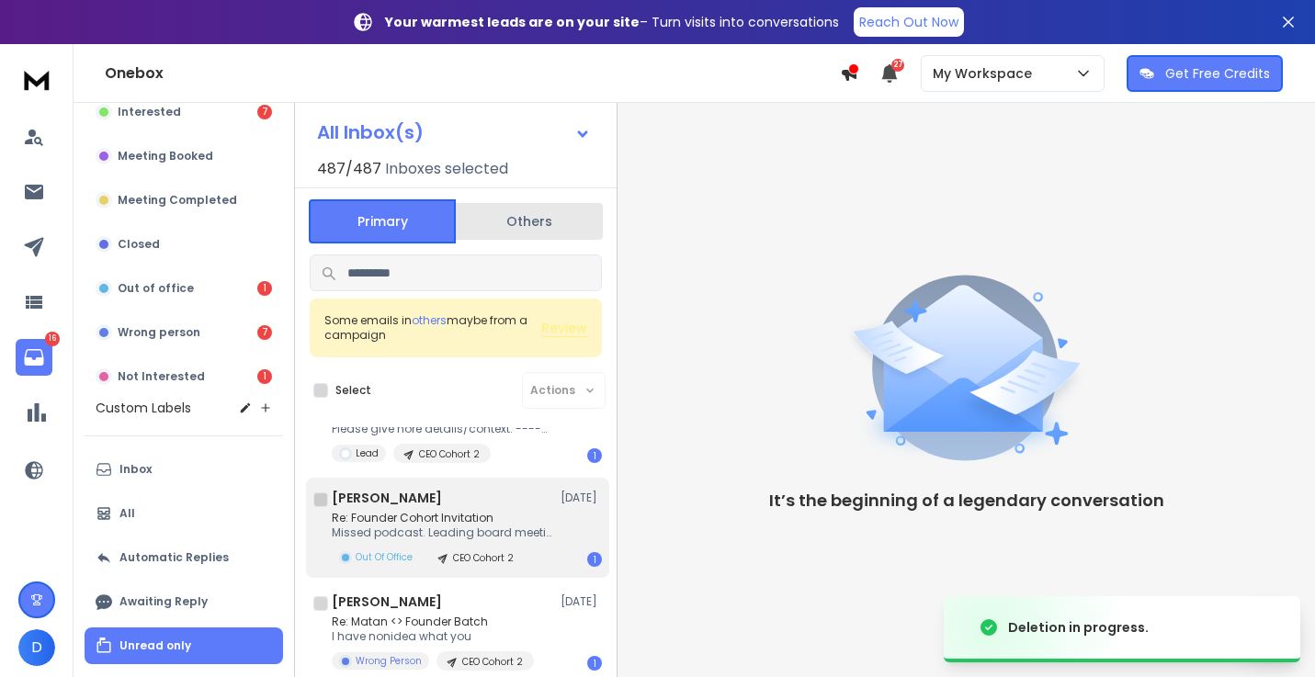
scroll to position [63, 0]
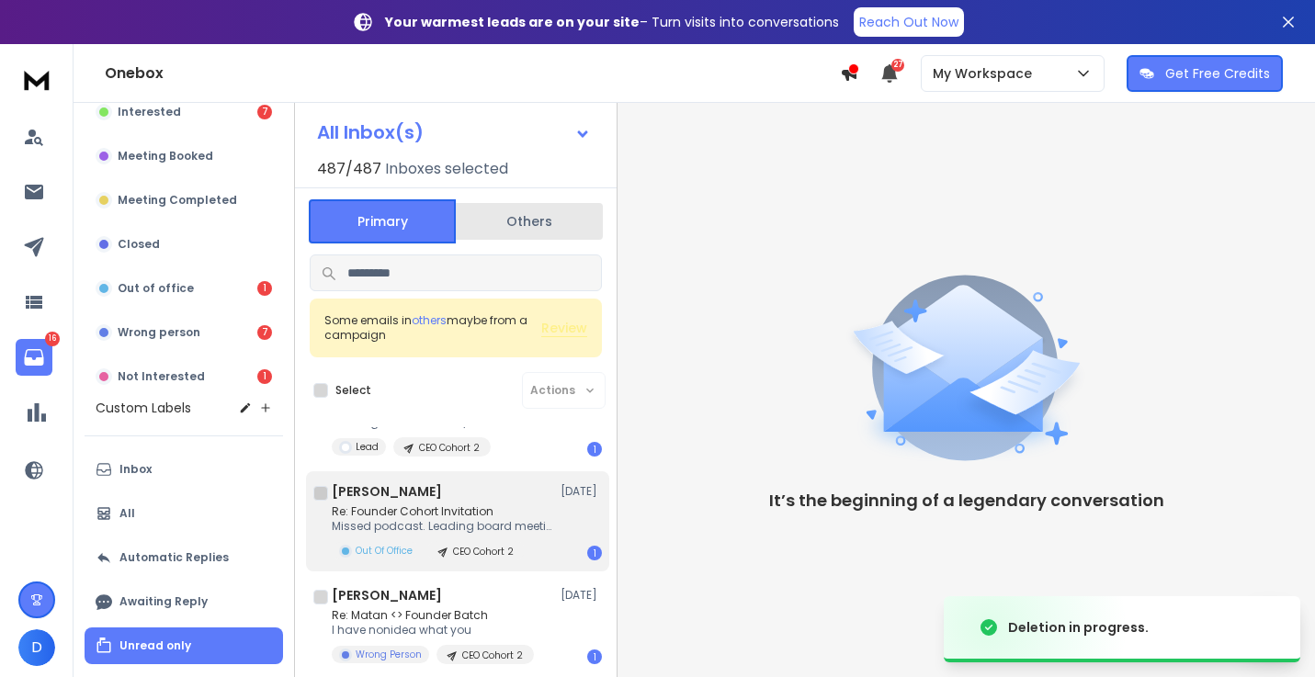
click at [570, 524] on div "Re: Founder Cohort Invitation Missed podcast. Leading board meeting Out Of Offi…" at bounding box center [467, 532] width 270 height 56
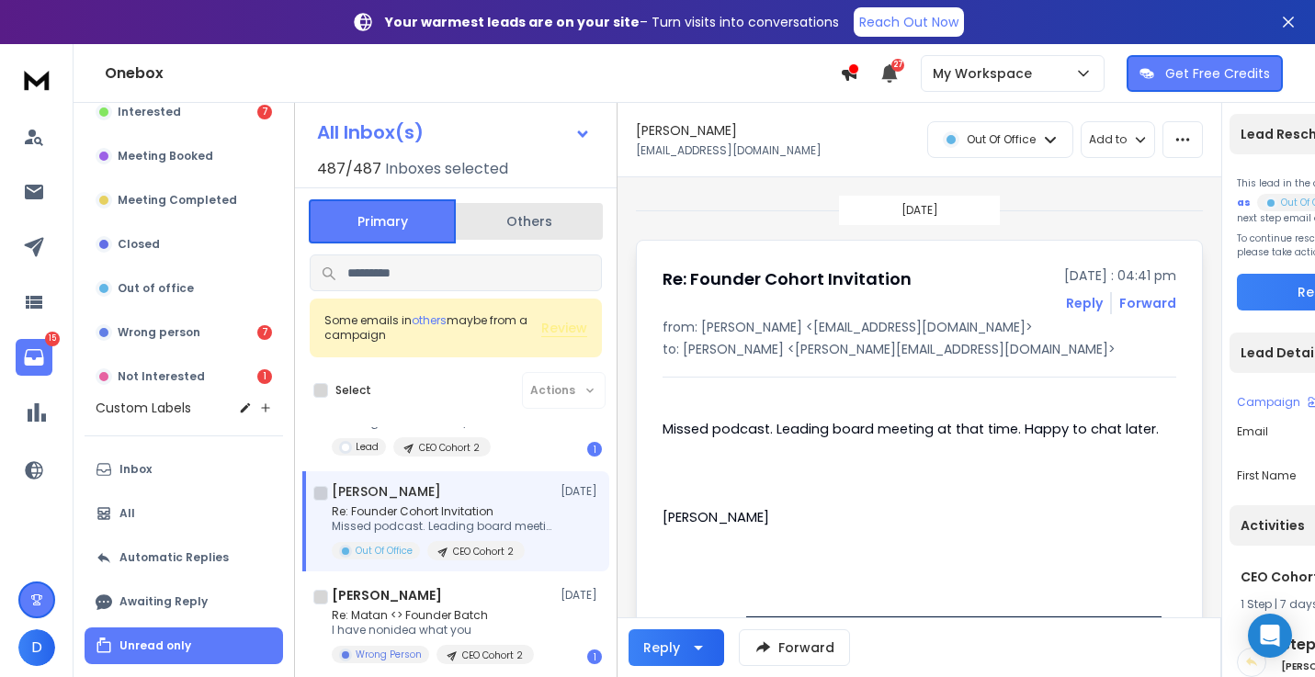
click at [670, 643] on div "Reply" at bounding box center [661, 647] width 37 height 18
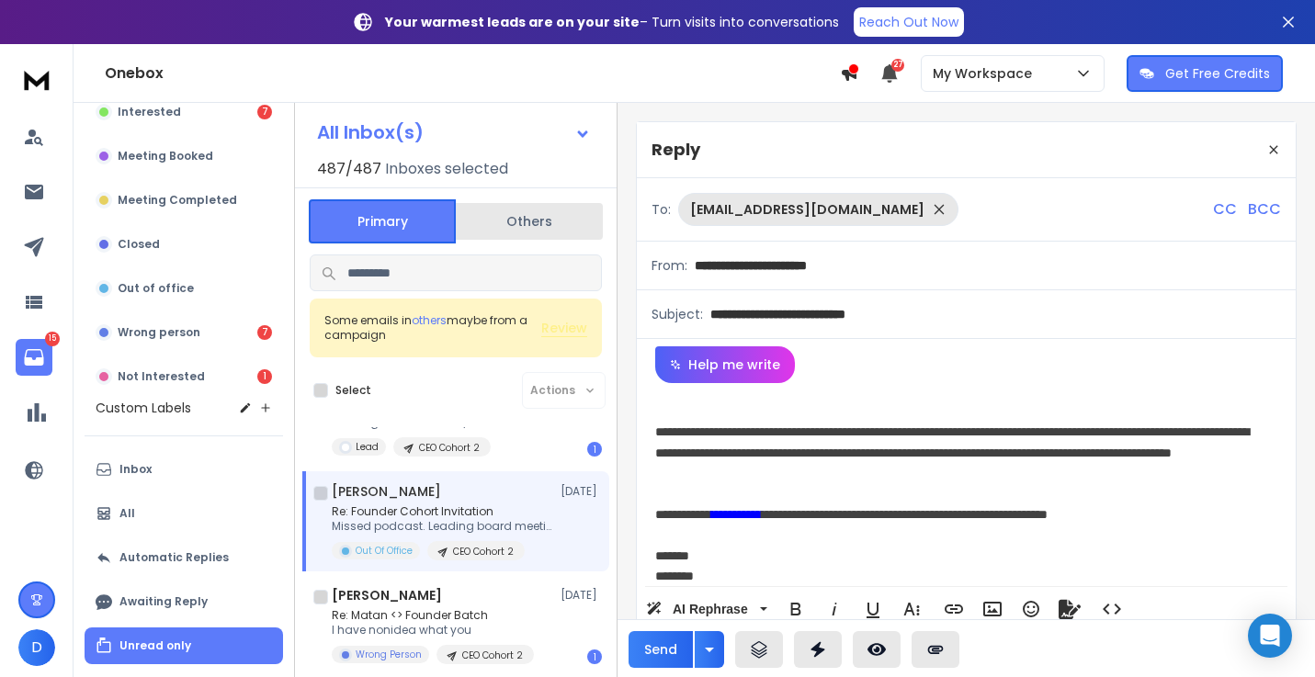
click at [647, 434] on div "**********" at bounding box center [966, 482] width 659 height 199
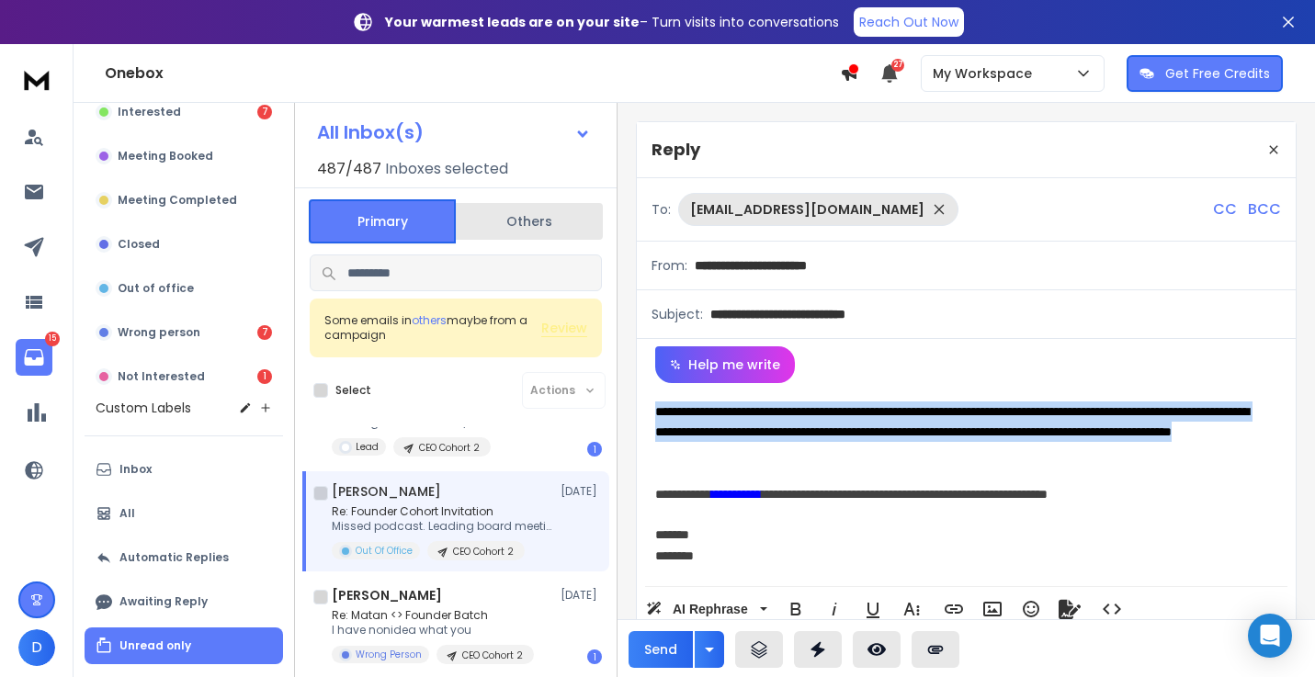
drag, startPoint x: 943, startPoint y: 464, endPoint x: 638, endPoint y: 409, distance: 309.9
click at [638, 410] on div "**********" at bounding box center [966, 482] width 659 height 199
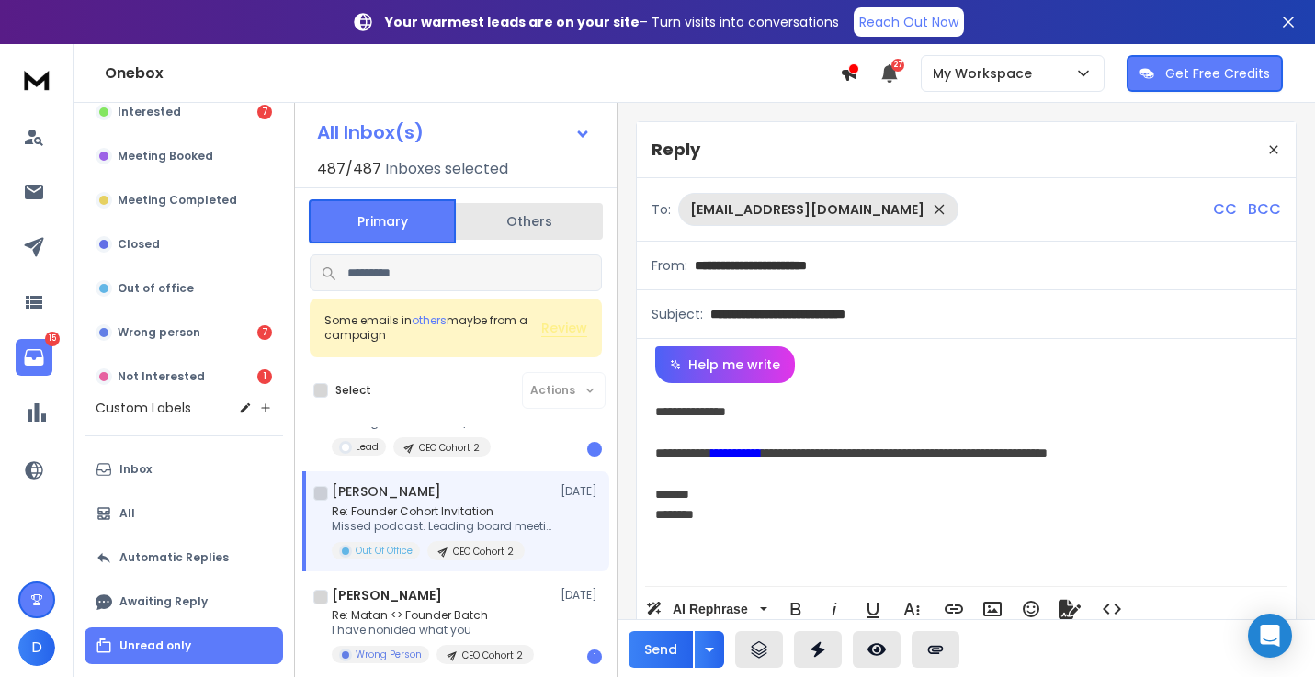
click at [658, 455] on div "**********" at bounding box center [952, 453] width 594 height 20
drag, startPoint x: 657, startPoint y: 453, endPoint x: 646, endPoint y: 453, distance: 11.0
click at [646, 453] on div "**********" at bounding box center [966, 482] width 659 height 199
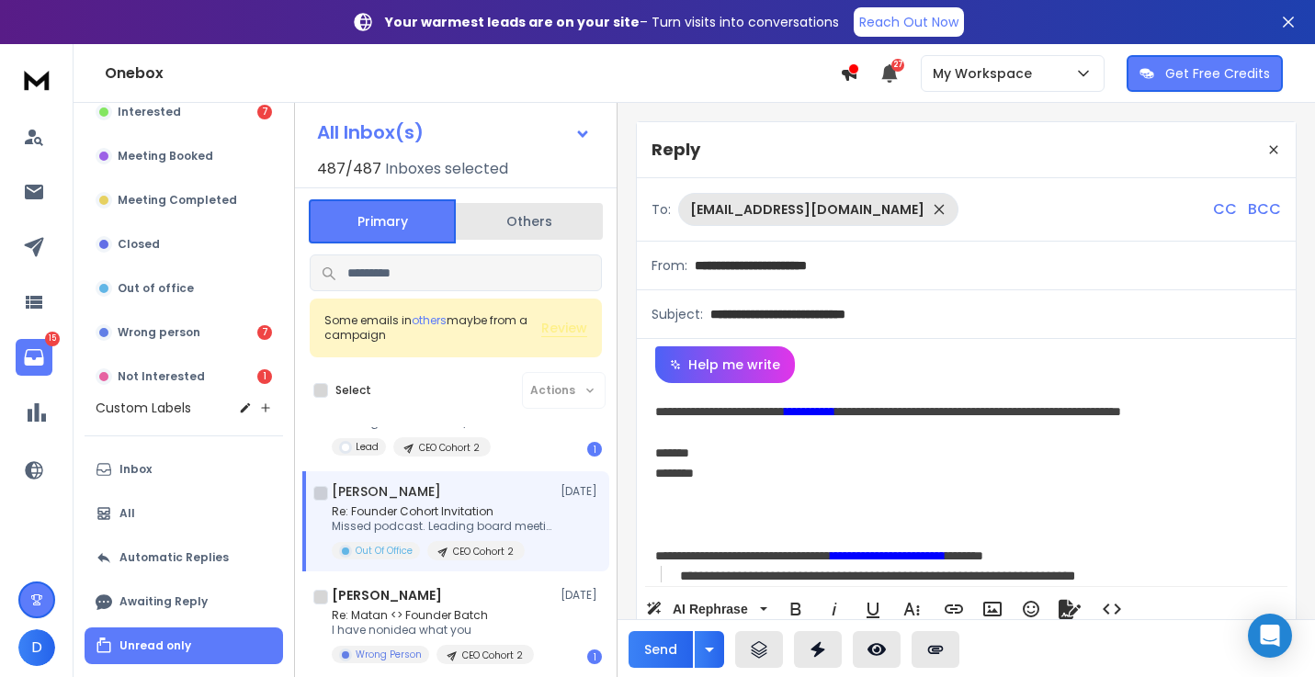
click at [807, 415] on div "**********" at bounding box center [952, 411] width 594 height 20
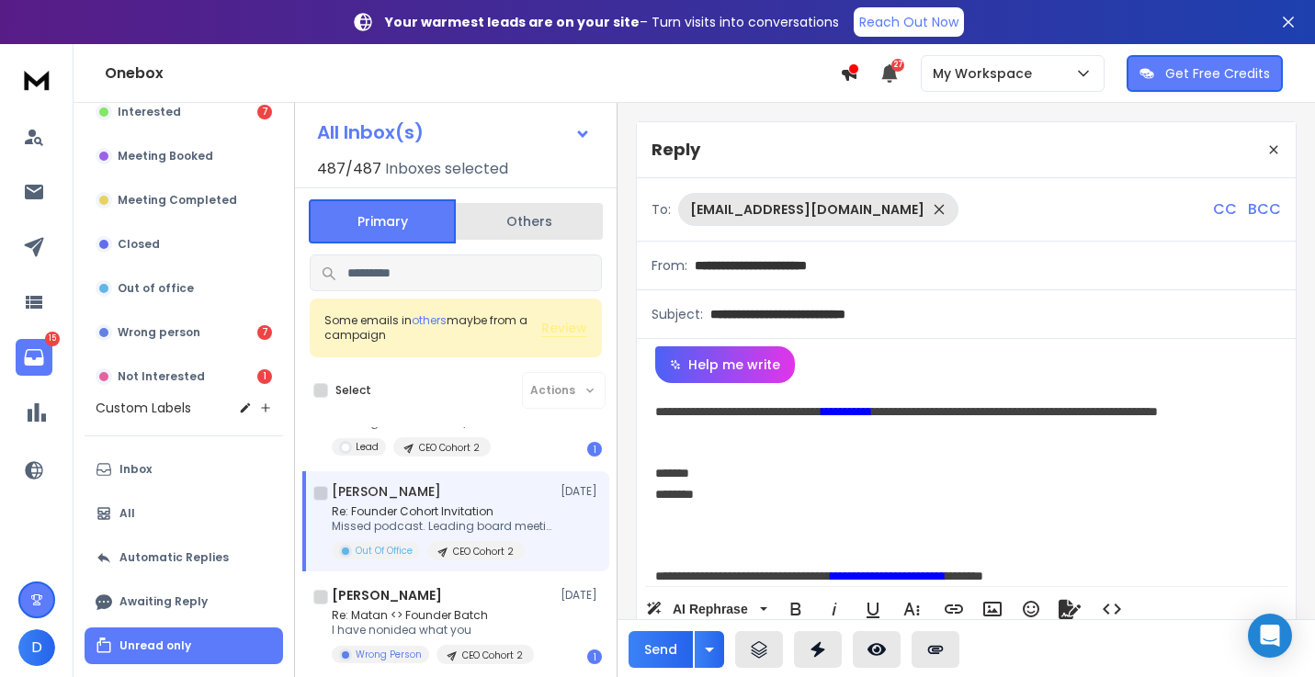
click at [670, 545] on div at bounding box center [966, 535] width 622 height 20
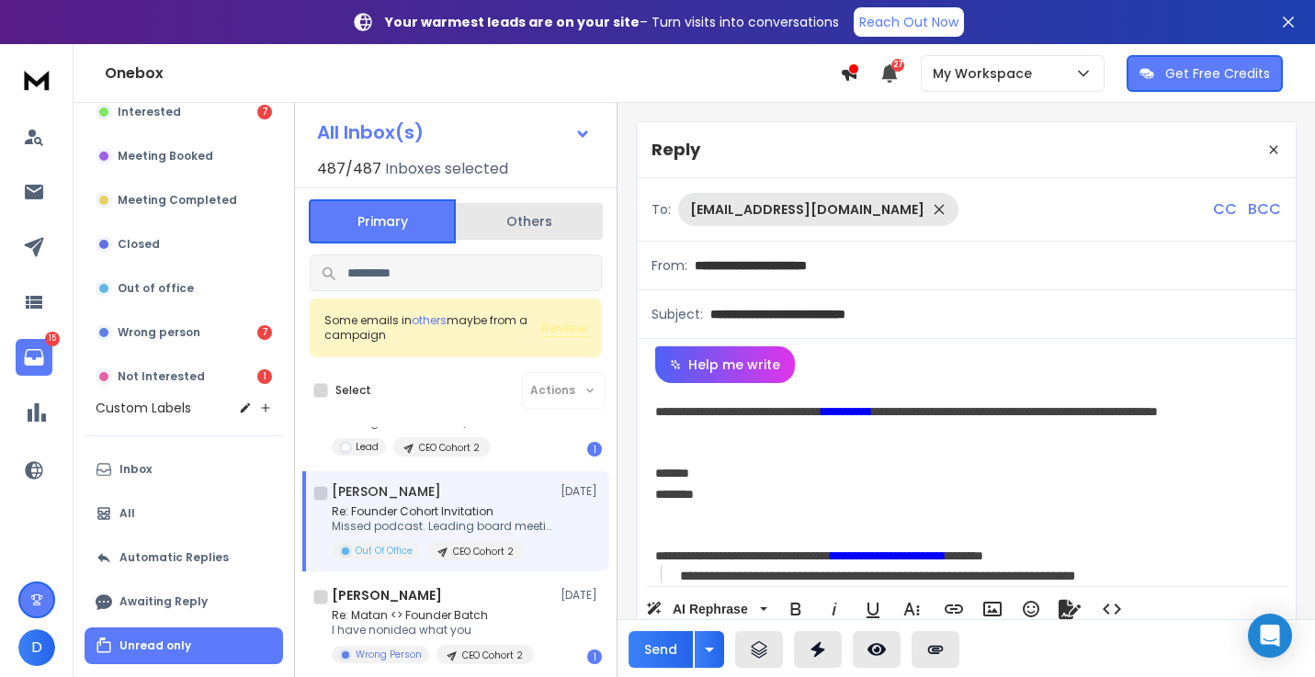
click at [673, 645] on button "Send" at bounding box center [660, 649] width 64 height 37
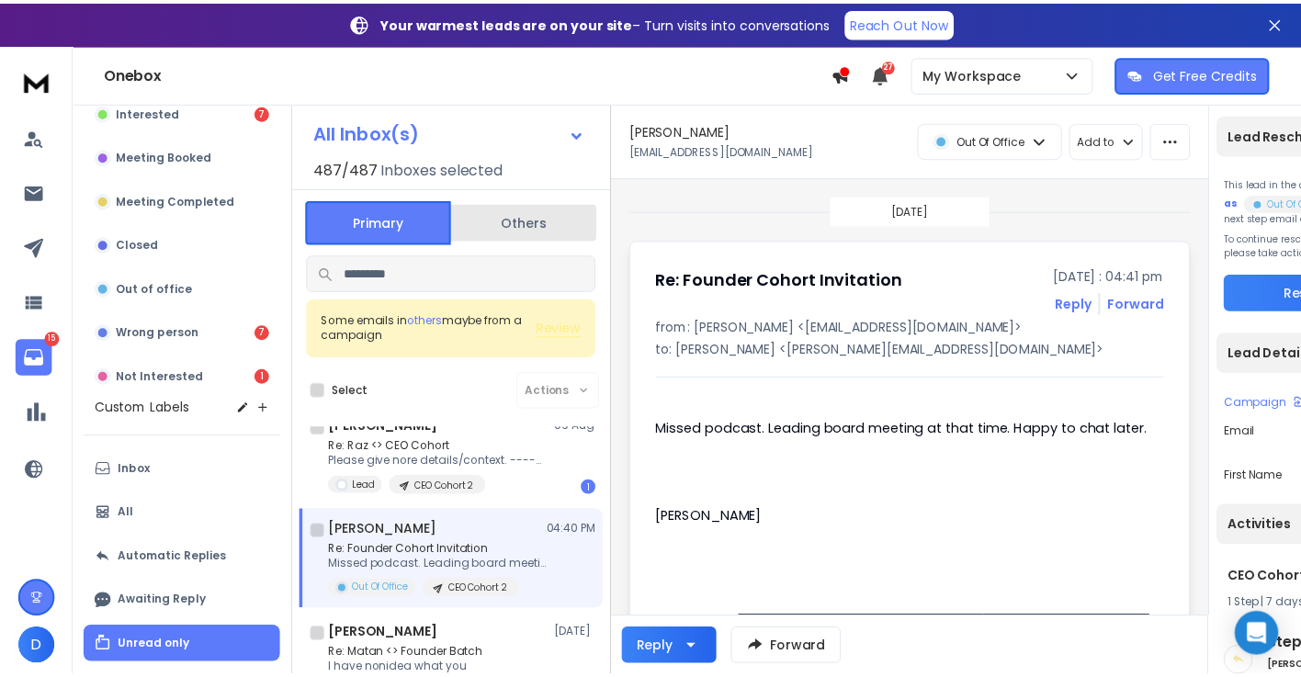
scroll to position [0, 0]
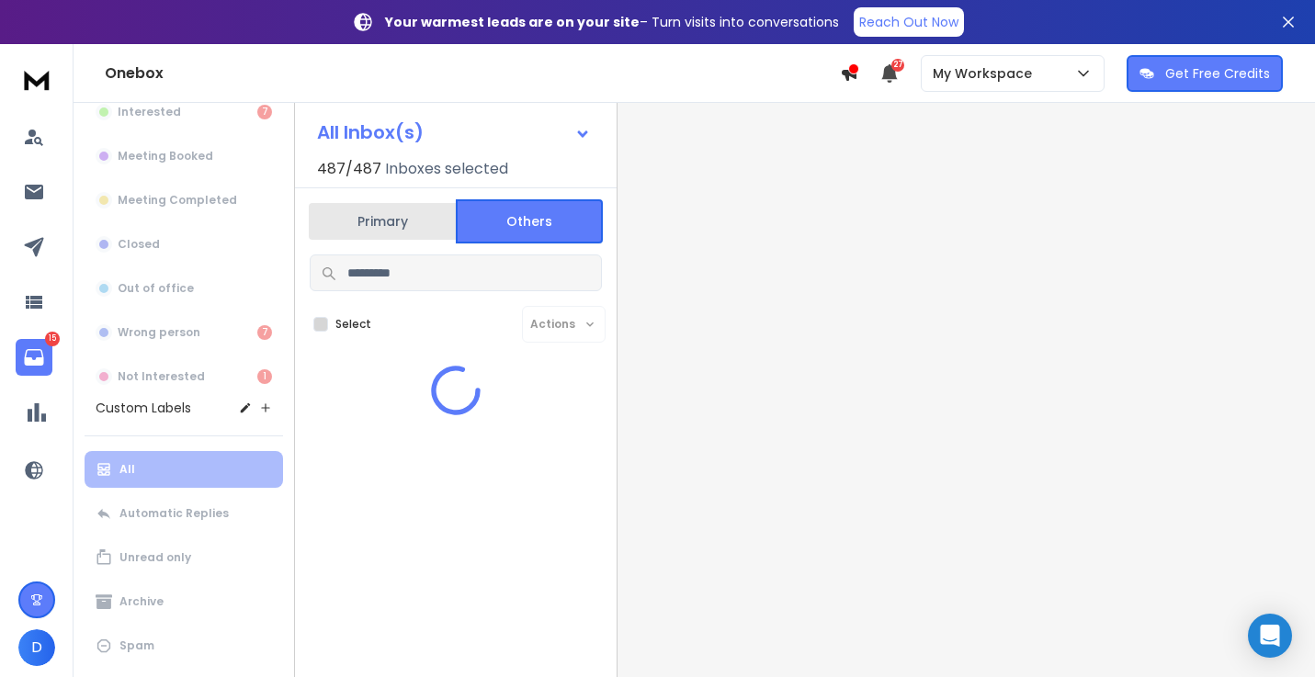
click at [511, 220] on button "Others" at bounding box center [529, 221] width 147 height 44
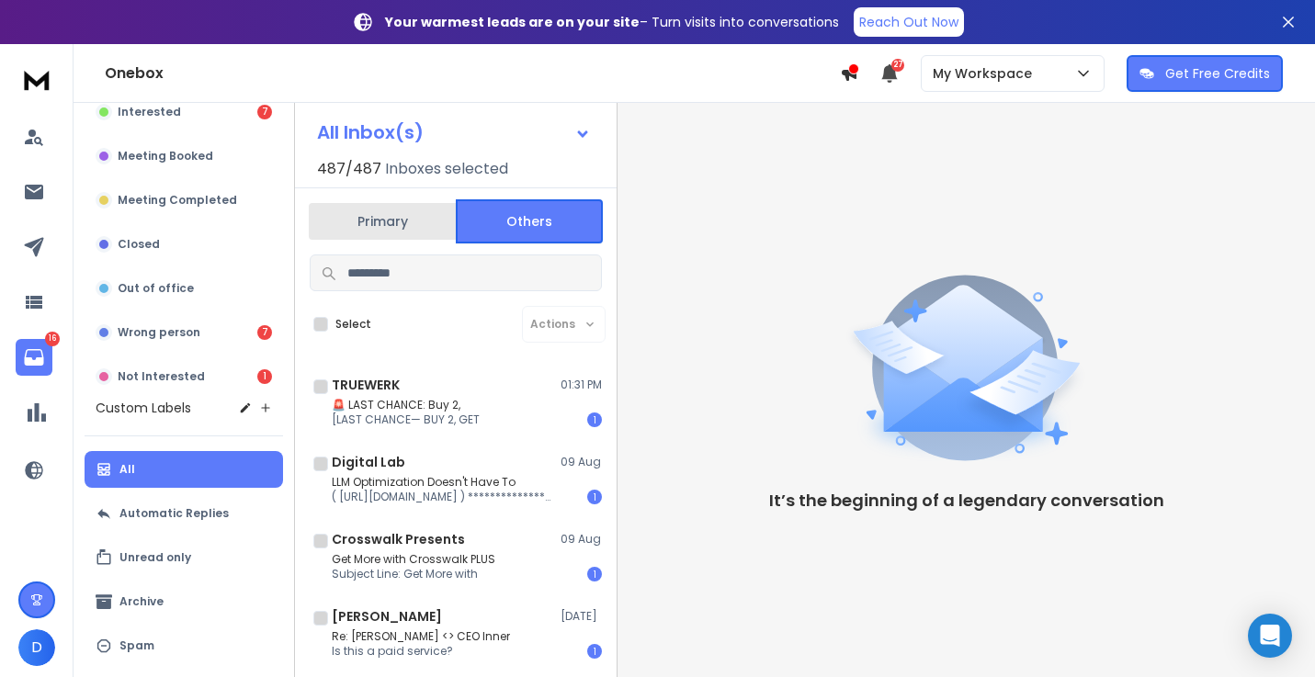
click at [431, 230] on button "Primary" at bounding box center [382, 221] width 147 height 40
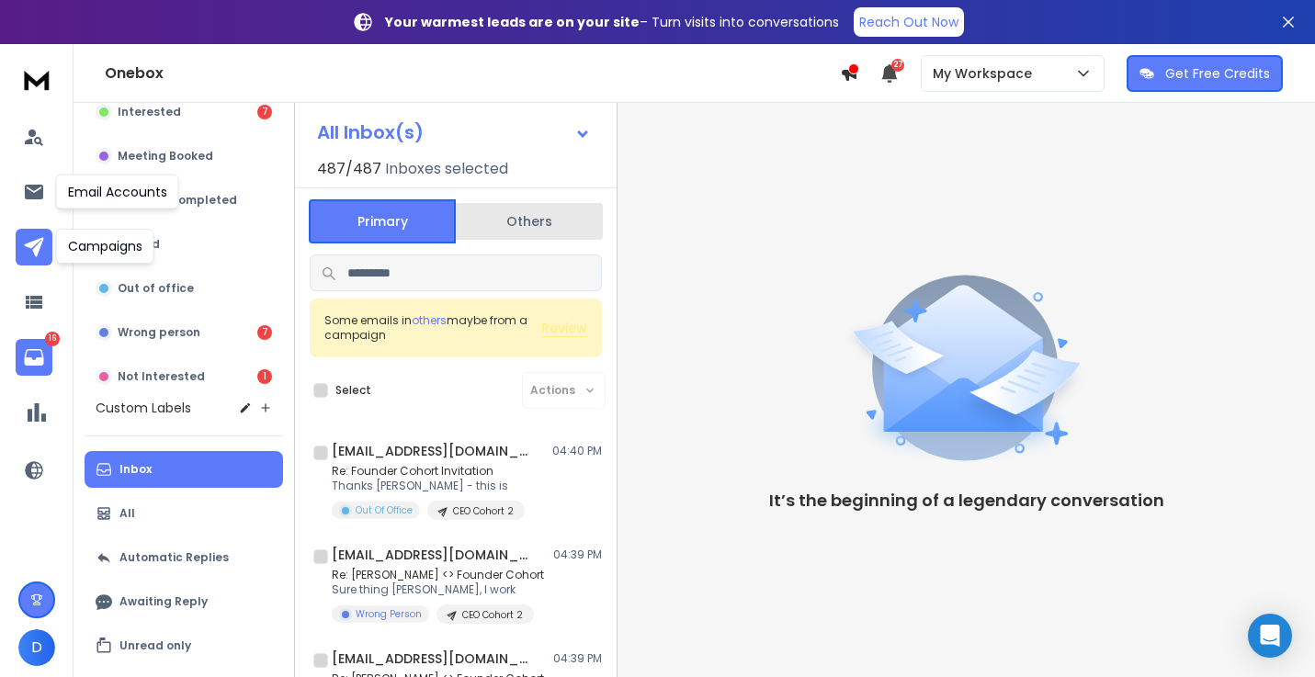
click at [23, 232] on link at bounding box center [34, 247] width 37 height 37
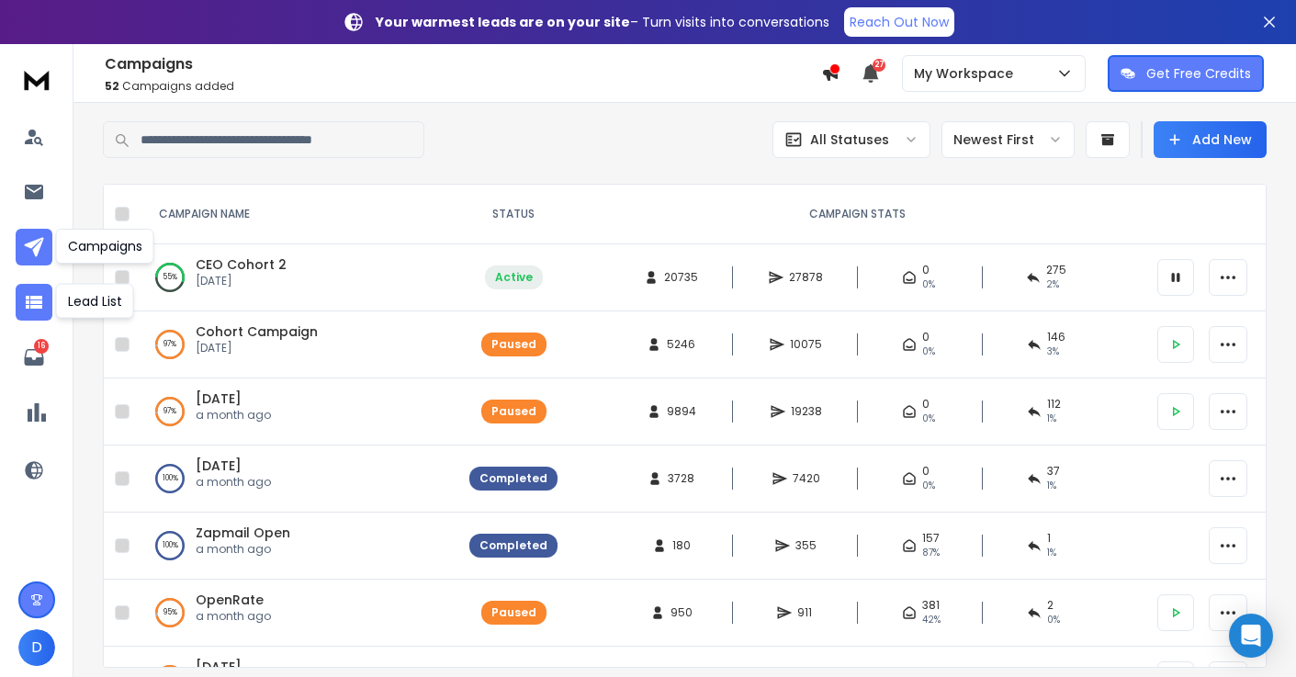
click at [41, 293] on icon at bounding box center [34, 302] width 22 height 22
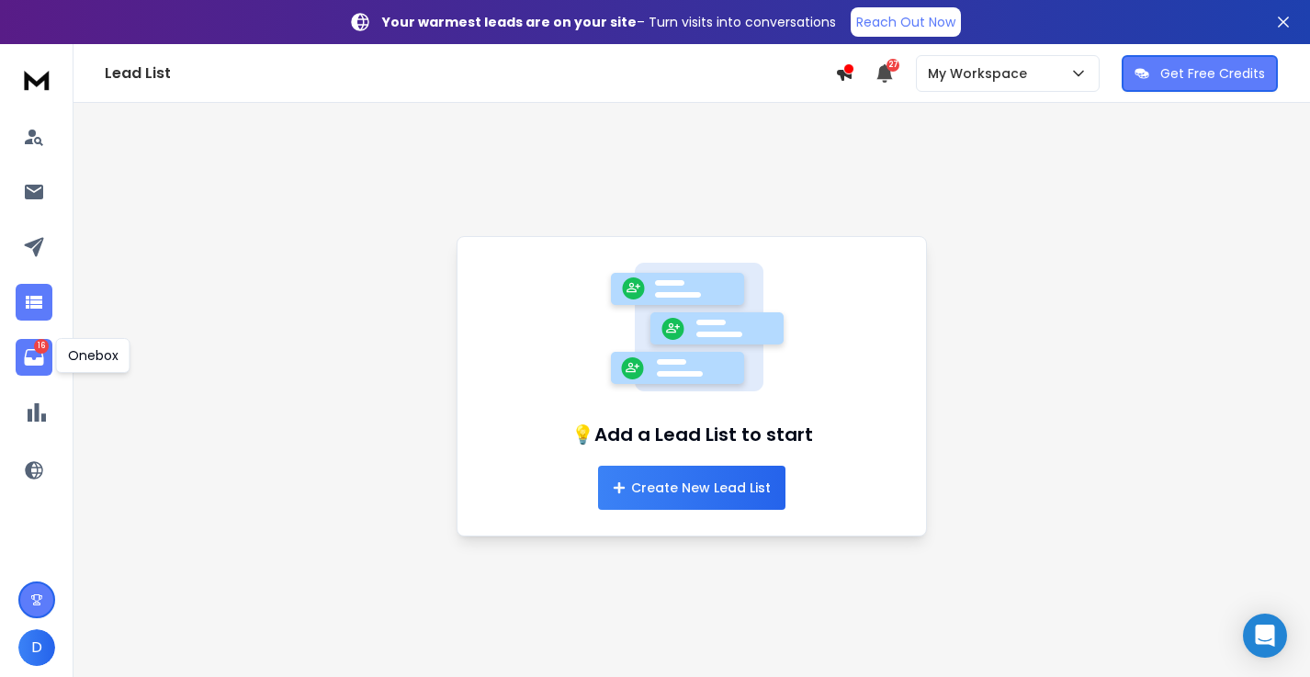
click at [28, 364] on icon at bounding box center [34, 357] width 22 height 22
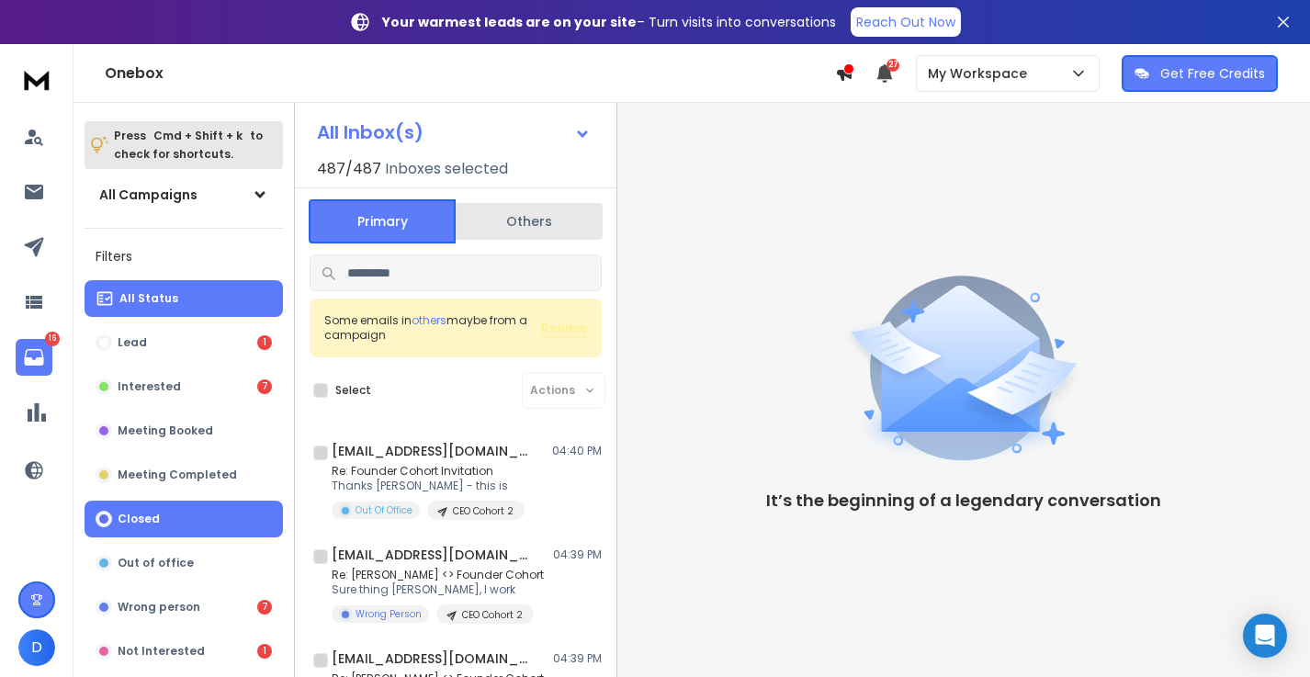
scroll to position [378, 0]
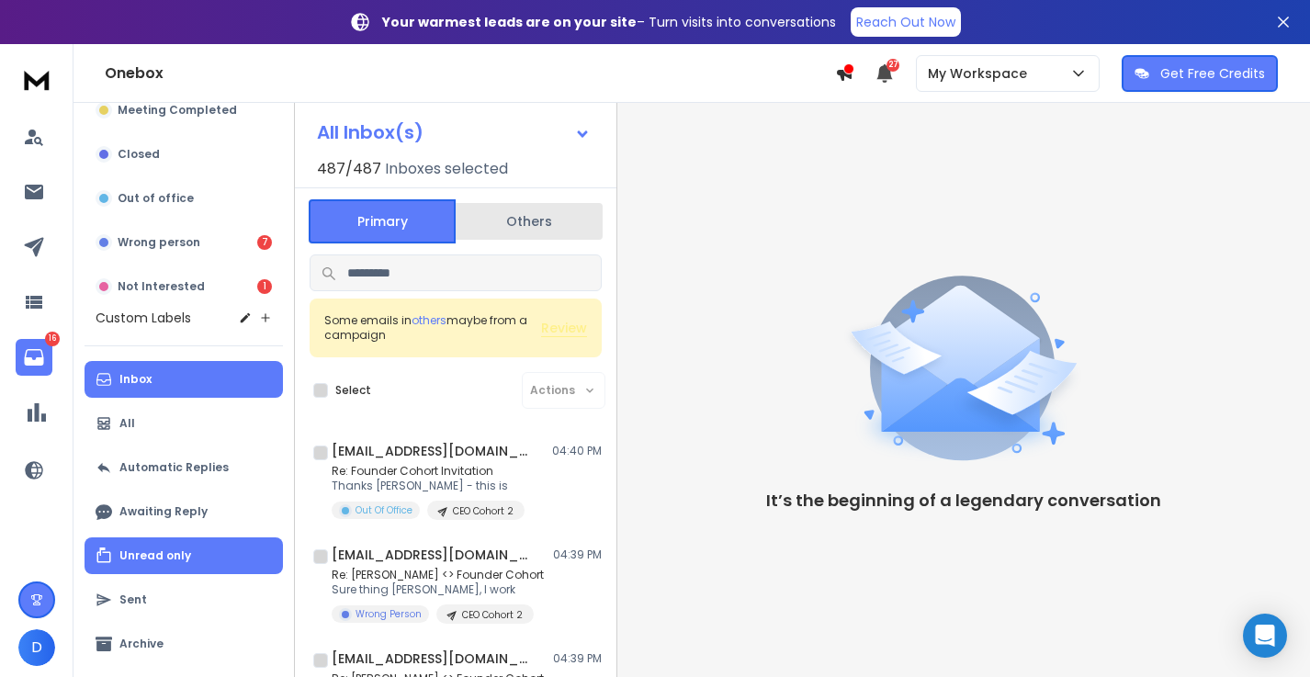
click at [154, 545] on div "Unread only" at bounding box center [144, 556] width 96 height 22
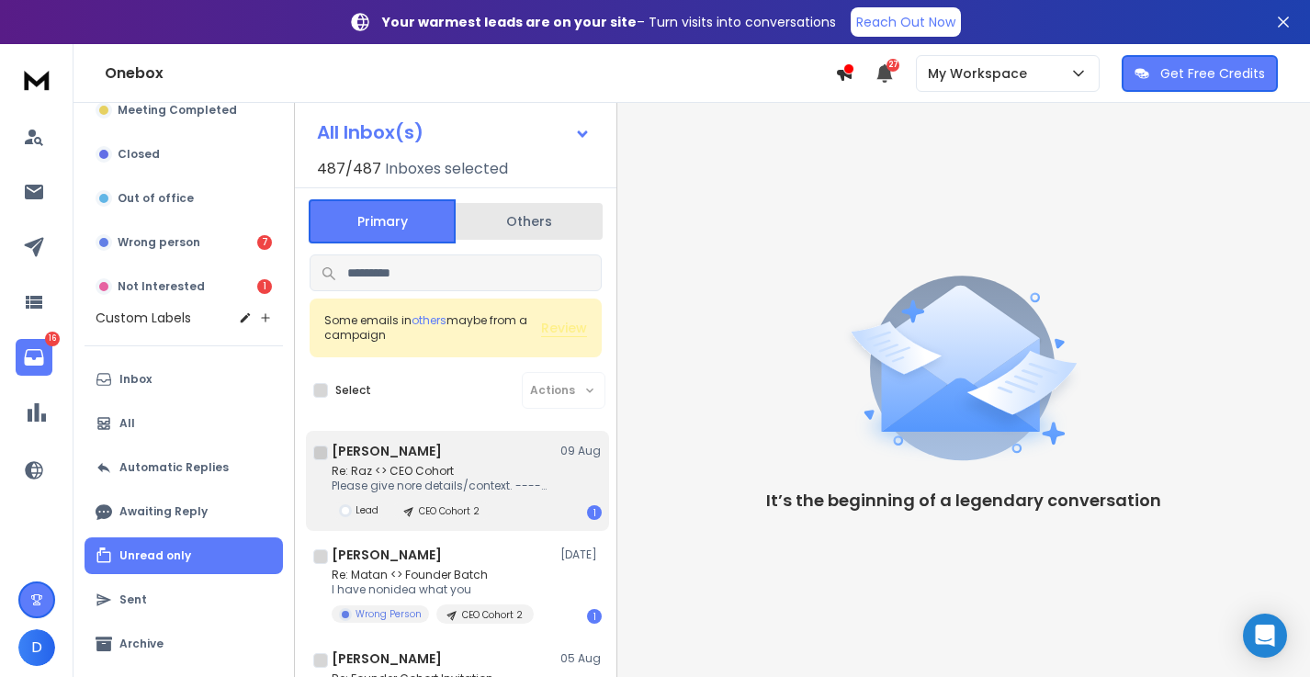
click at [532, 459] on div "Raz Roditti 09 Aug" at bounding box center [467, 451] width 270 height 18
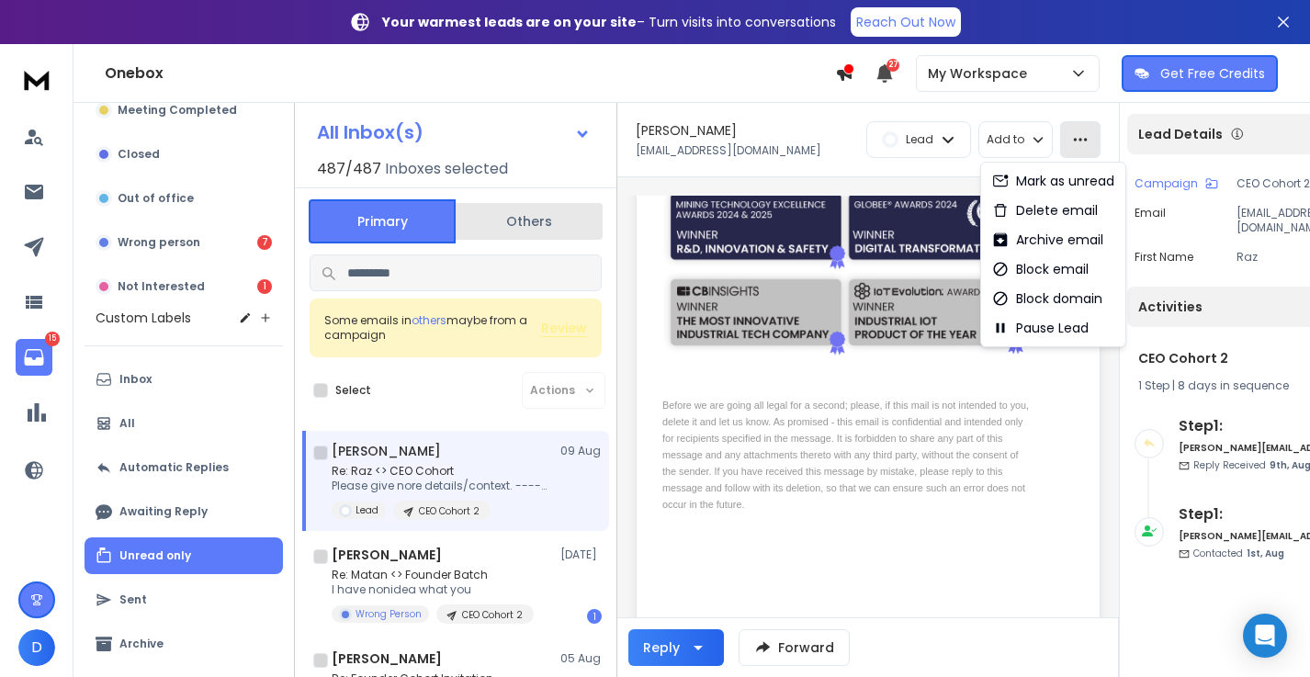
click at [1101, 149] on button "button" at bounding box center [1080, 139] width 40 height 37
click at [1070, 181] on div "Mark as unread" at bounding box center [1053, 181] width 122 height 18
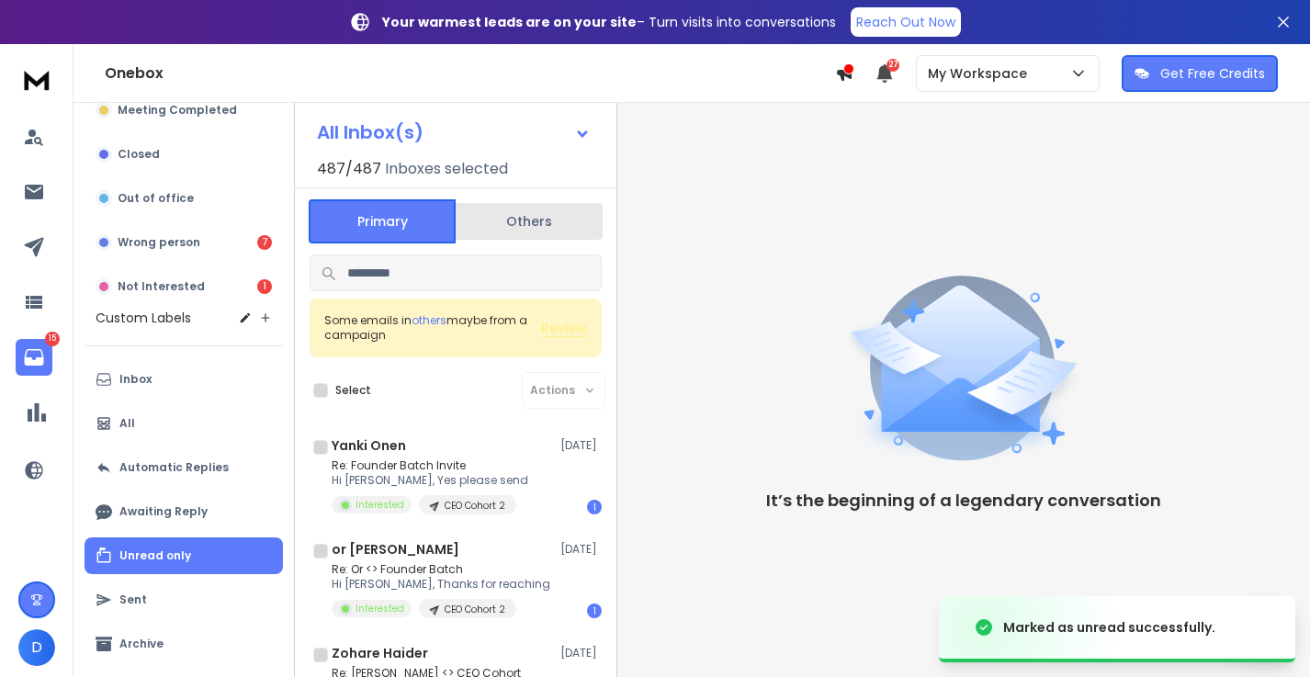
scroll to position [1355, 0]
click at [530, 186] on div "All Inbox(s) 487 / 487 Inboxes selected Primary Others Some emails in others ma…" at bounding box center [456, 441] width 322 height 677
click at [536, 211] on button "Others" at bounding box center [529, 221] width 147 height 40
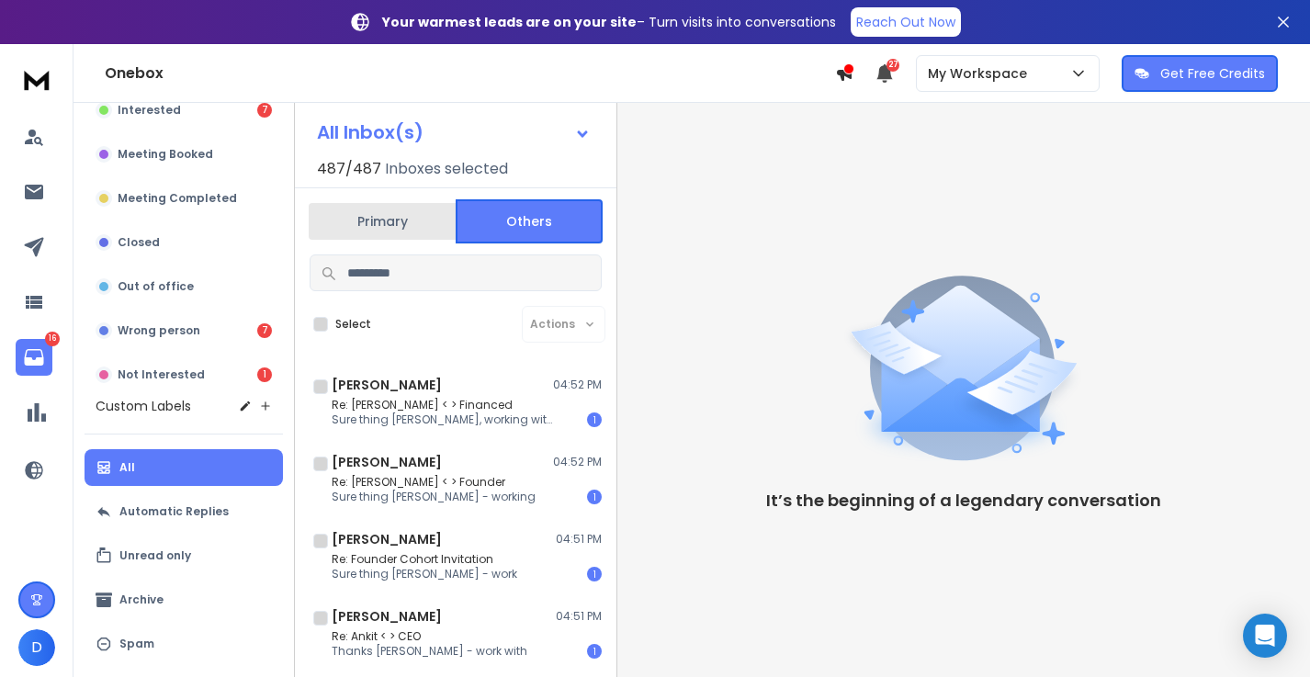
click at [377, 209] on button "Primary" at bounding box center [382, 221] width 147 height 40
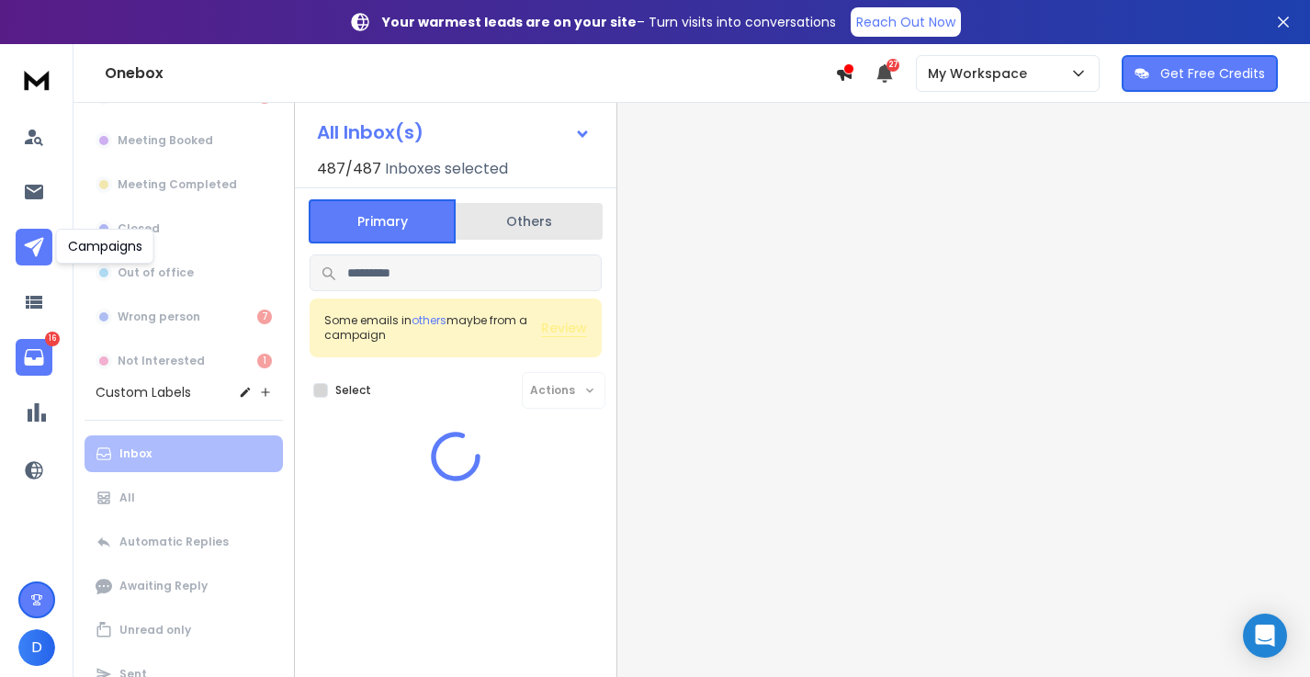
click at [38, 249] on icon at bounding box center [33, 246] width 19 height 19
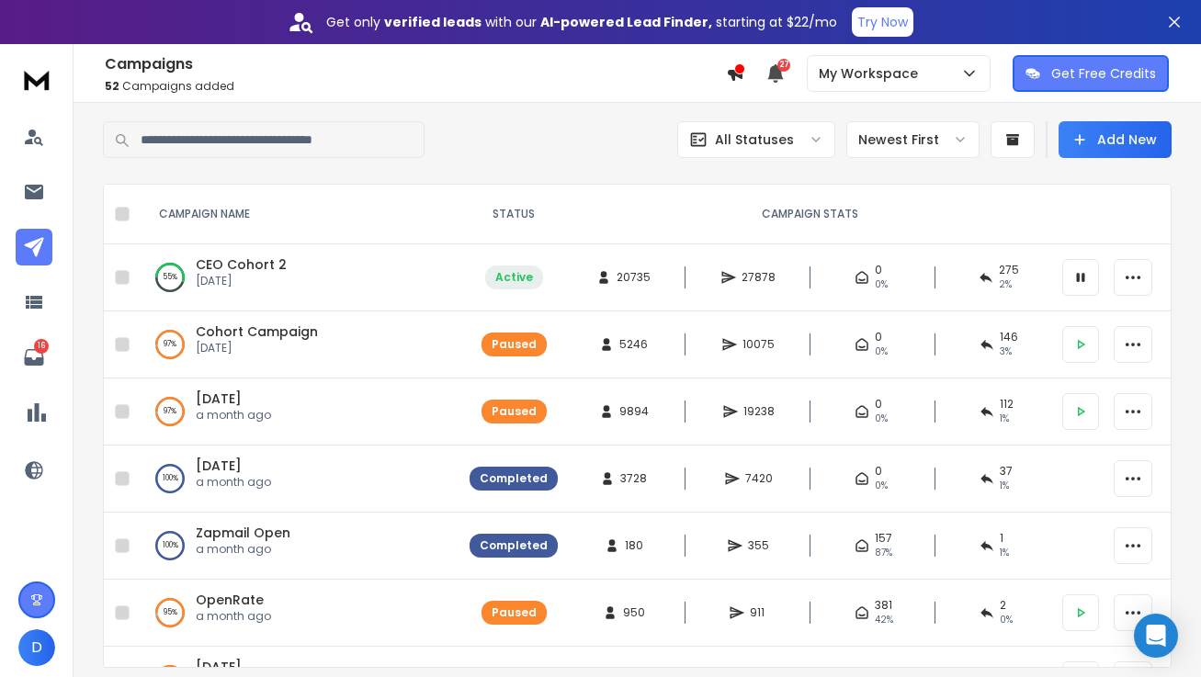
click at [52, 307] on div at bounding box center [37, 306] width 42 height 44
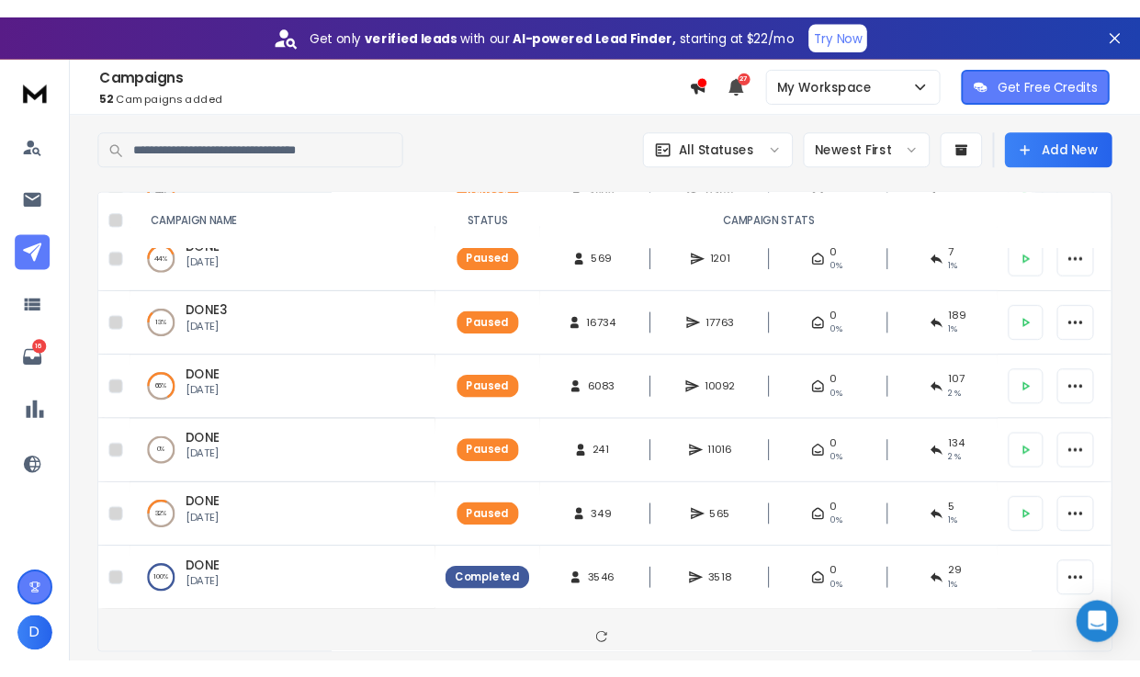
scroll to position [1981, 0]
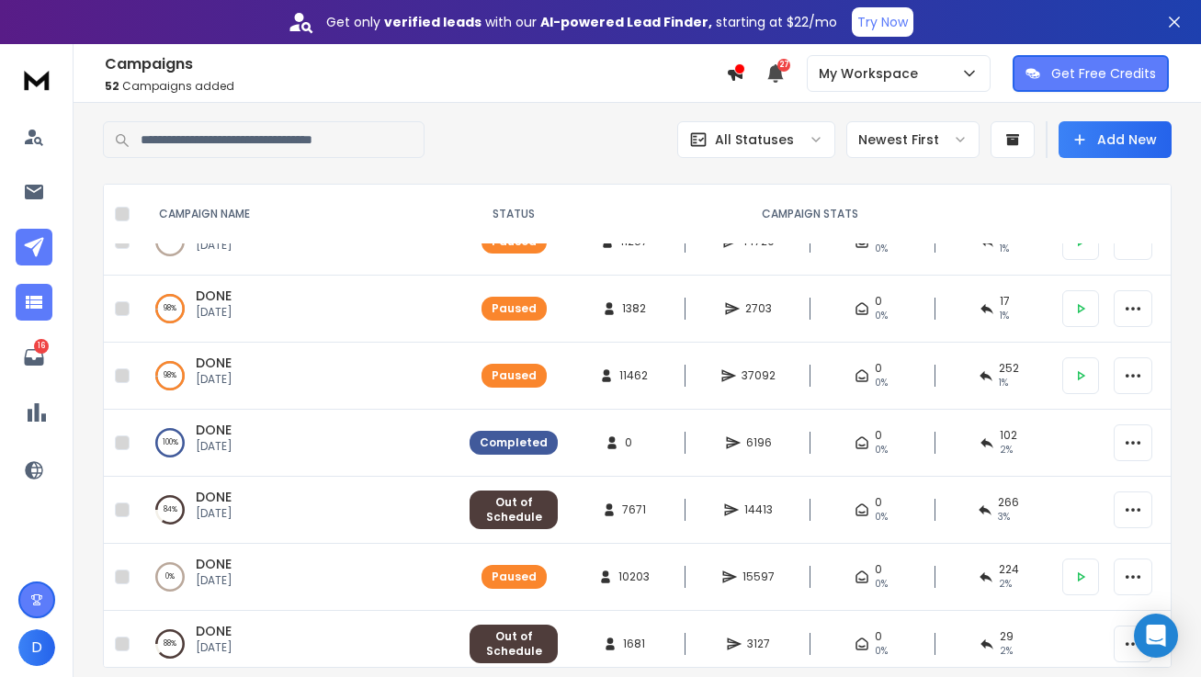
click at [35, 287] on link at bounding box center [34, 302] width 37 height 37
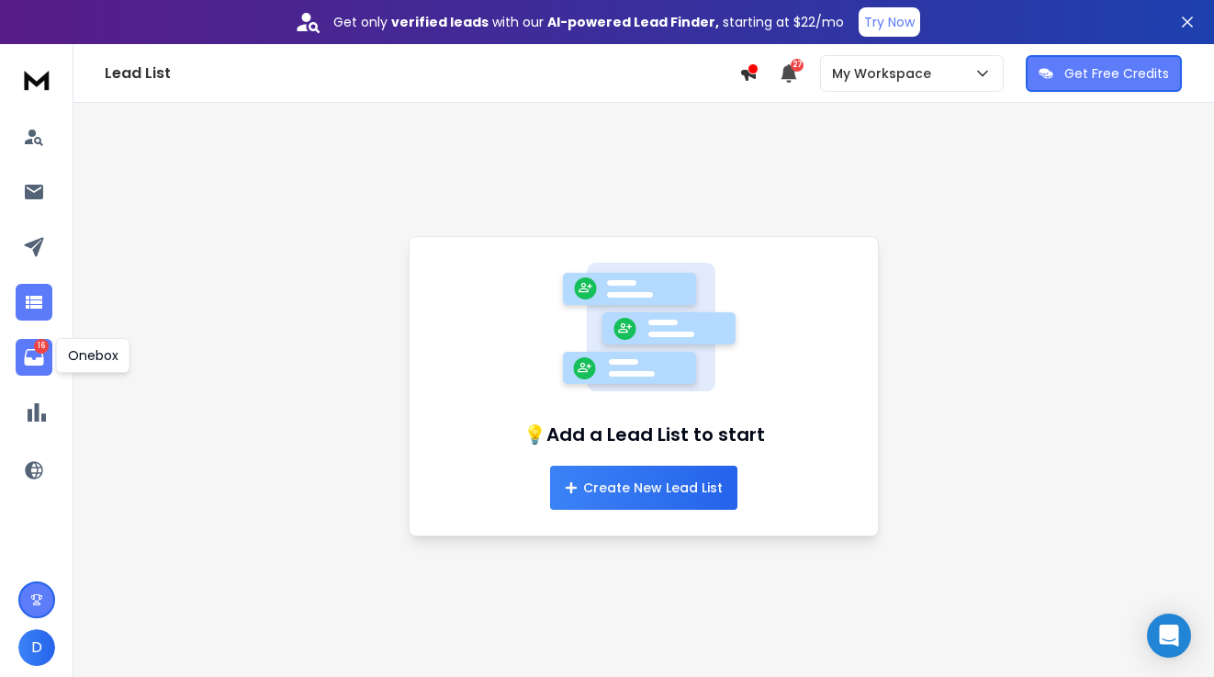
click at [31, 361] on icon at bounding box center [33, 357] width 19 height 17
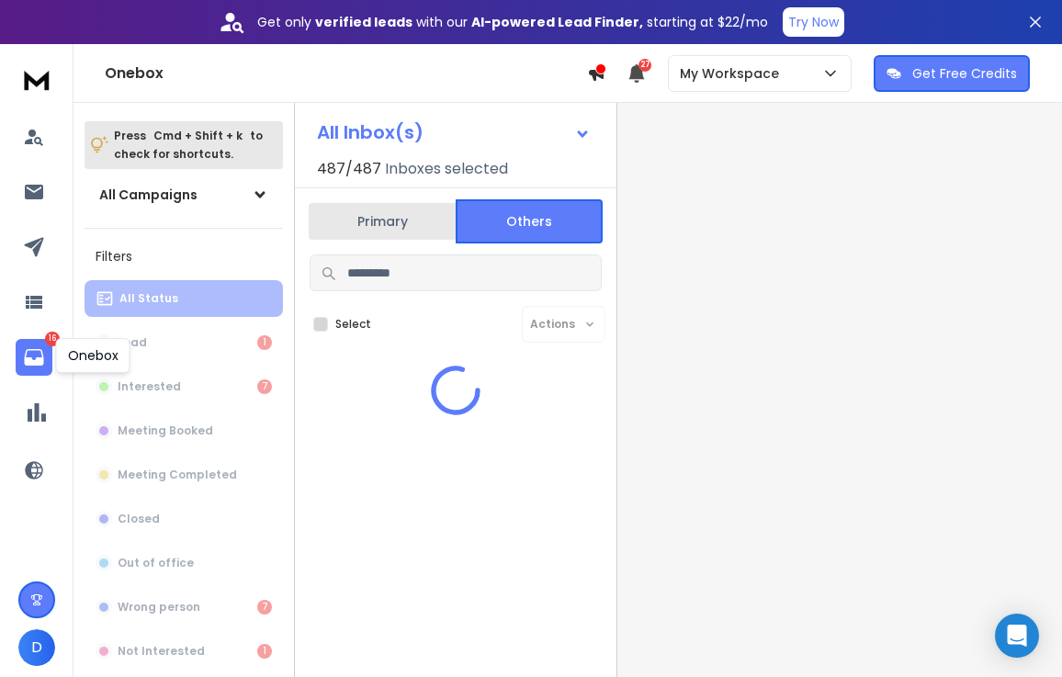
click at [526, 229] on button "Others" at bounding box center [529, 221] width 147 height 44
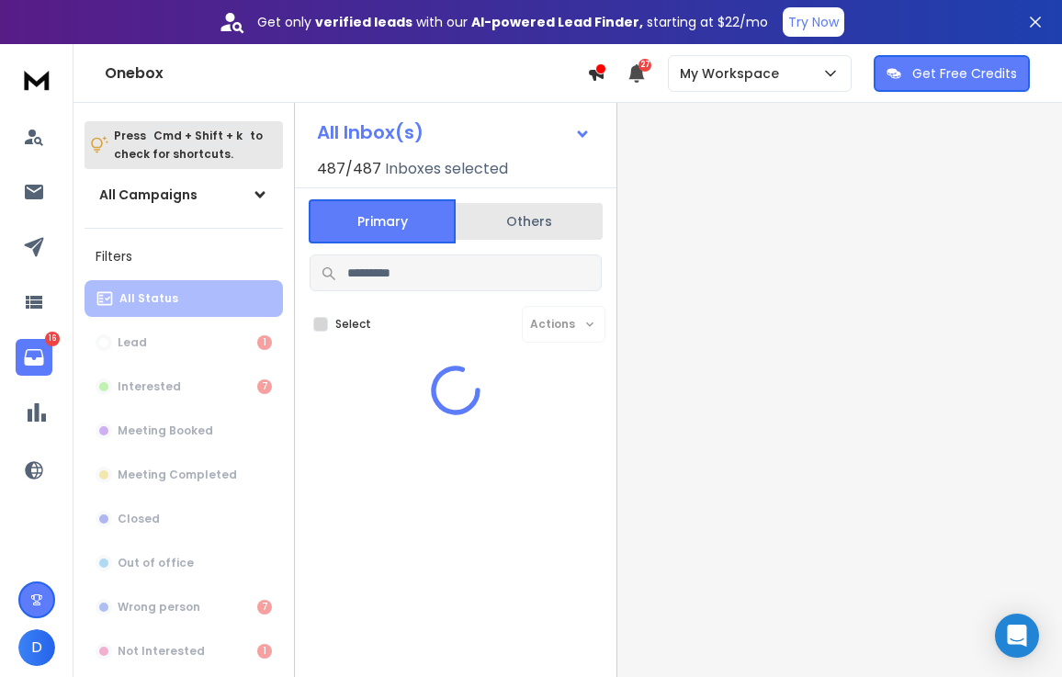
click at [363, 217] on button "Primary" at bounding box center [382, 221] width 147 height 44
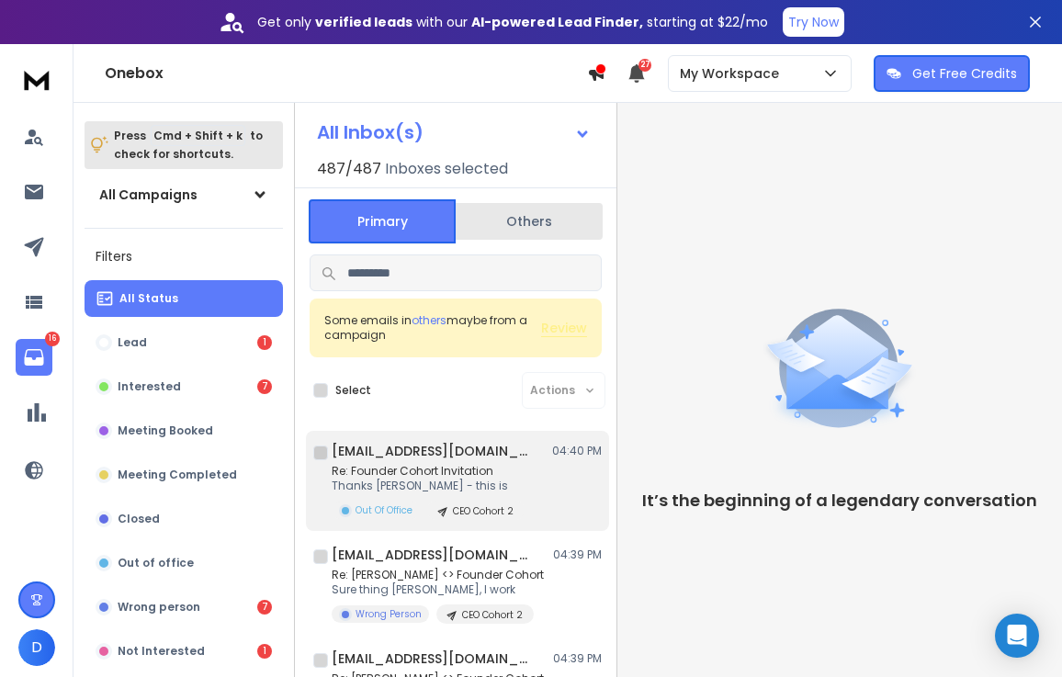
click at [512, 434] on div "[EMAIL_ADDRESS][DOMAIN_NAME] 04:40 PM Re: Founder Cohort Invitation Thanks [PER…" at bounding box center [457, 481] width 303 height 100
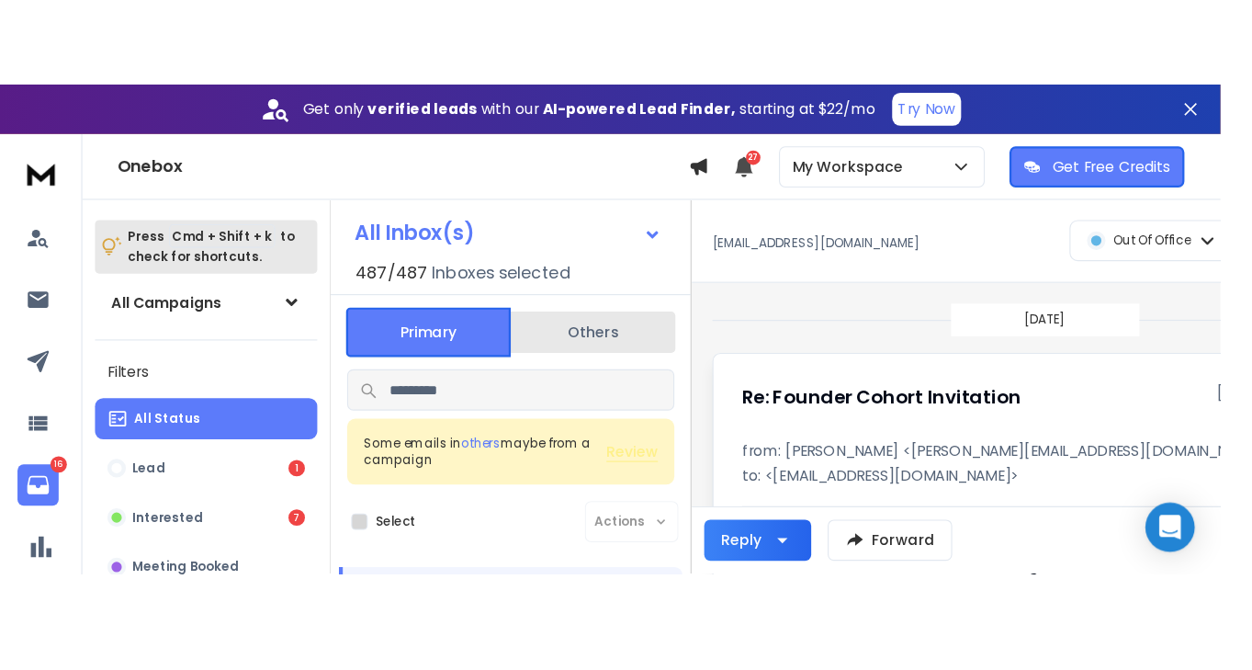
scroll to position [127, 0]
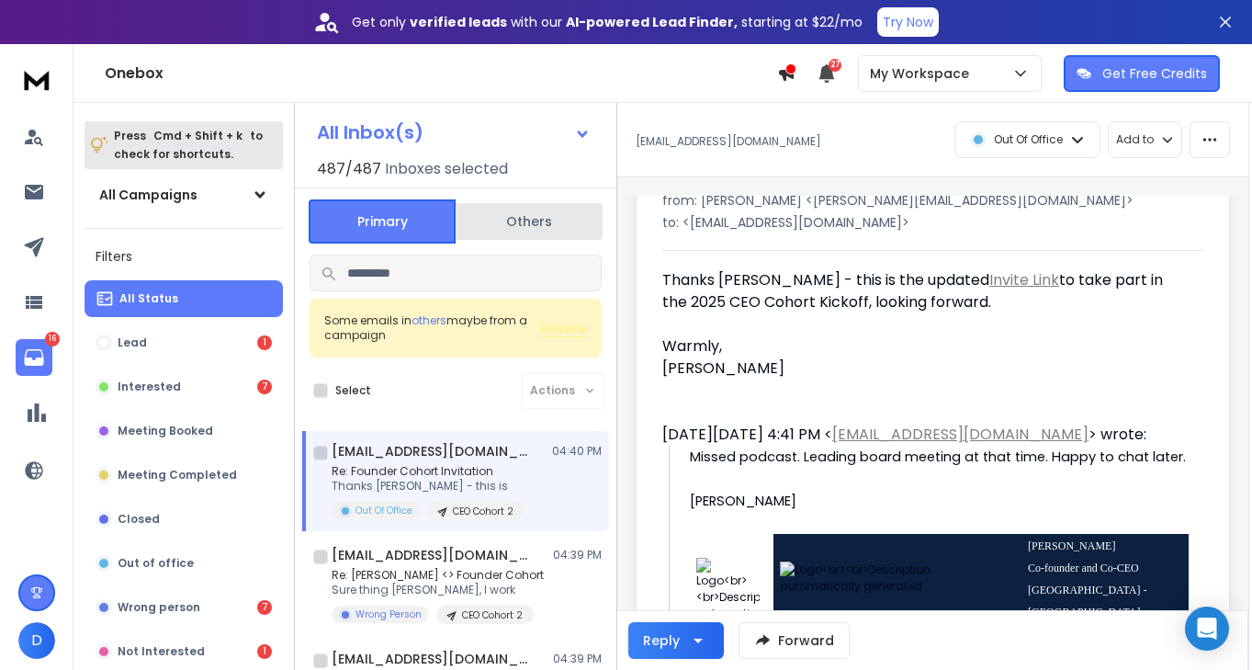
click at [536, 528] on div "[EMAIL_ADDRESS][DOMAIN_NAME] 04:40 PM Re: Founder Cohort Invitation Thanks [PER…" at bounding box center [457, 481] width 303 height 100
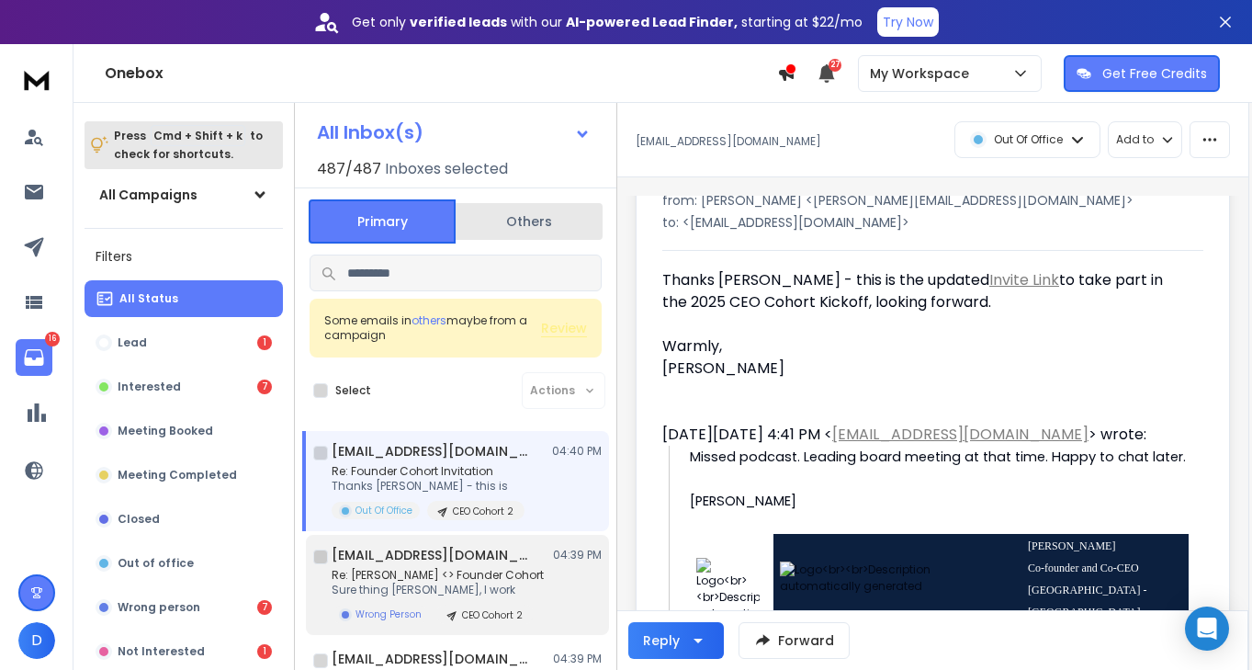
click at [536, 536] on div "[EMAIL_ADDRESS][DOMAIN_NAME] 04:39 PM Re: [PERSON_NAME] <> Founder Cohort Sure …" at bounding box center [457, 585] width 303 height 100
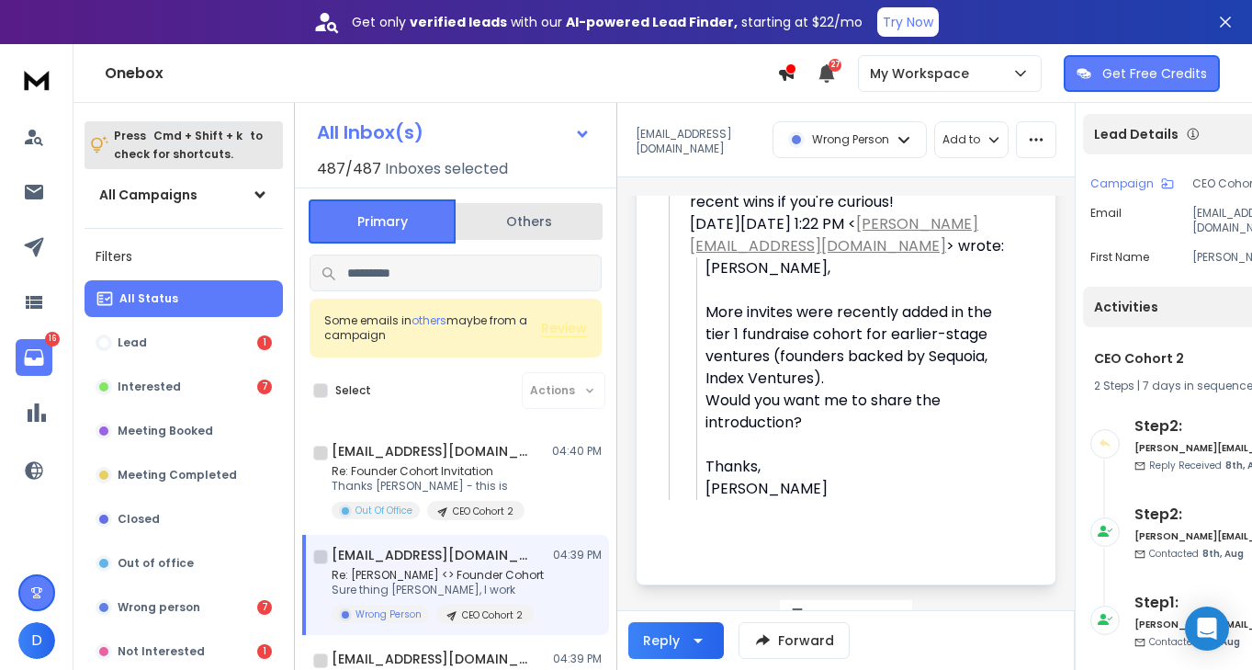
scroll to position [254, 0]
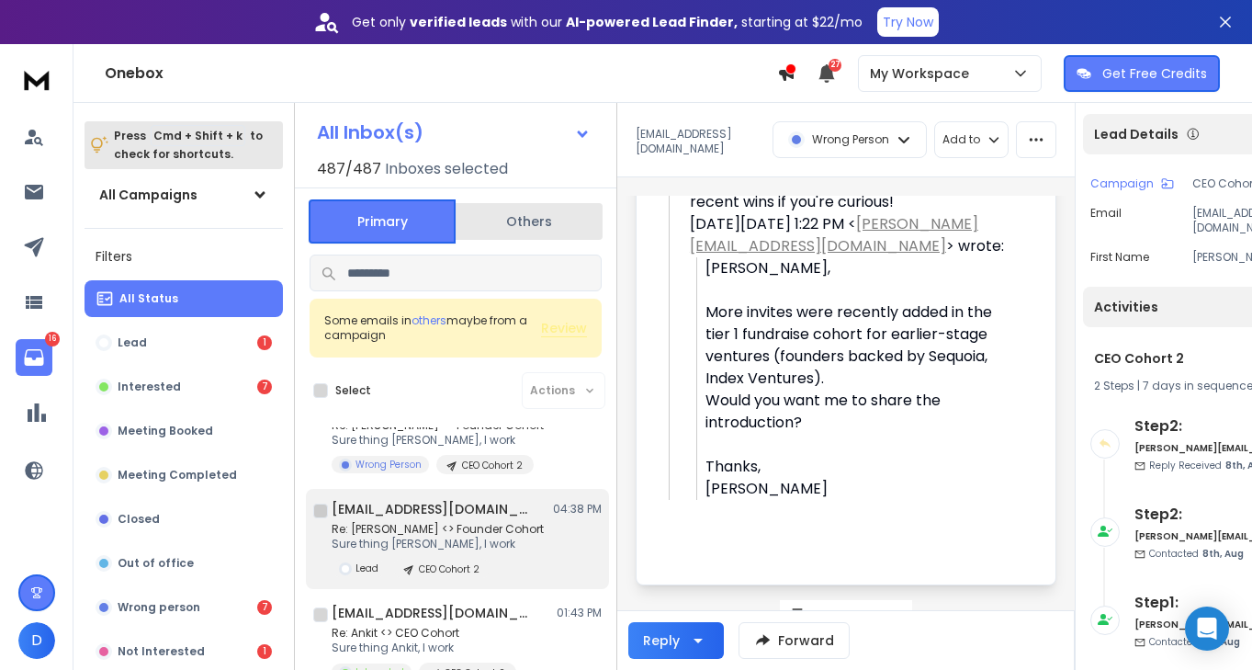
click at [507, 533] on div "Re: [PERSON_NAME] <> Founder Cohort Sure thing [PERSON_NAME], I work Lead CEO C…" at bounding box center [467, 550] width 270 height 56
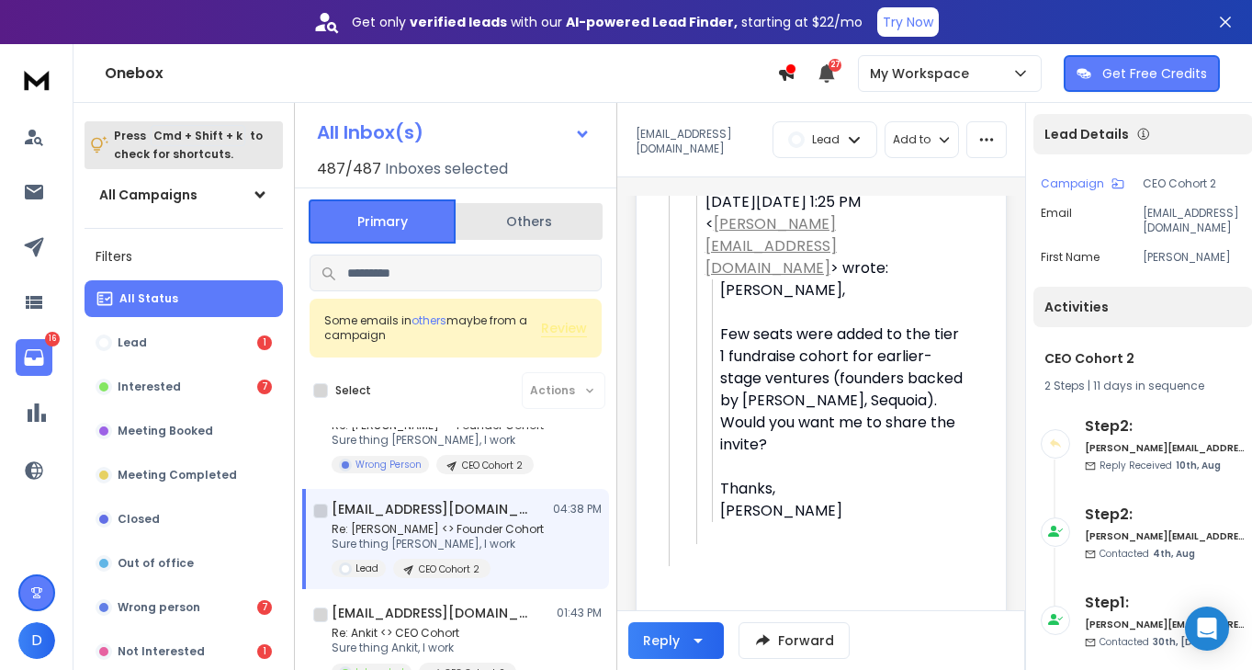
click at [522, 527] on div "Re: [PERSON_NAME] <> Founder Cohort Sure thing [PERSON_NAME], I work Lead CEO C…" at bounding box center [467, 550] width 270 height 56
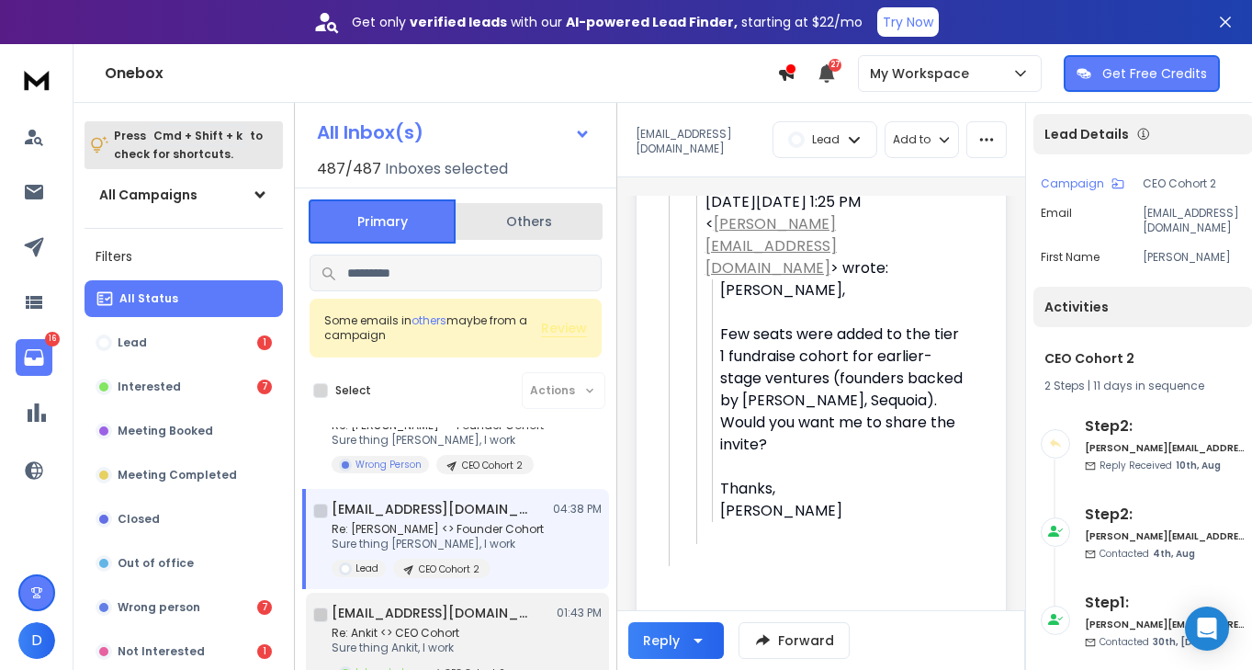
click at [538, 593] on div "[EMAIL_ADDRESS][DOMAIN_NAME] 01:43 PM Re: Ankit <> CEO Cohort Sure thing Ankit,…" at bounding box center [457, 643] width 303 height 100
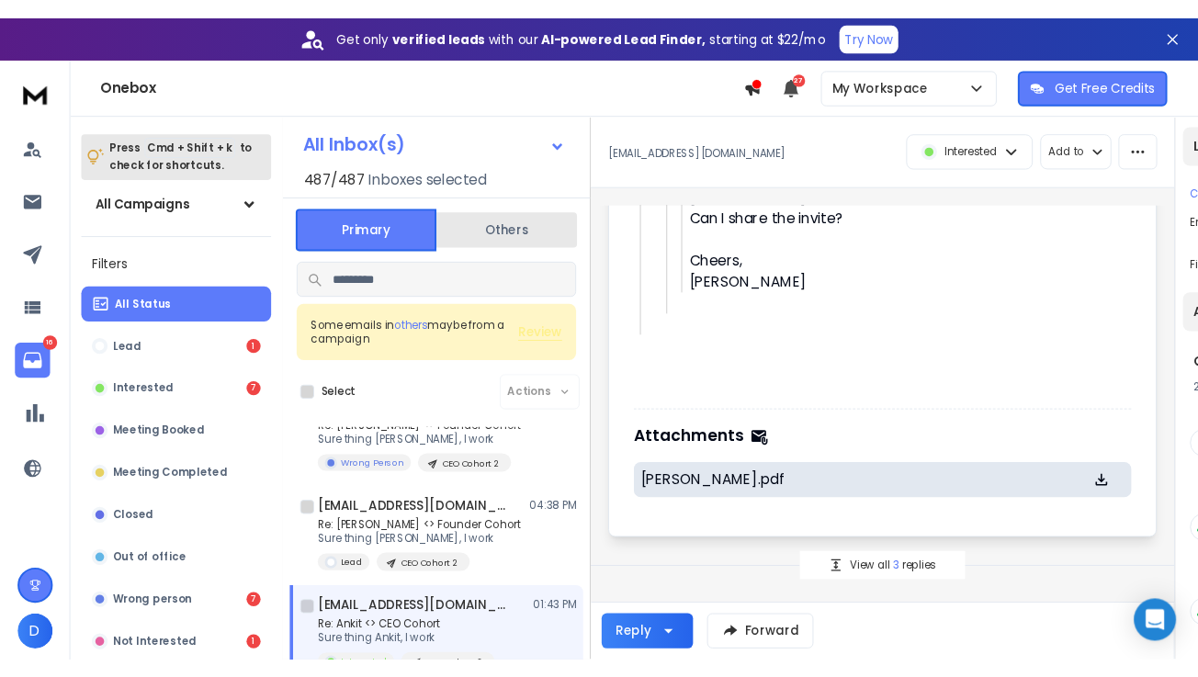
scroll to position [1385, 0]
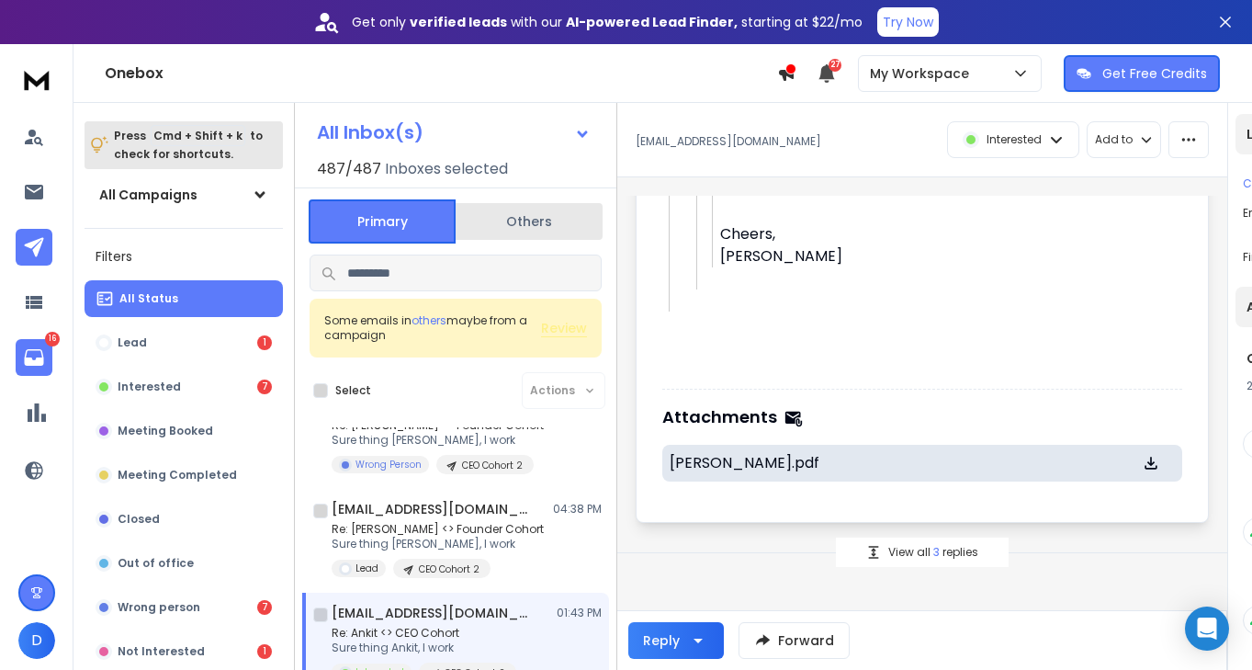
click at [41, 243] on icon at bounding box center [33, 246] width 19 height 19
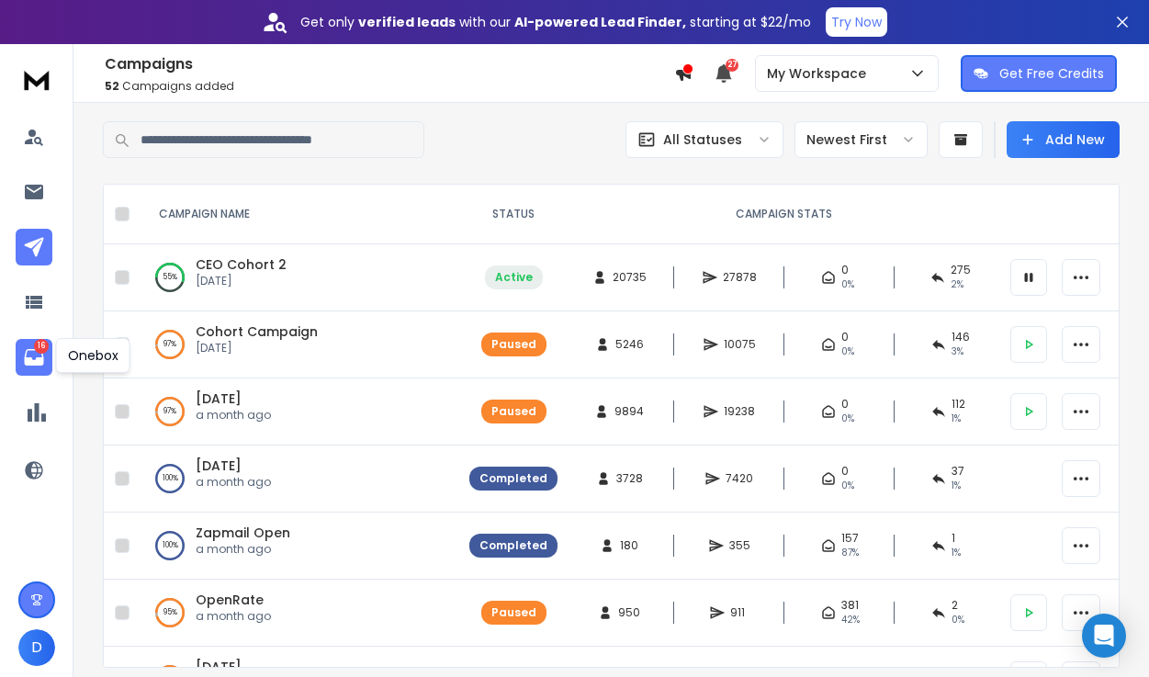
click at [28, 354] on icon at bounding box center [34, 357] width 22 height 22
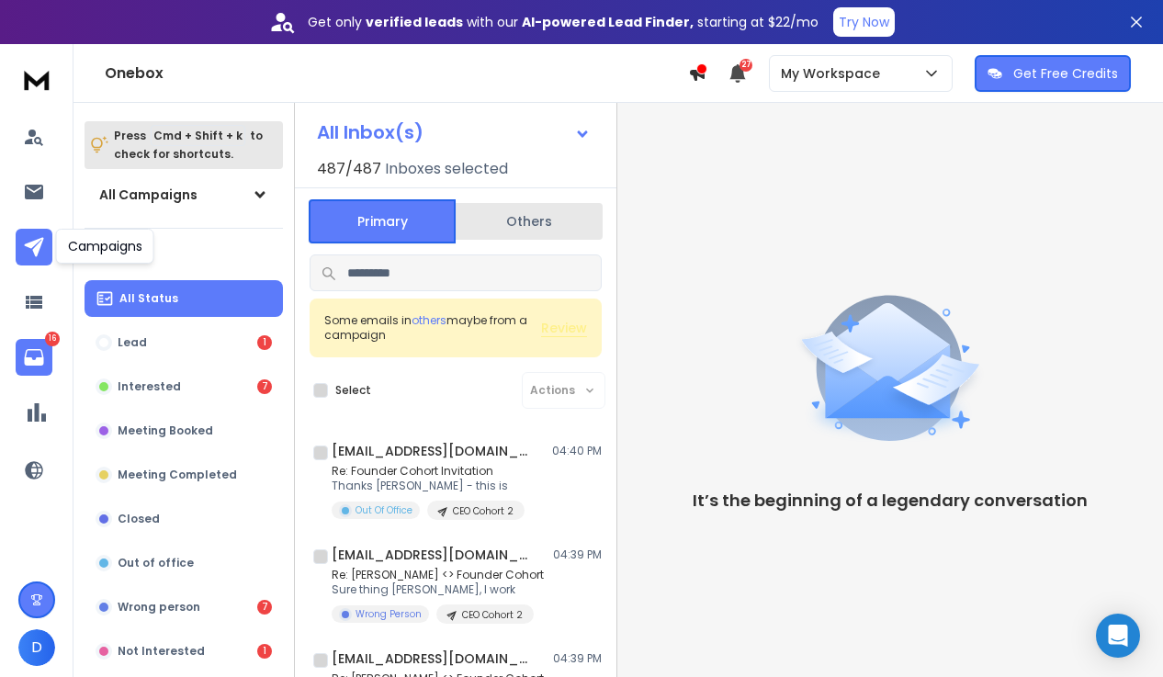
click at [40, 240] on icon at bounding box center [33, 246] width 19 height 19
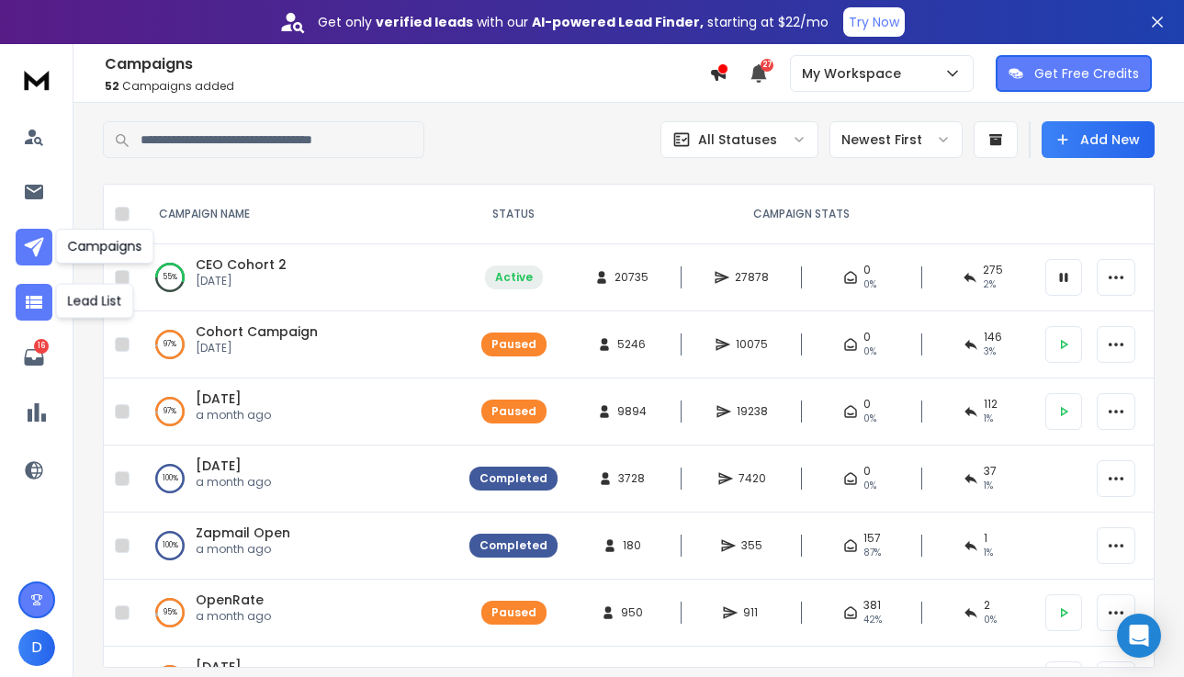
click at [24, 305] on icon at bounding box center [34, 302] width 22 height 22
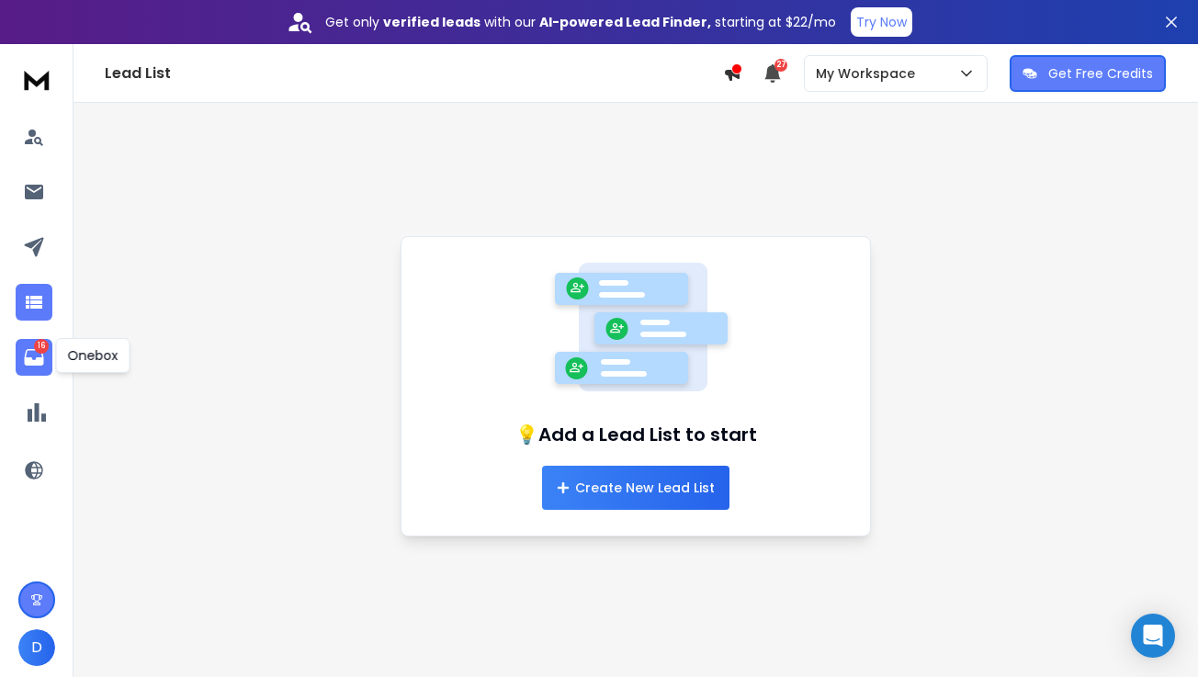
click at [31, 349] on icon at bounding box center [33, 357] width 19 height 17
